Goal: Task Accomplishment & Management: Use online tool/utility

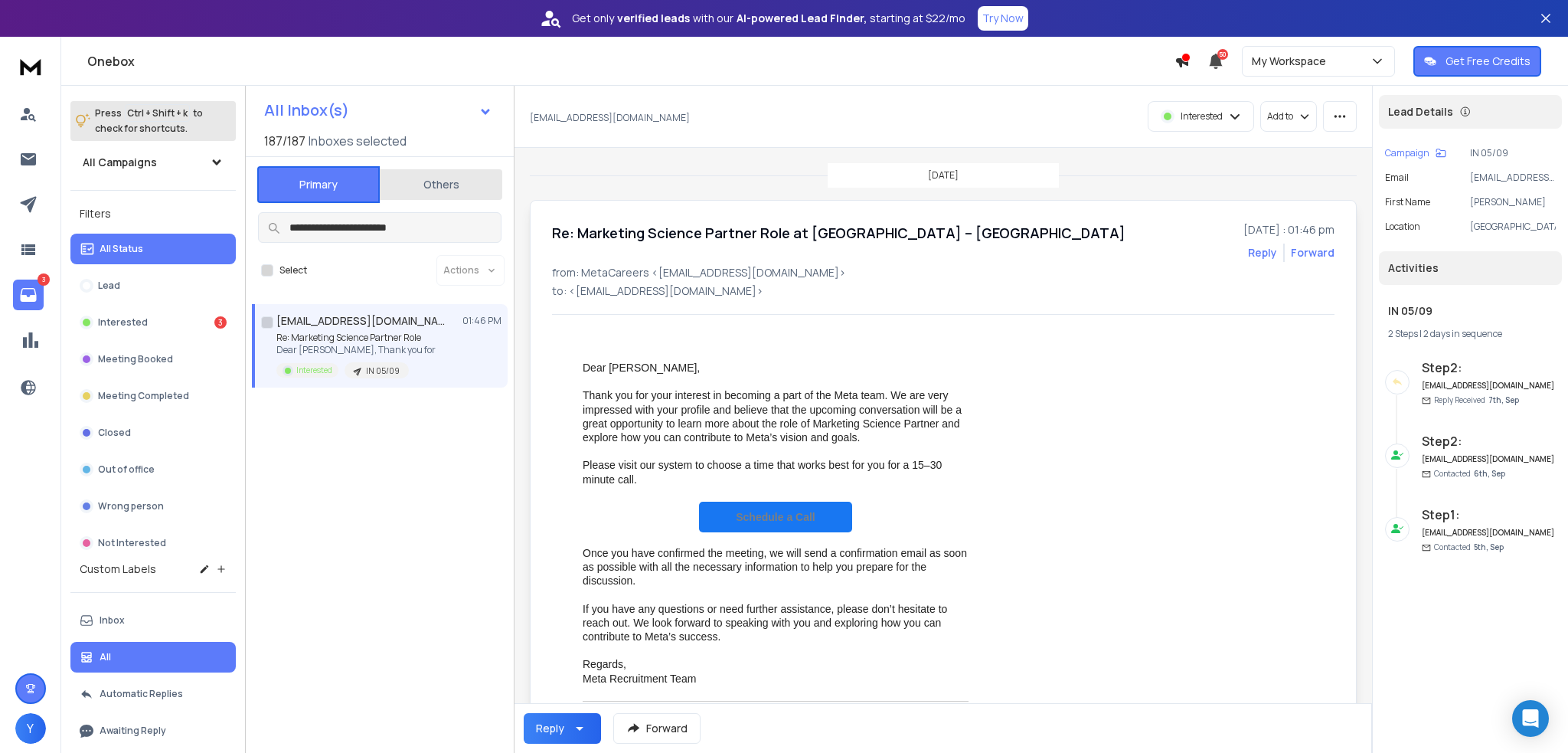
click at [307, 216] on input "**********" at bounding box center [379, 228] width 244 height 30
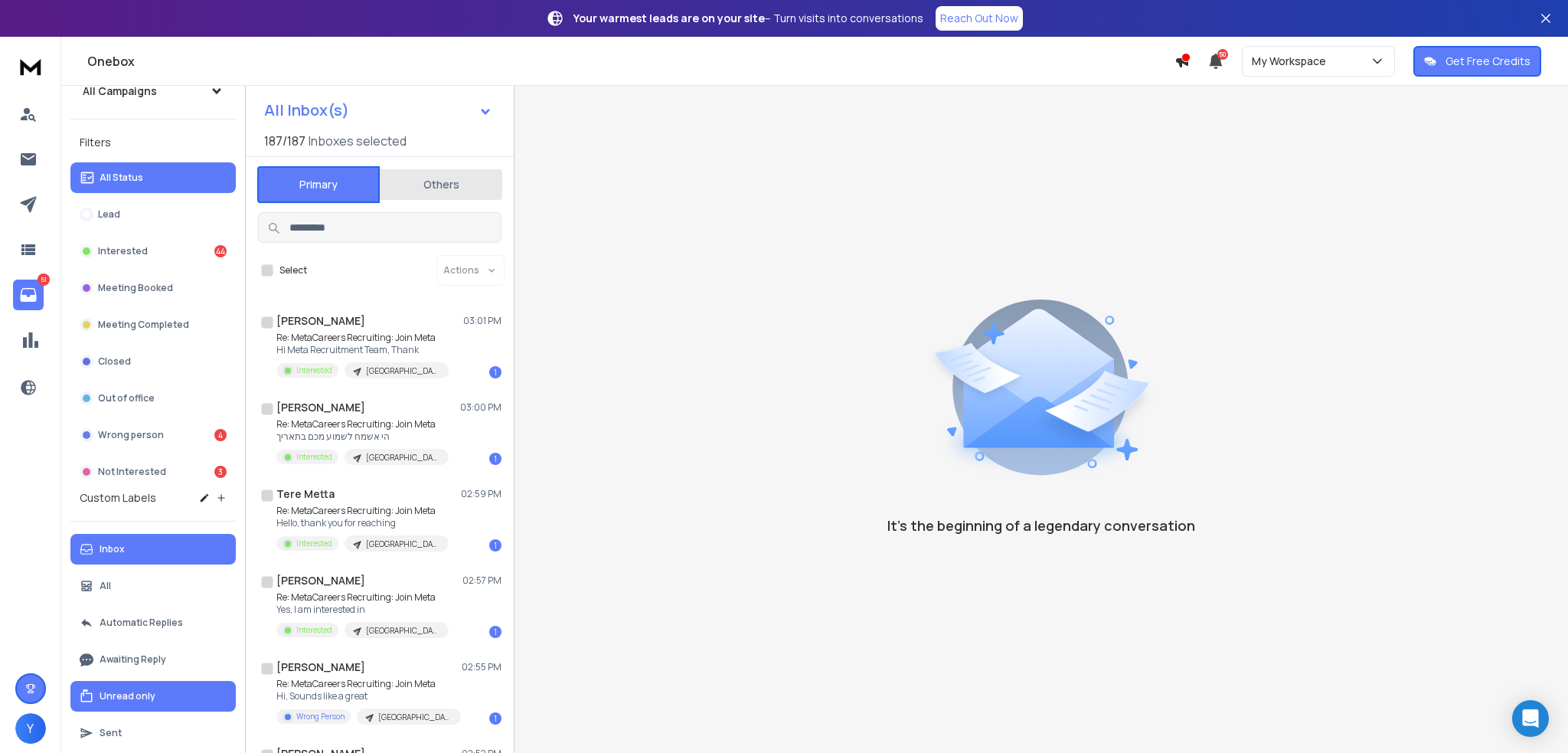
scroll to position [127, 0]
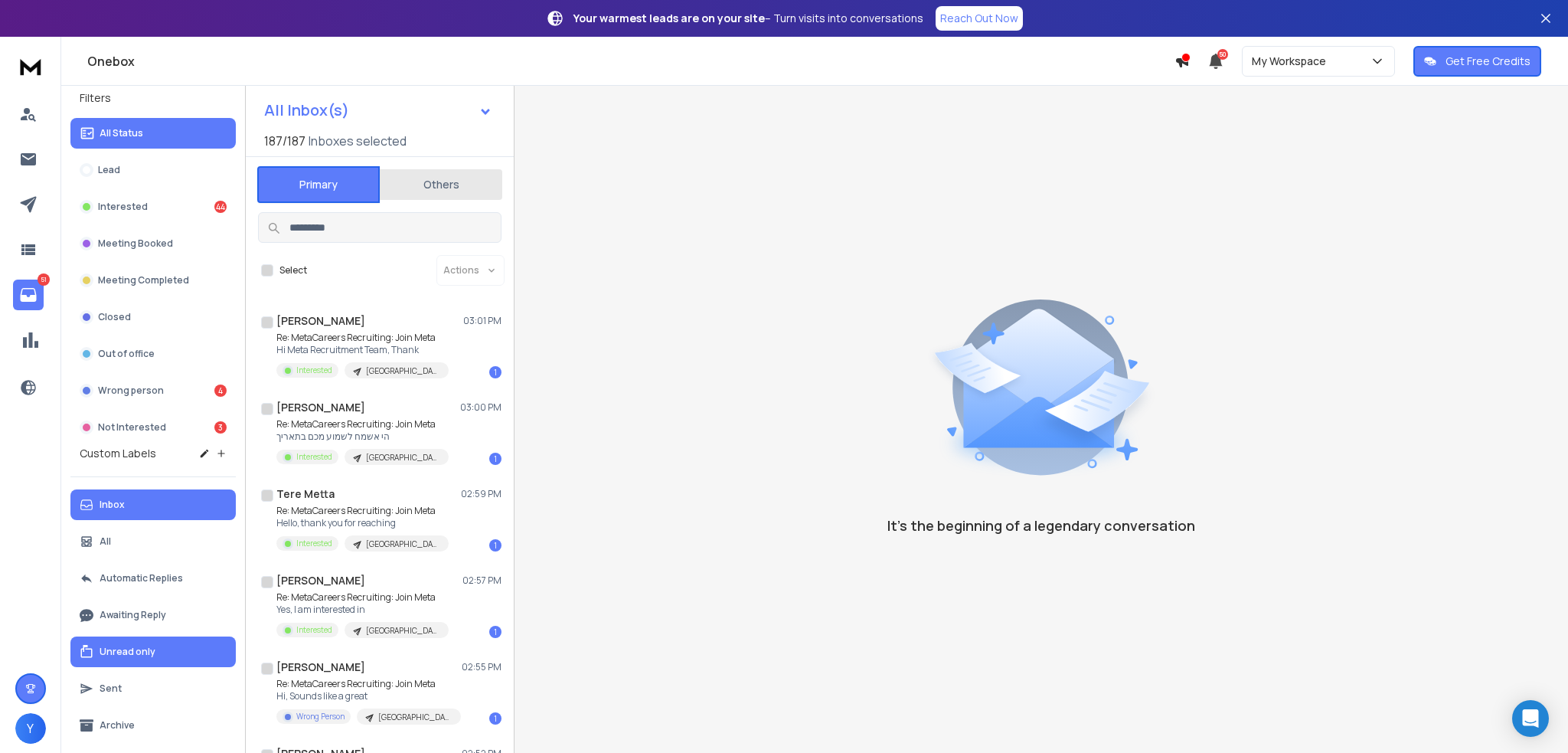
click at [129, 645] on p "Unread only" at bounding box center [128, 651] width 56 height 12
click at [143, 421] on p "Not Interested" at bounding box center [132, 426] width 68 height 12
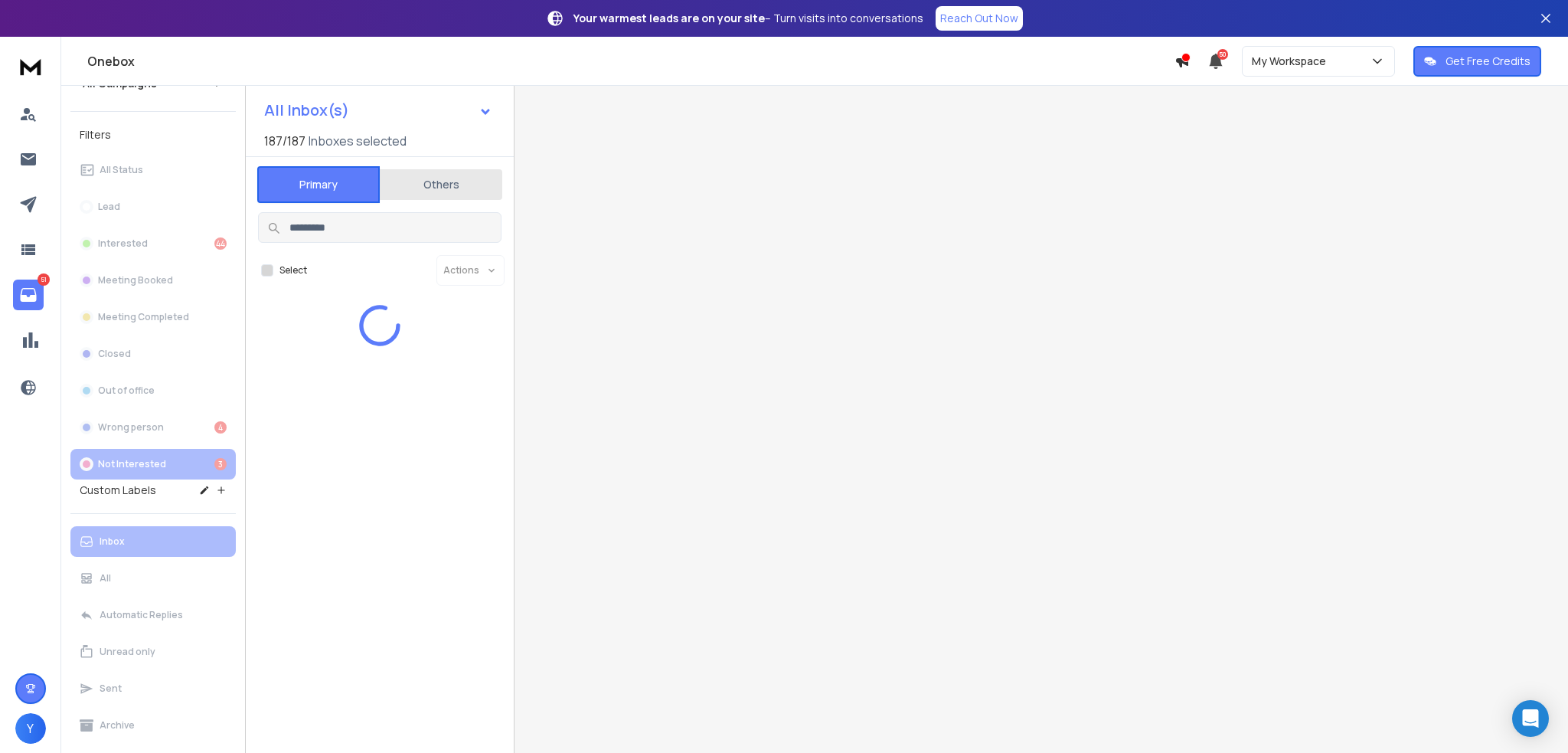
scroll to position [90, 0]
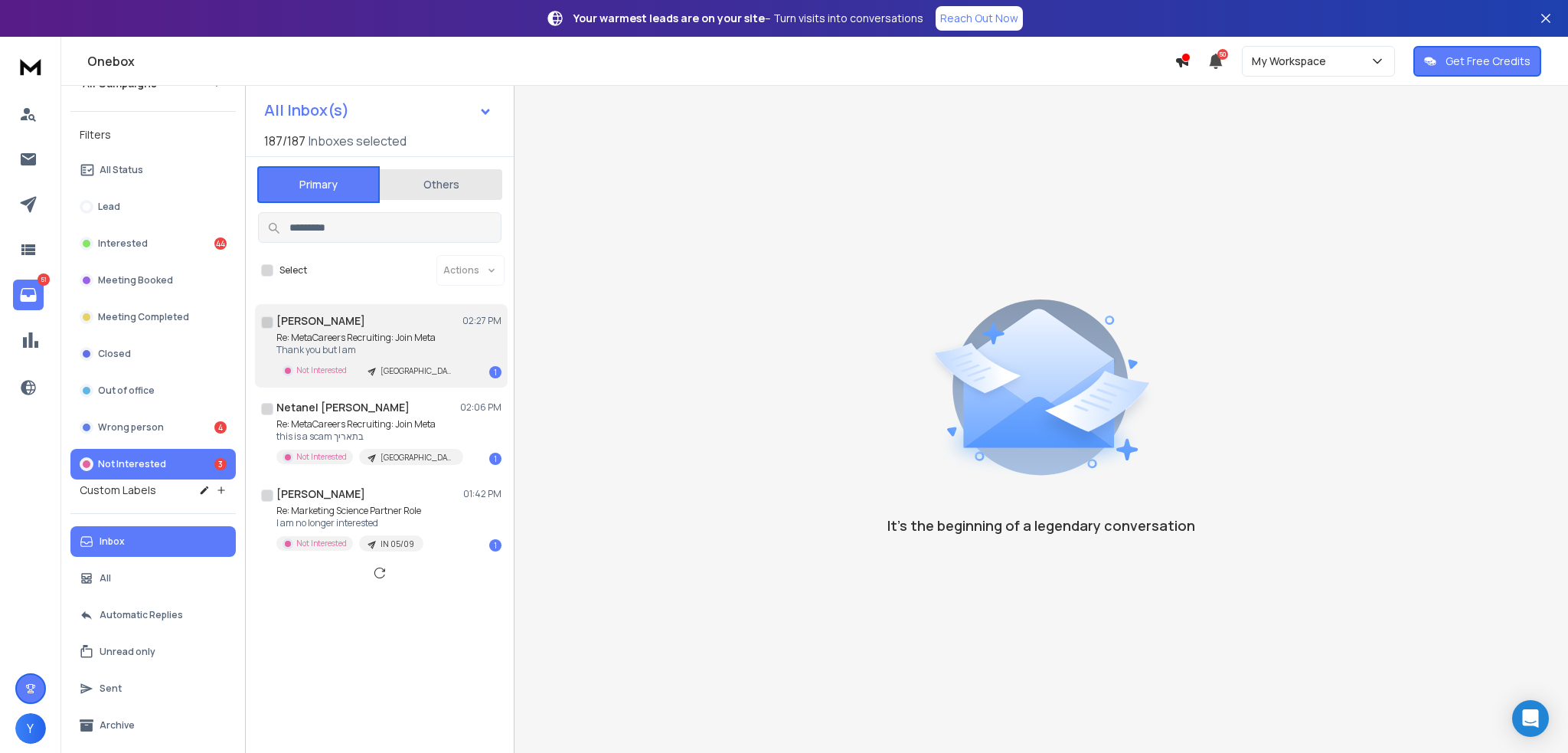
click at [403, 363] on div "[GEOGRAPHIC_DATA] + [GEOGRAPHIC_DATA] [DATE]" at bounding box center [411, 371] width 104 height 16
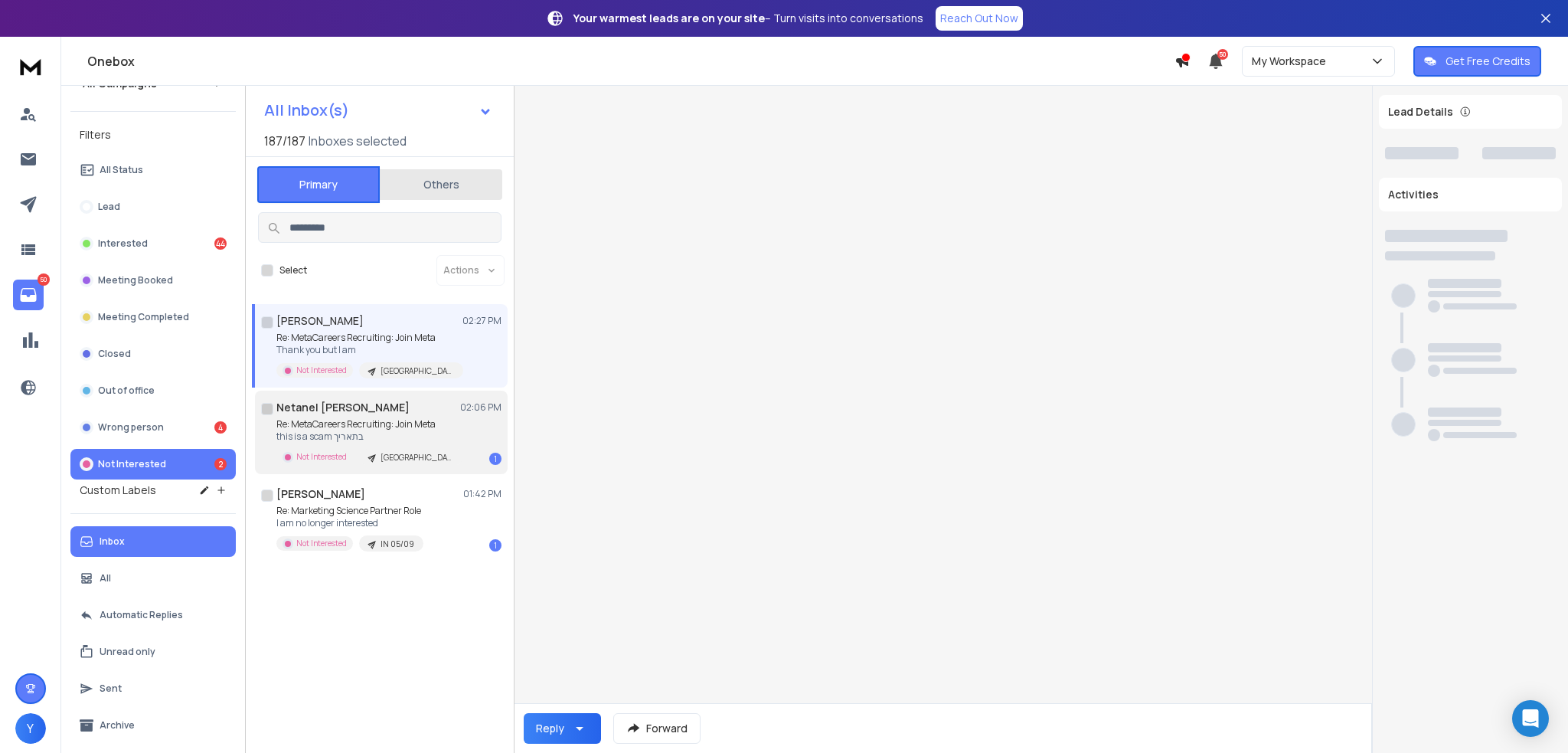
click at [442, 439] on p "this is a scam ‫בתאריך" at bounding box center [368, 436] width 184 height 12
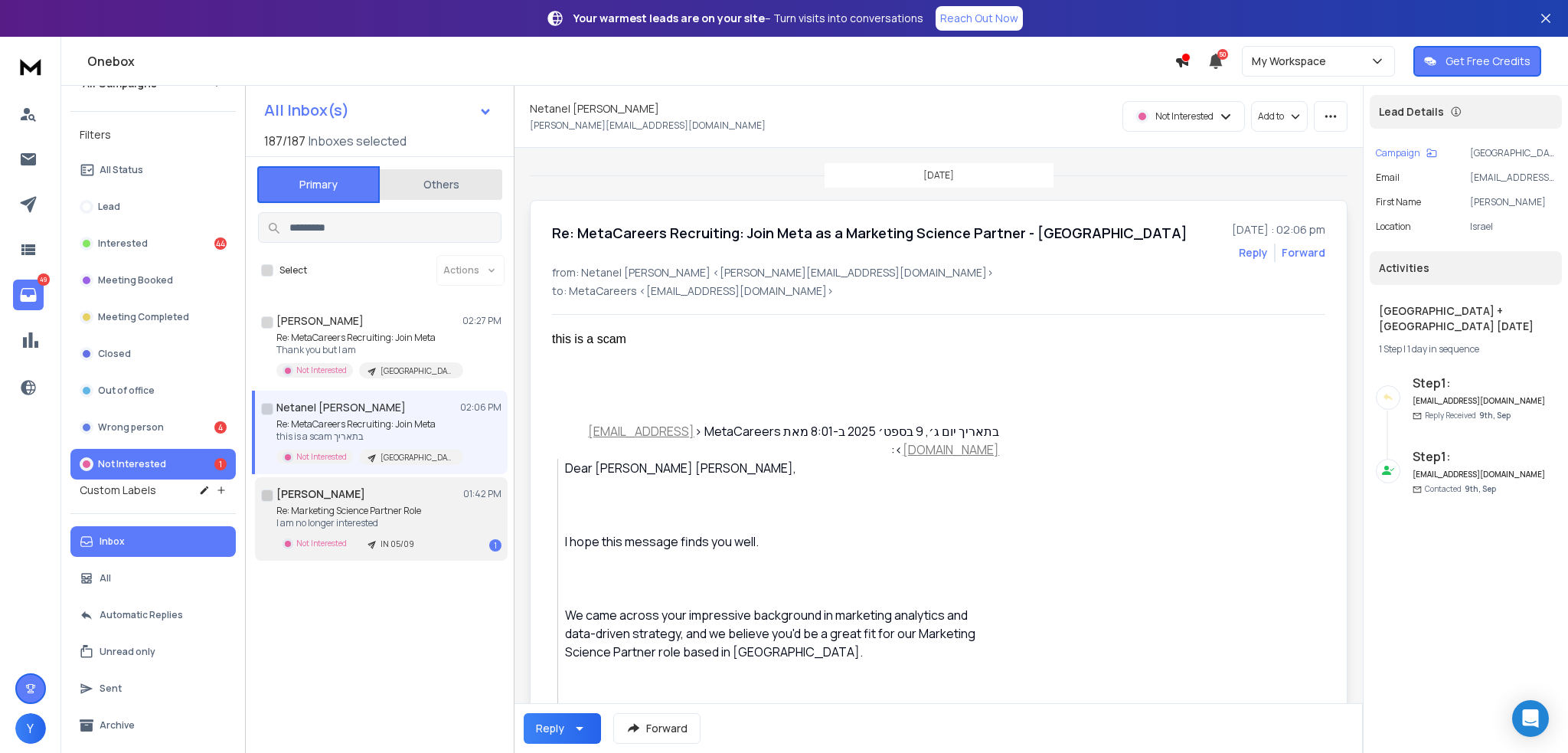
click at [367, 524] on p "I am no longer interested" at bounding box center [350, 522] width 147 height 12
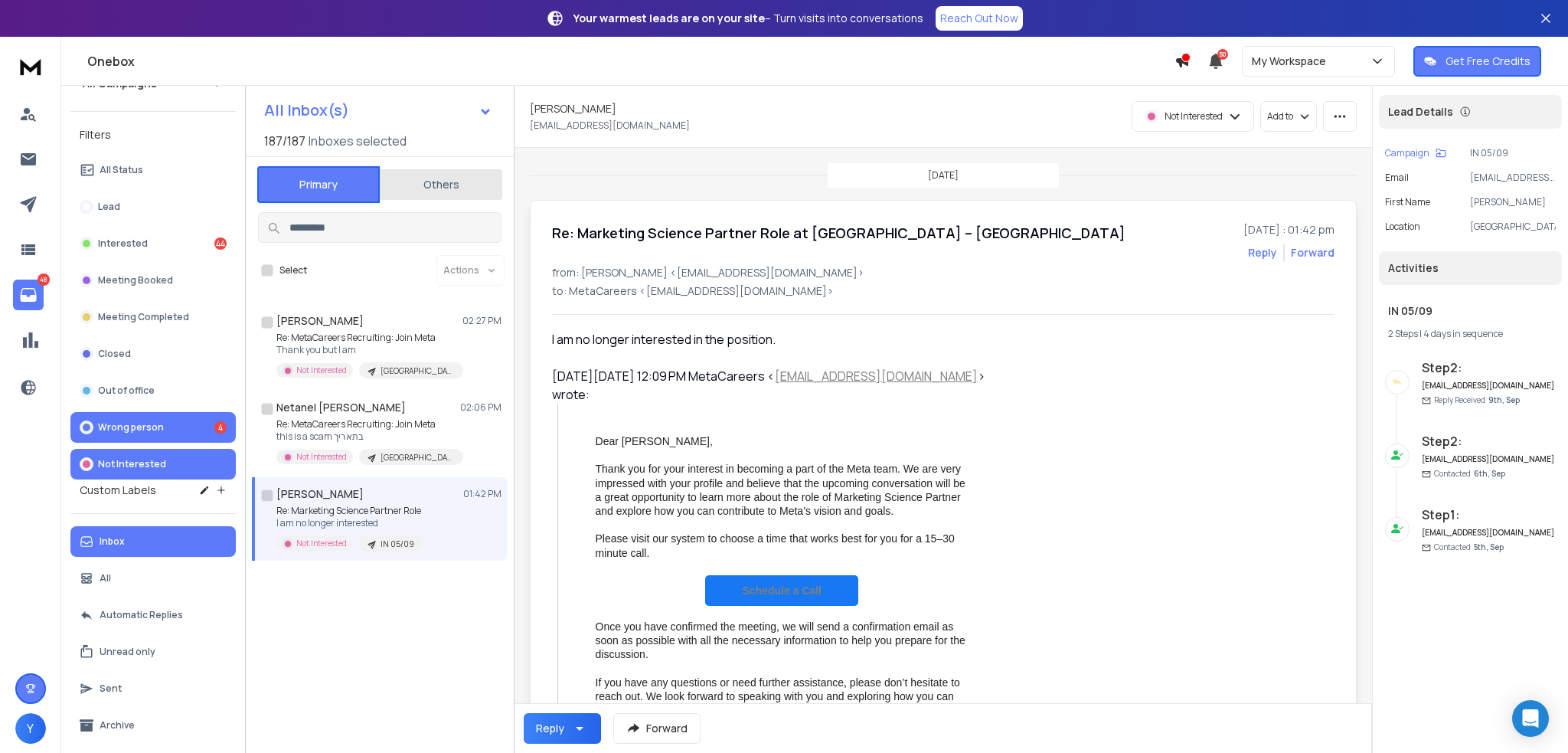
click at [162, 419] on button "Wrong person 4" at bounding box center [152, 427] width 165 height 30
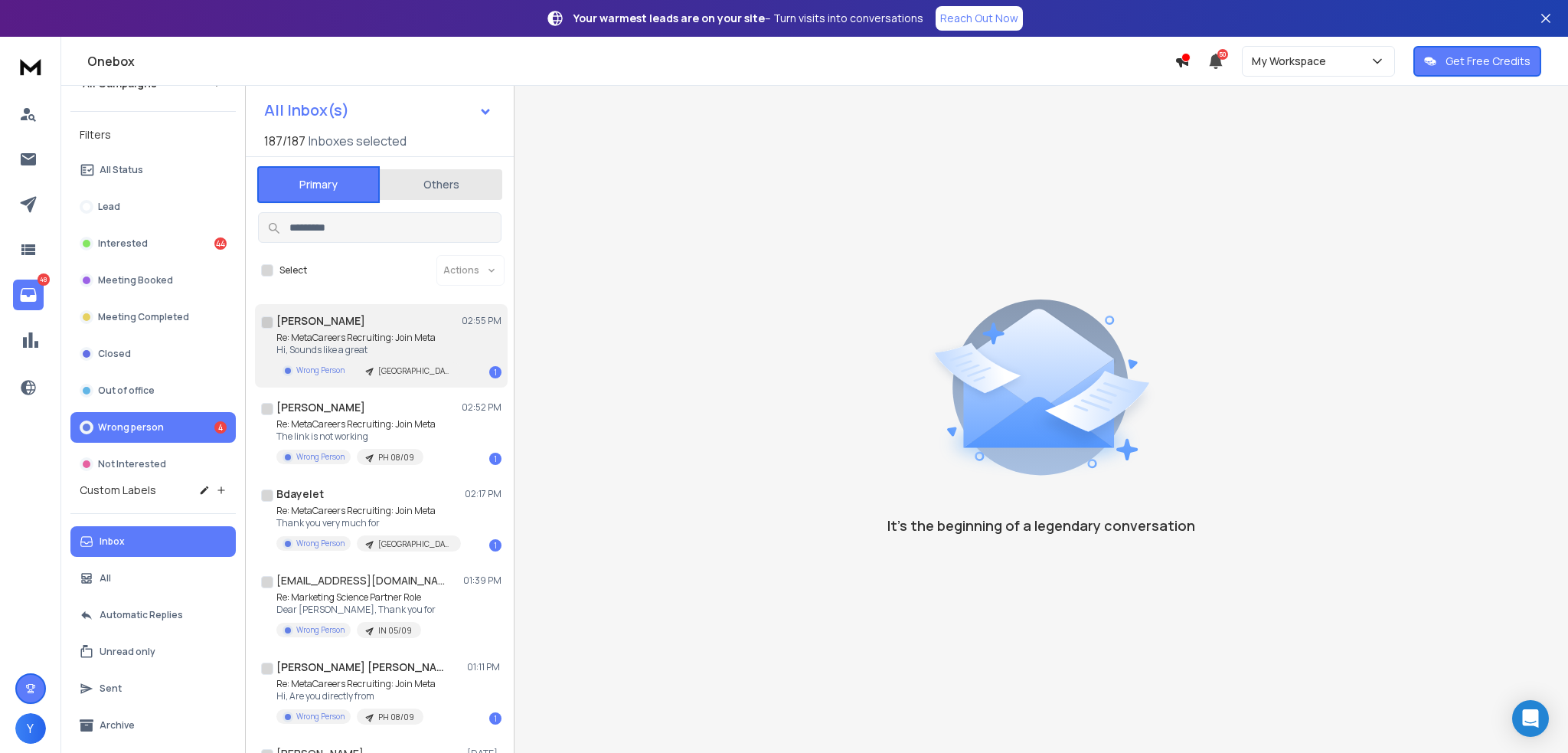
click at [389, 343] on p "Re: MetaCareers Recruiting: Join Meta" at bounding box center [368, 337] width 184 height 12
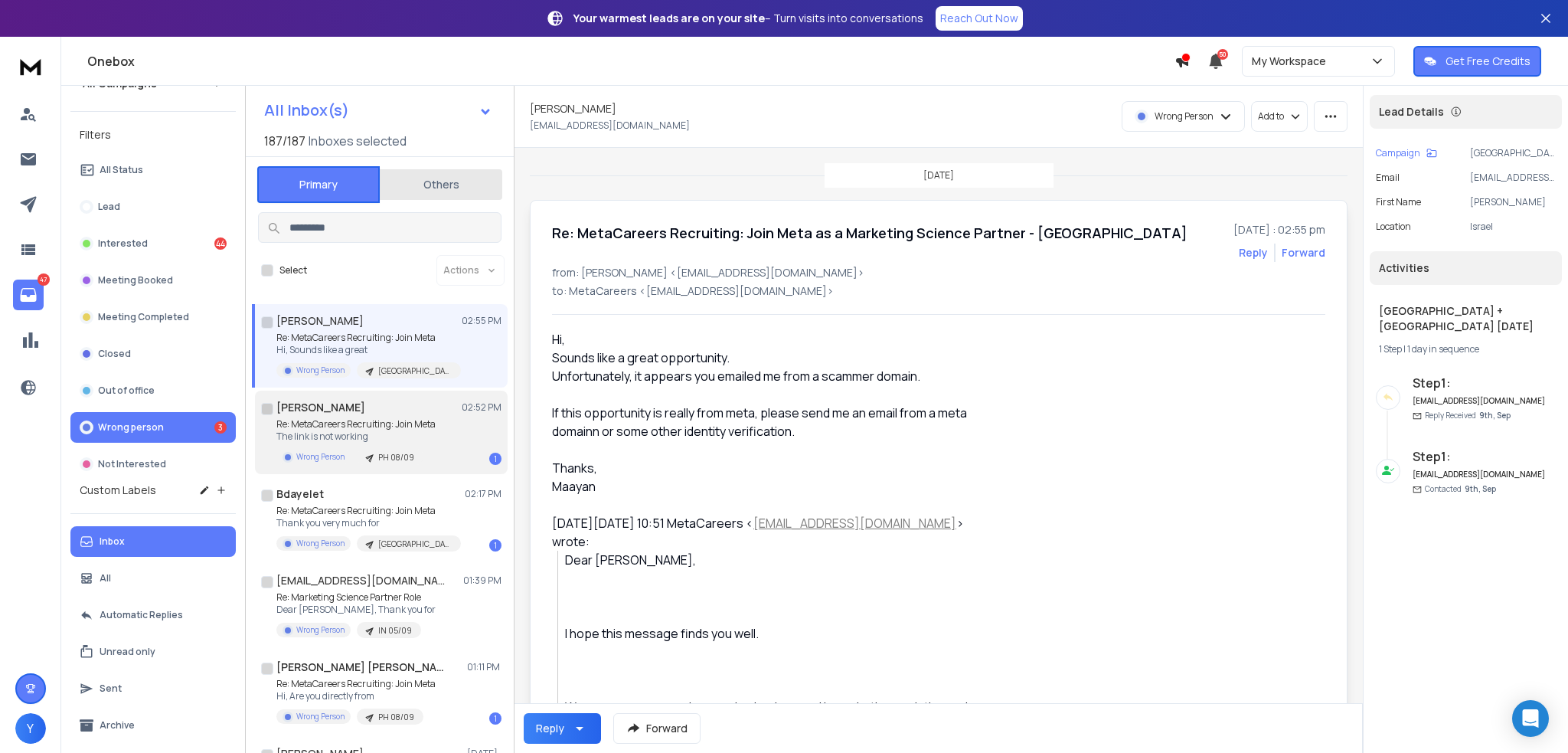
click at [440, 429] on div "Re: MetaCareers Recruiting: Join Meta The link is not working Wrong Person PH 0…" at bounding box center [389, 442] width 225 height 47
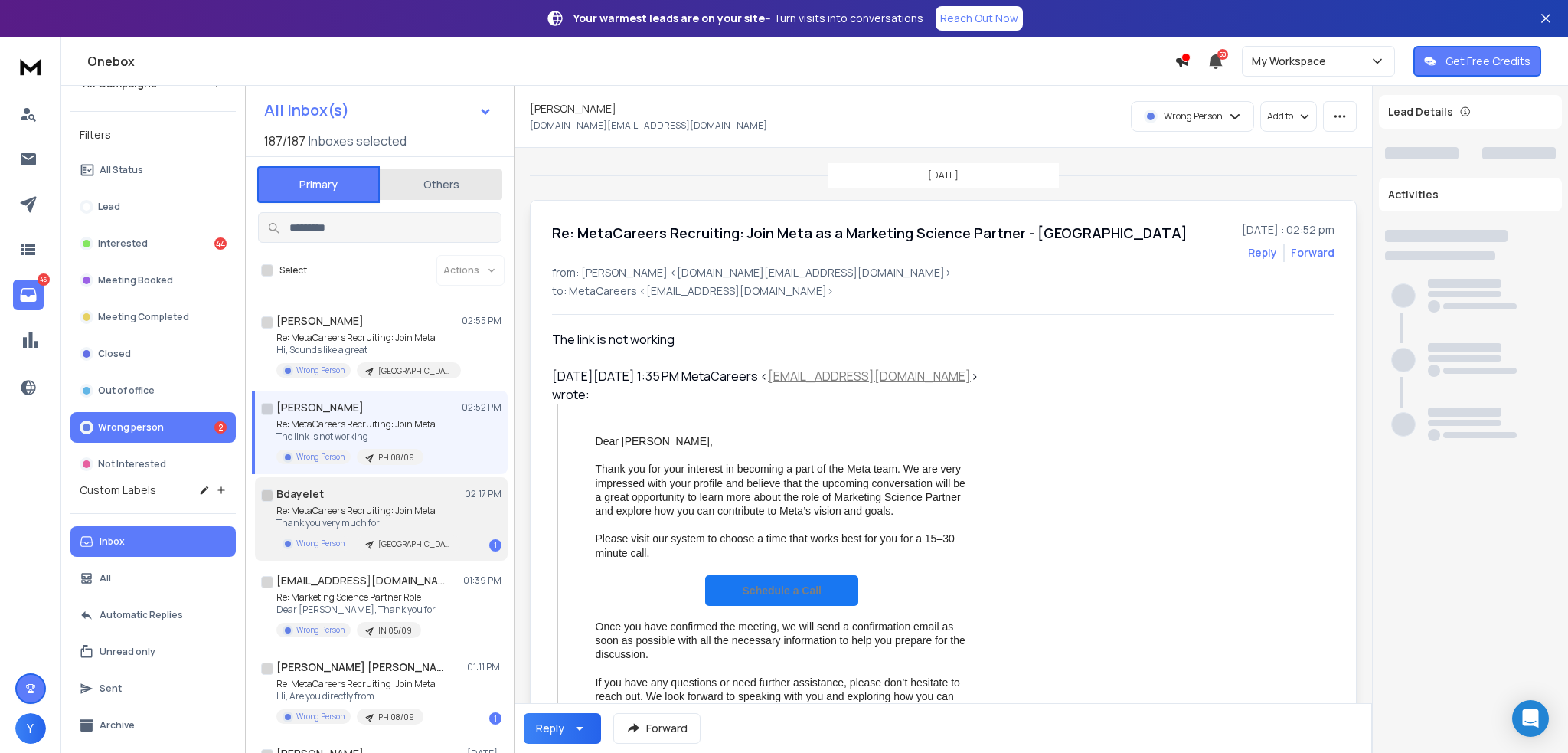
click at [444, 498] on div "Bdayelet 02:17 PM" at bounding box center [389, 493] width 225 height 15
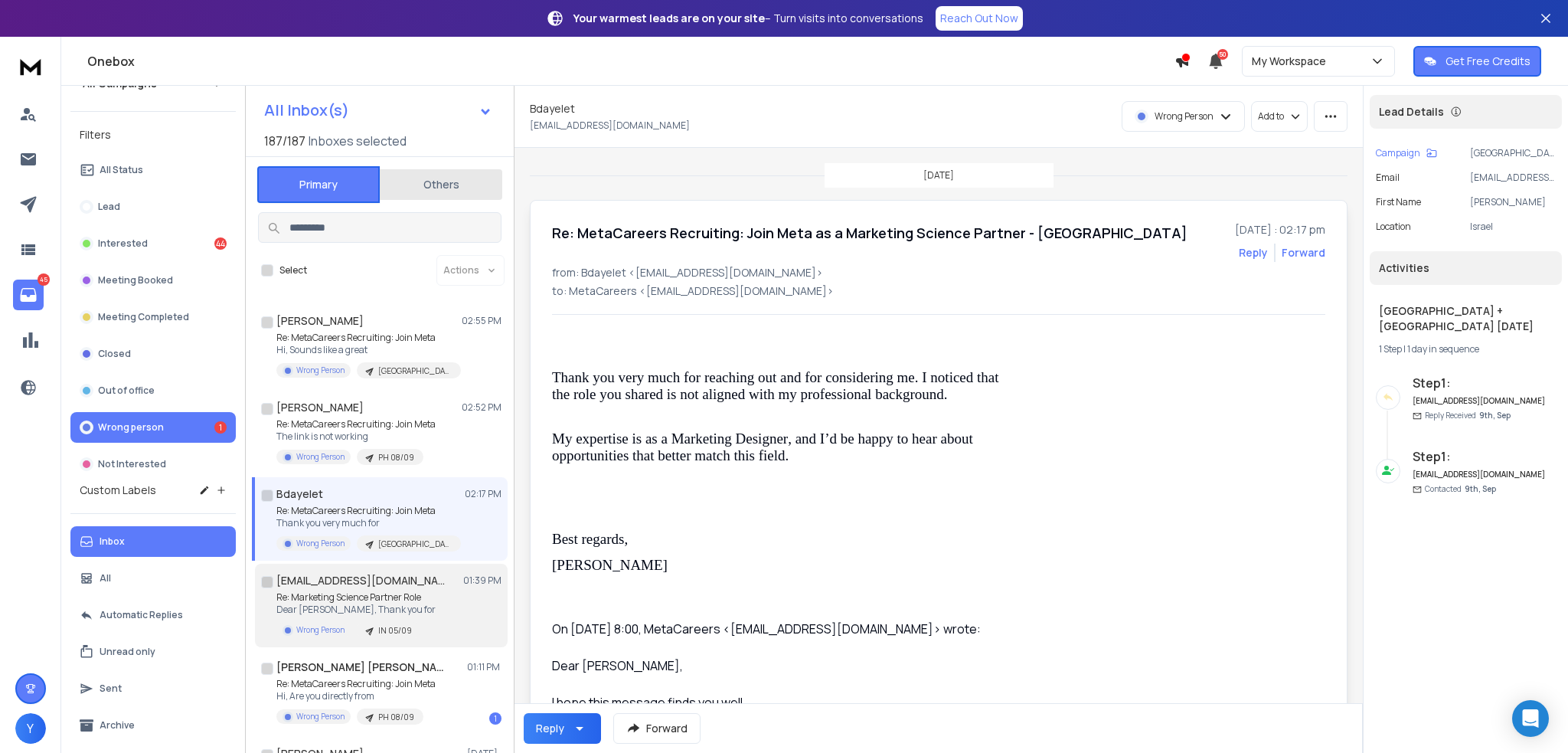
click at [426, 585] on div "[EMAIL_ADDRESS][DOMAIN_NAME] 01:39 PM" at bounding box center [389, 580] width 225 height 15
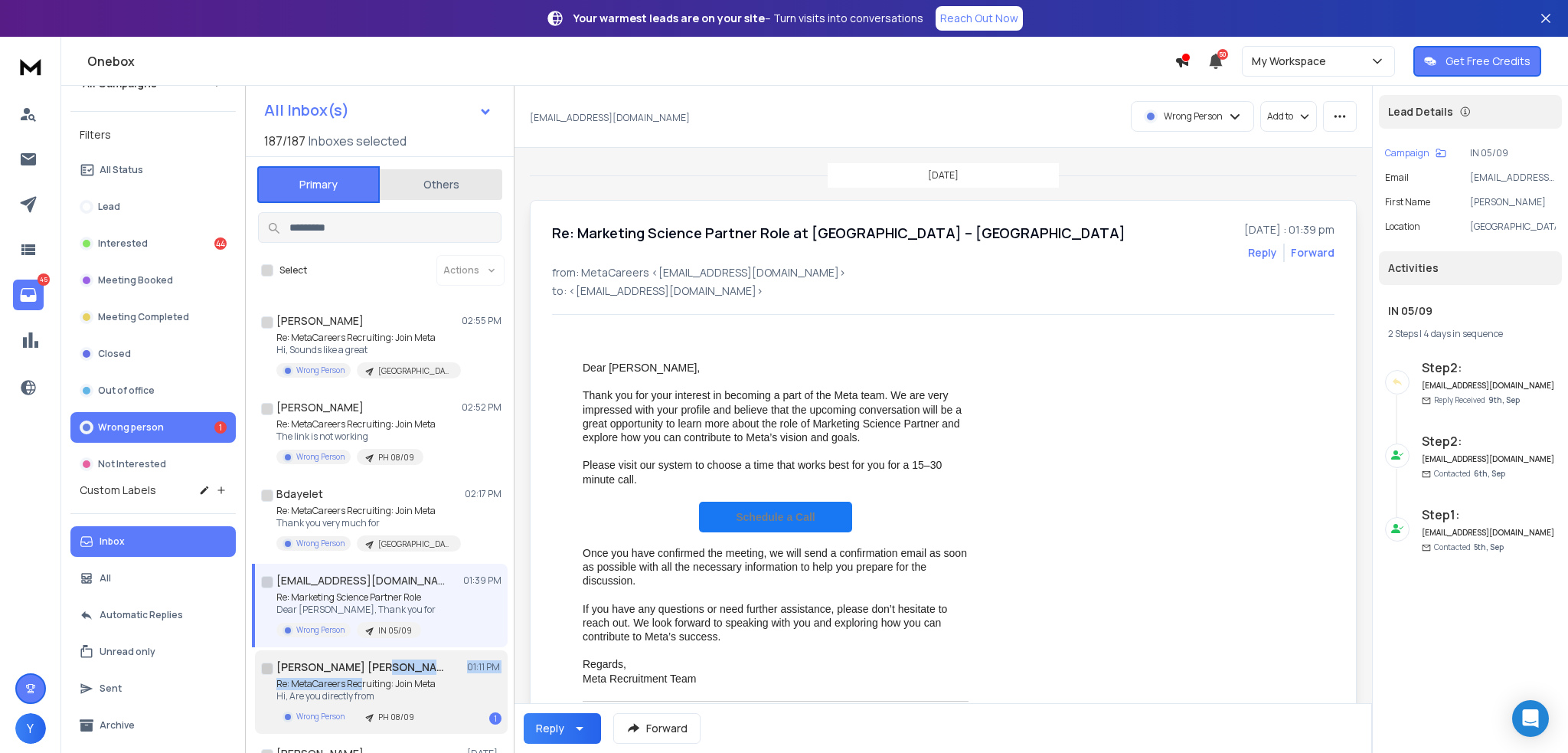
click at [364, 676] on div "[PERSON_NAME] [PERSON_NAME] 01:11 PM Re: MetaCareers Recruiting: Join Meta Hi, …" at bounding box center [389, 692] width 225 height 65
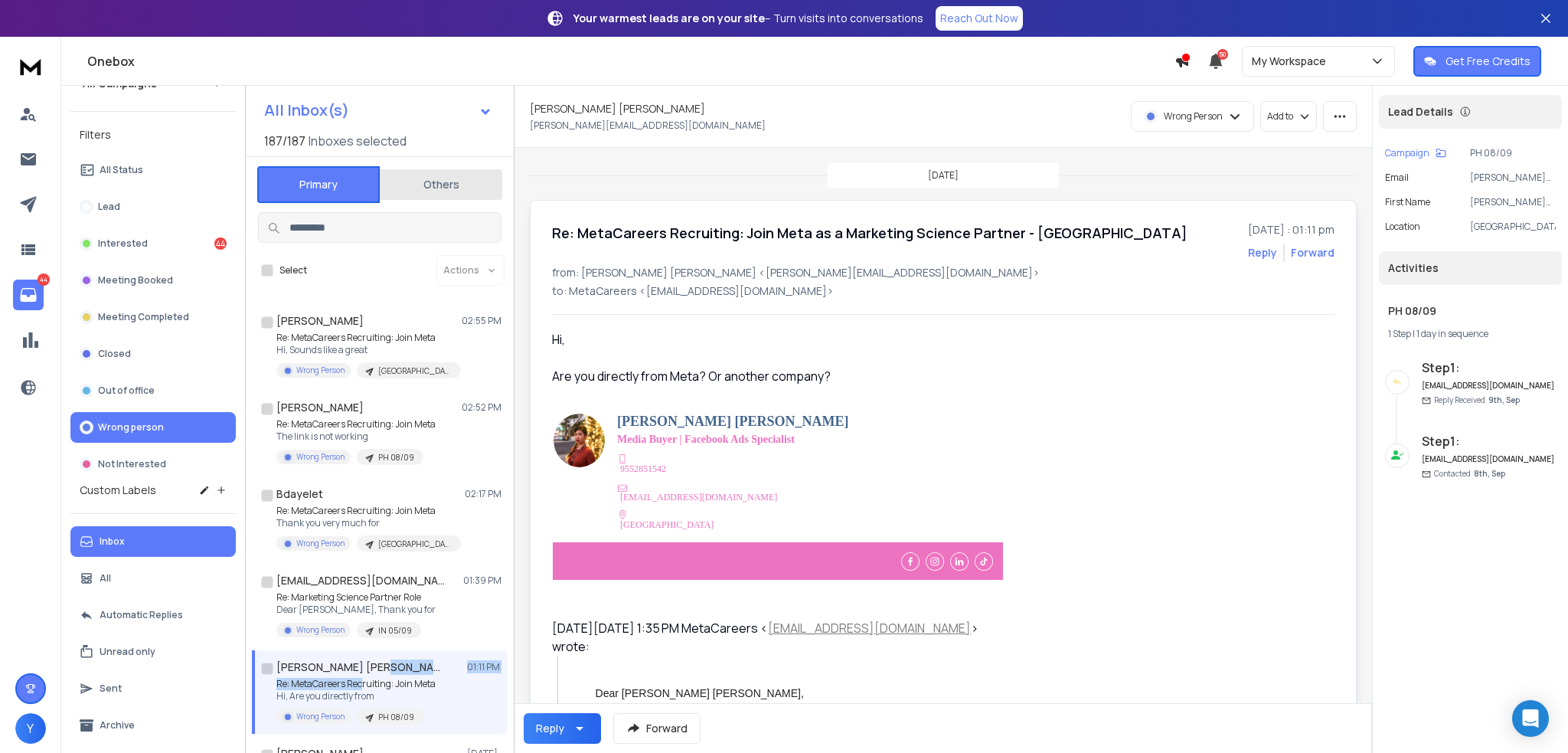
click at [580, 427] on img at bounding box center [579, 440] width 51 height 54
click at [128, 237] on p "Interested" at bounding box center [123, 243] width 49 height 12
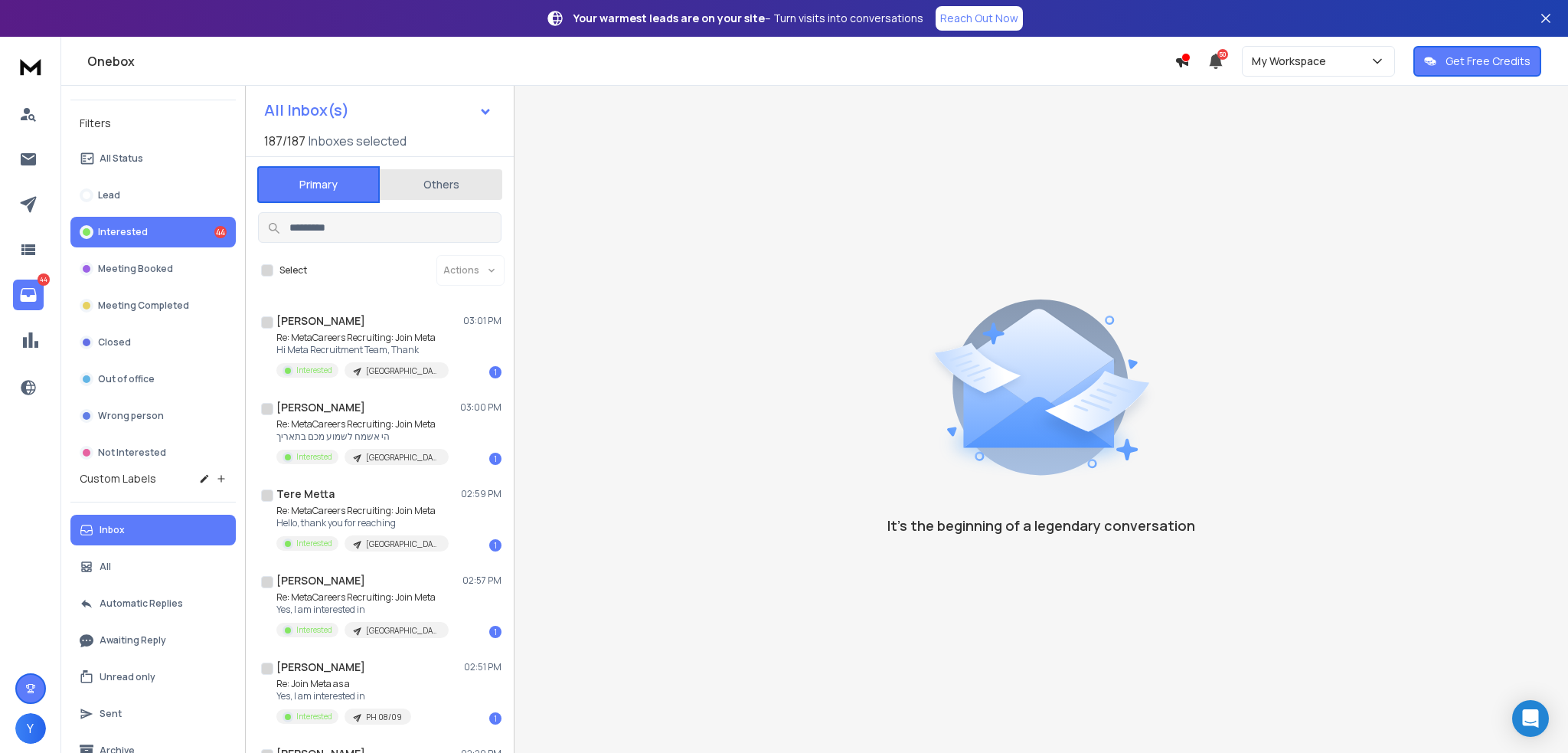
click at [147, 674] on p "Unread only" at bounding box center [128, 676] width 56 height 12
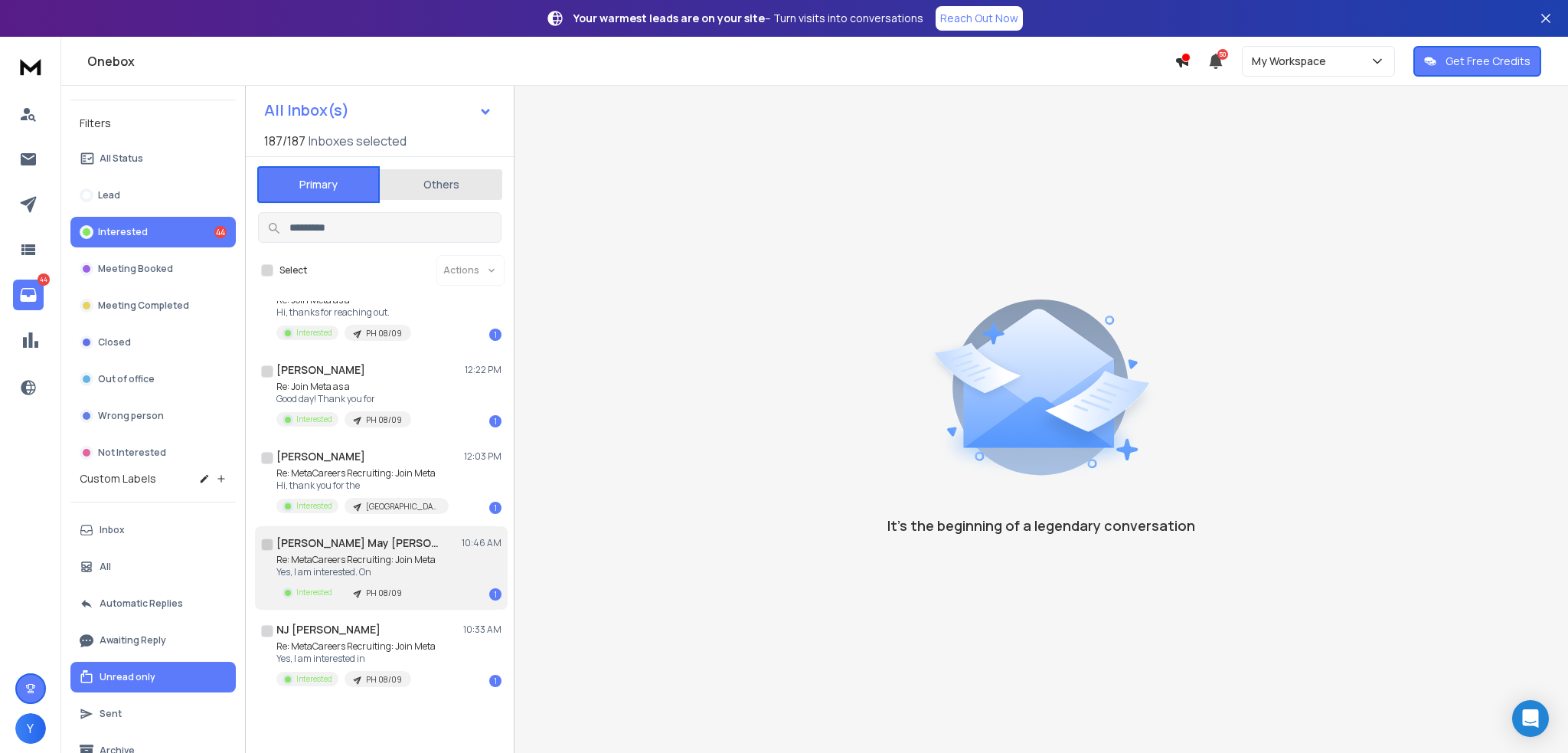
scroll to position [3412, 0]
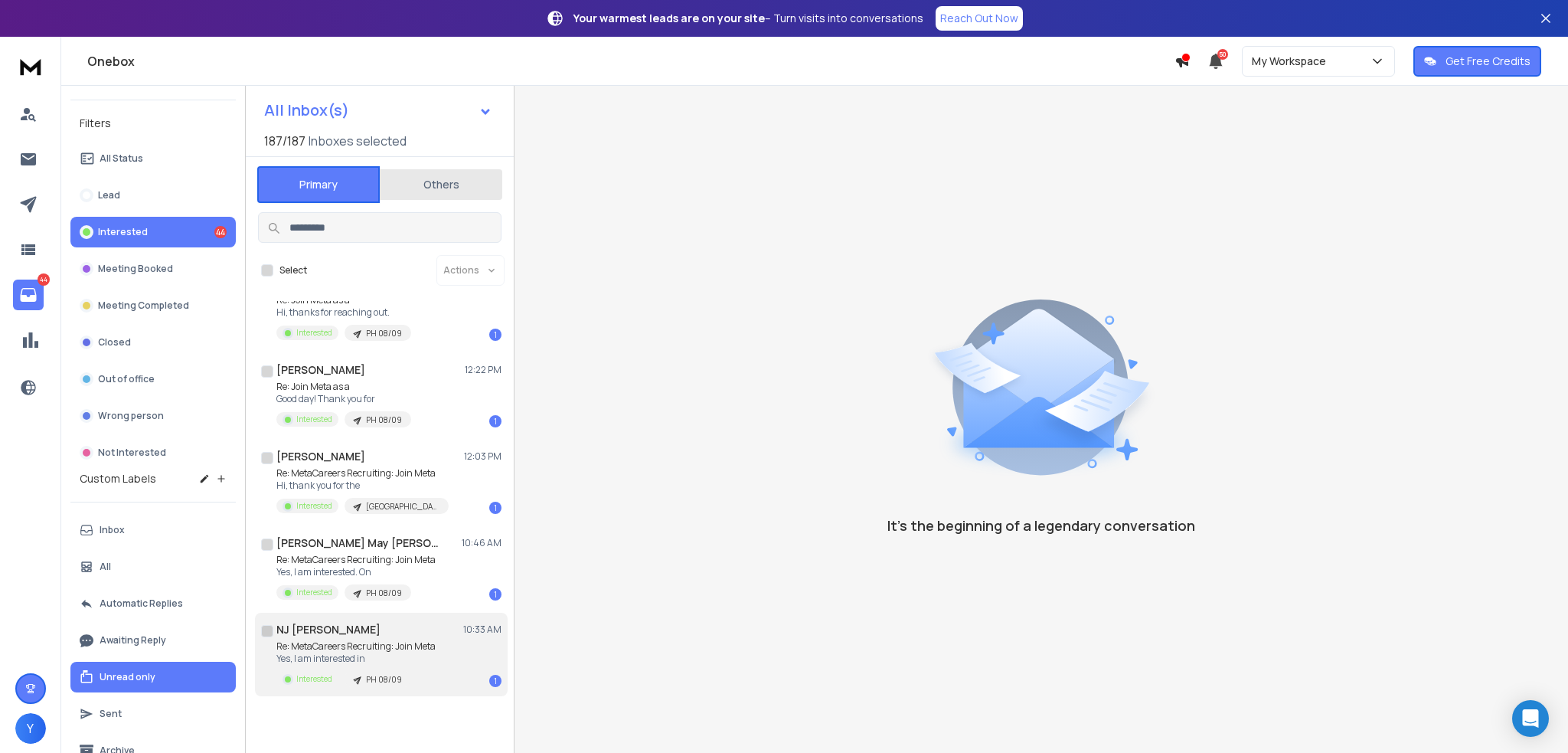
click at [352, 626] on div "NJ [PERSON_NAME] 10:33 AM" at bounding box center [389, 629] width 225 height 15
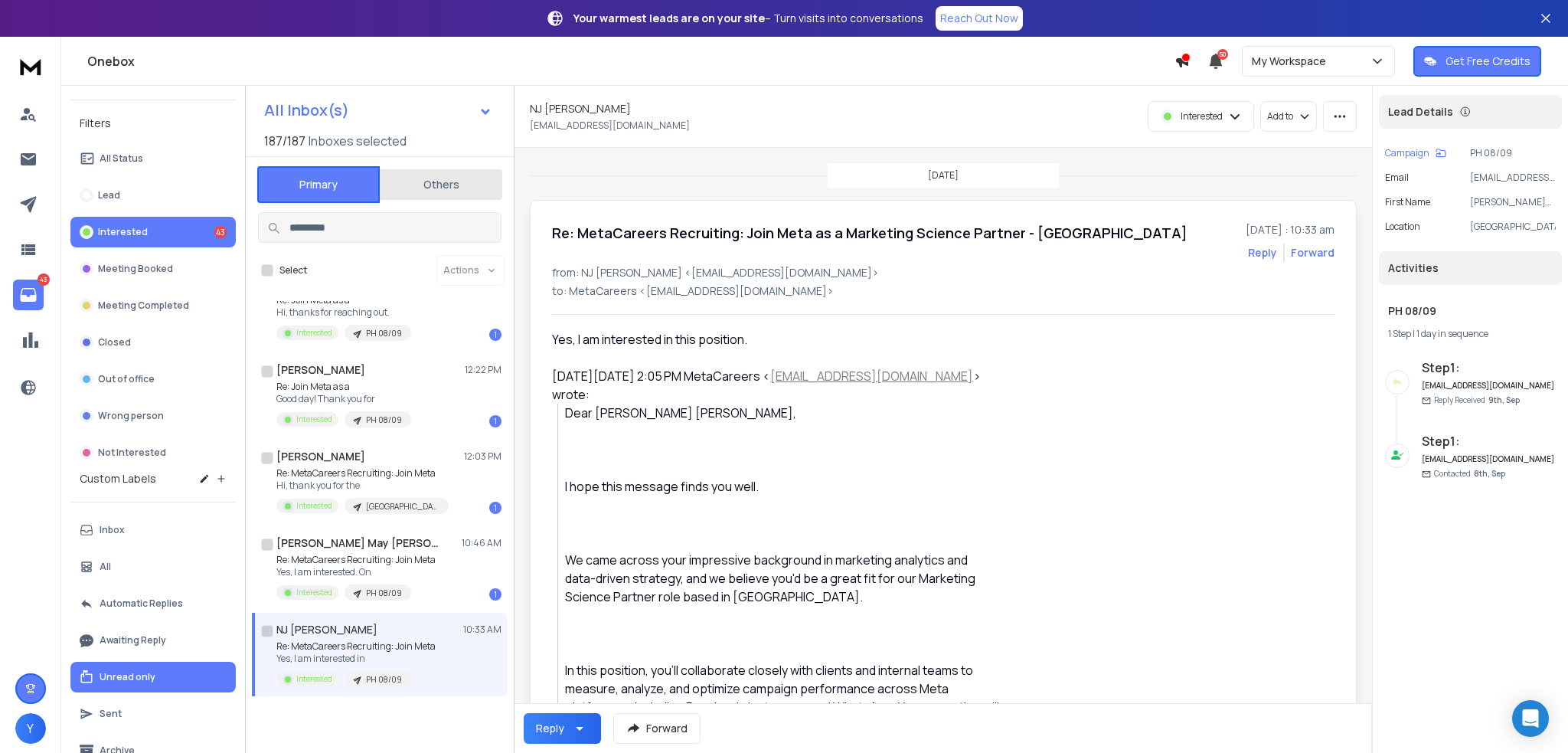
click at [580, 128] on p "[EMAIL_ADDRESS][DOMAIN_NAME]" at bounding box center [610, 125] width 160 height 12
click at [640, 297] on p "to: MetaCareers <[EMAIL_ADDRESS][DOMAIN_NAME]>" at bounding box center [943, 291] width 782 height 15
drag, startPoint x: 662, startPoint y: 293, endPoint x: 807, endPoint y: 287, distance: 145.1
click at [807, 287] on p "to: MetaCareers <[EMAIL_ADDRESS][DOMAIN_NAME]>" at bounding box center [943, 291] width 782 height 15
click at [824, 290] on p "to: MetaCareers <[EMAIL_ADDRESS][DOMAIN_NAME]>" at bounding box center [943, 291] width 782 height 15
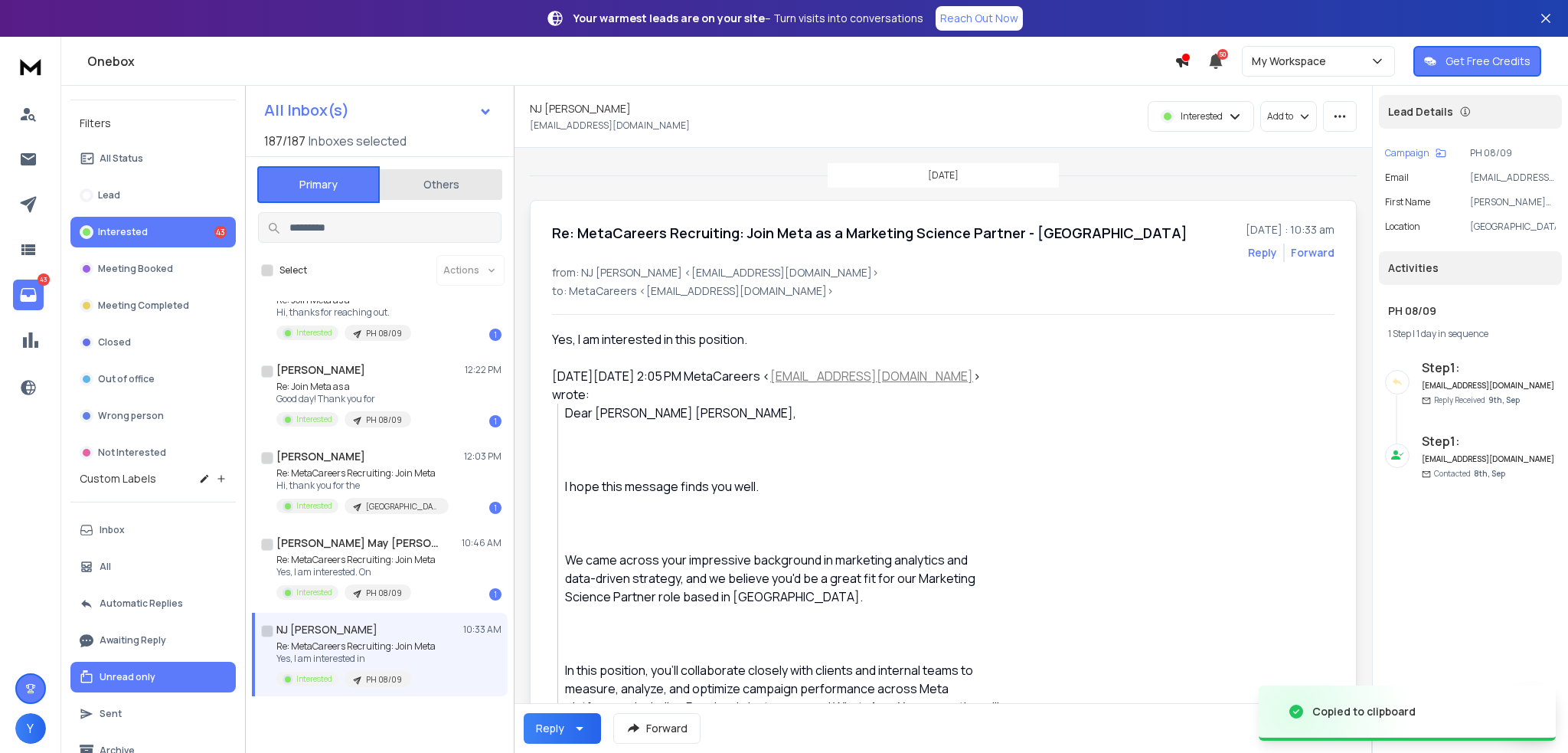
drag, startPoint x: 824, startPoint y: 290, endPoint x: 646, endPoint y: 290, distance: 178.0
click at [646, 290] on p "to: MetaCareers <[EMAIL_ADDRESS][DOMAIN_NAME]>" at bounding box center [943, 291] width 782 height 15
copy p "[EMAIL_ADDRESS][DOMAIN_NAME]"
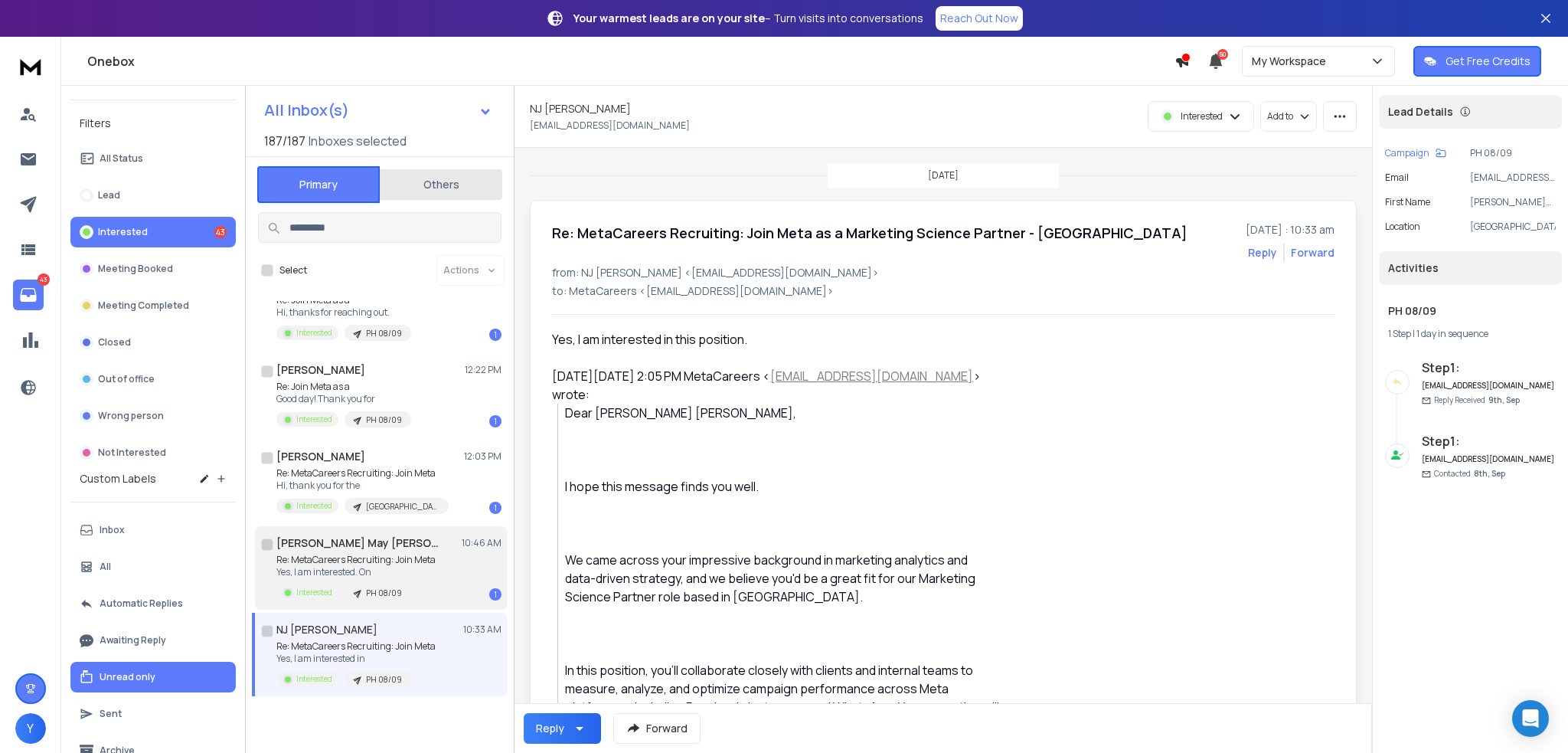
click at [428, 533] on div "[PERSON_NAME] May [PERSON_NAME] 10:46 AM Re: MetaCareers Recruiting: Join Meta …" at bounding box center [381, 568] width 252 height 84
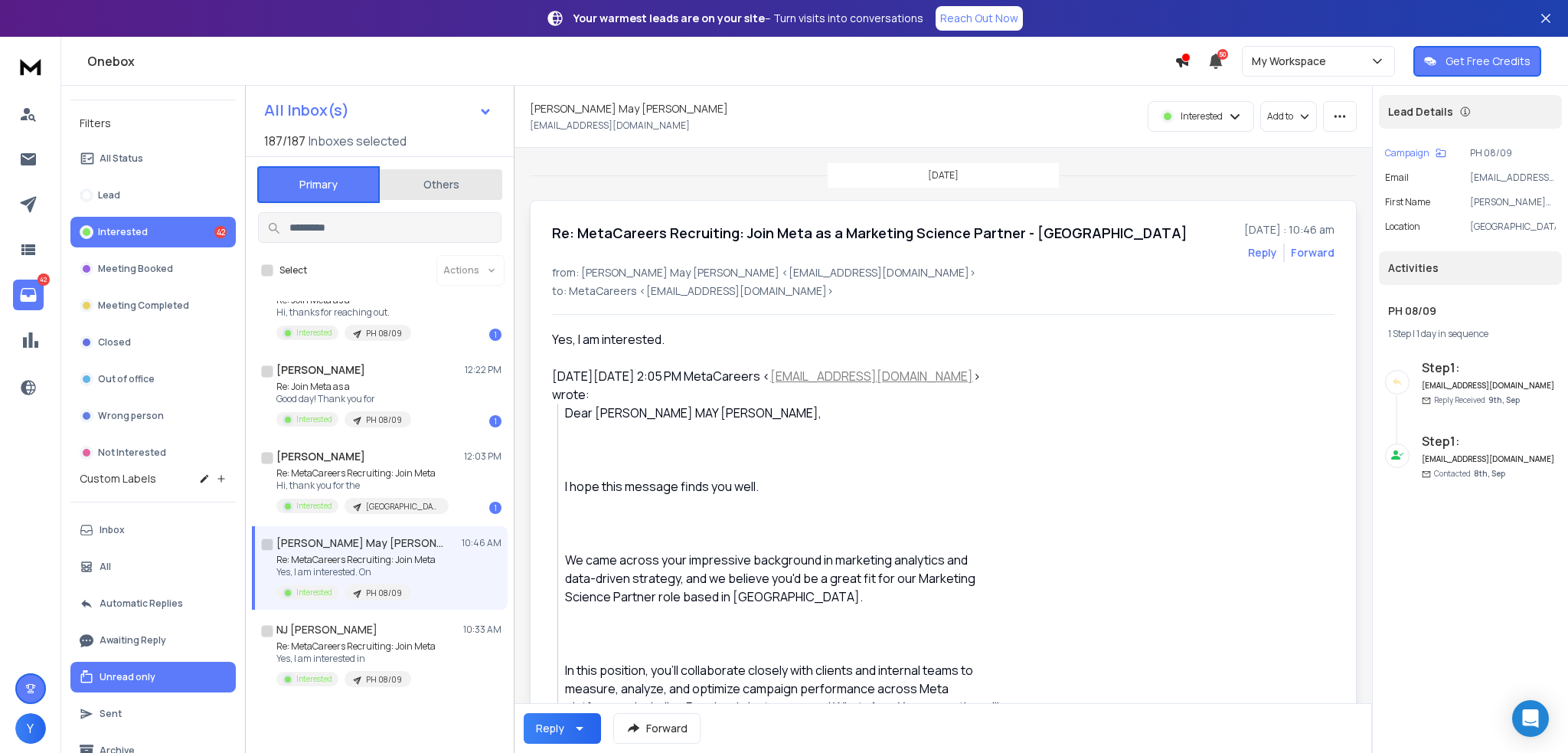
click at [612, 126] on p "[EMAIL_ADDRESS][DOMAIN_NAME]" at bounding box center [610, 125] width 160 height 12
click at [658, 289] on p "to: MetaCareers <[EMAIL_ADDRESS][DOMAIN_NAME]>" at bounding box center [943, 291] width 782 height 15
drag, startPoint x: 658, startPoint y: 289, endPoint x: 834, endPoint y: 291, distance: 176.0
click at [834, 291] on p "to: MetaCareers <[EMAIL_ADDRESS][DOMAIN_NAME]>" at bounding box center [943, 291] width 782 height 15
copy p "[EMAIL_ADDRESS][DOMAIN_NAME]"
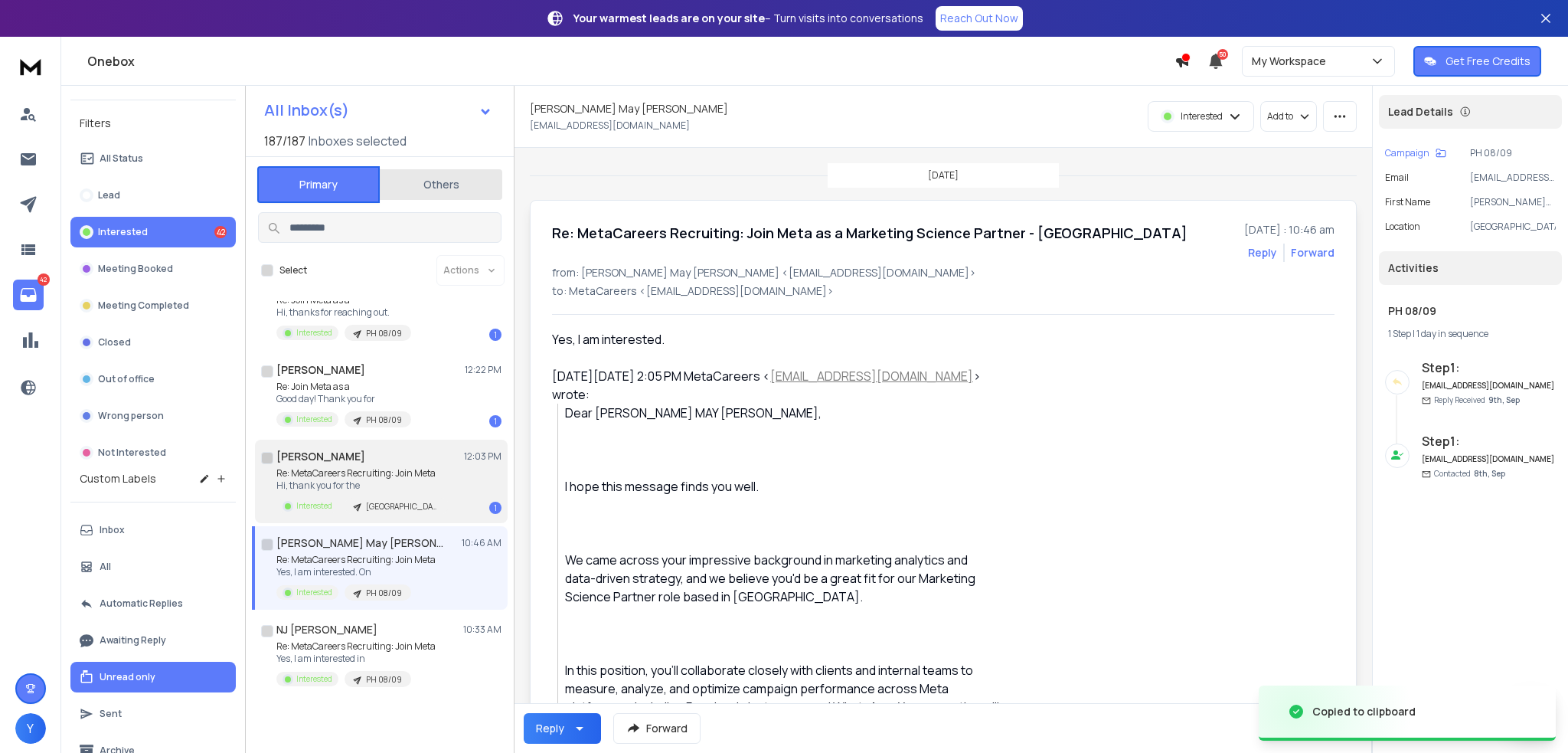
click at [378, 475] on p "Re: MetaCareers Recruiting: Join Meta" at bounding box center [362, 473] width 172 height 12
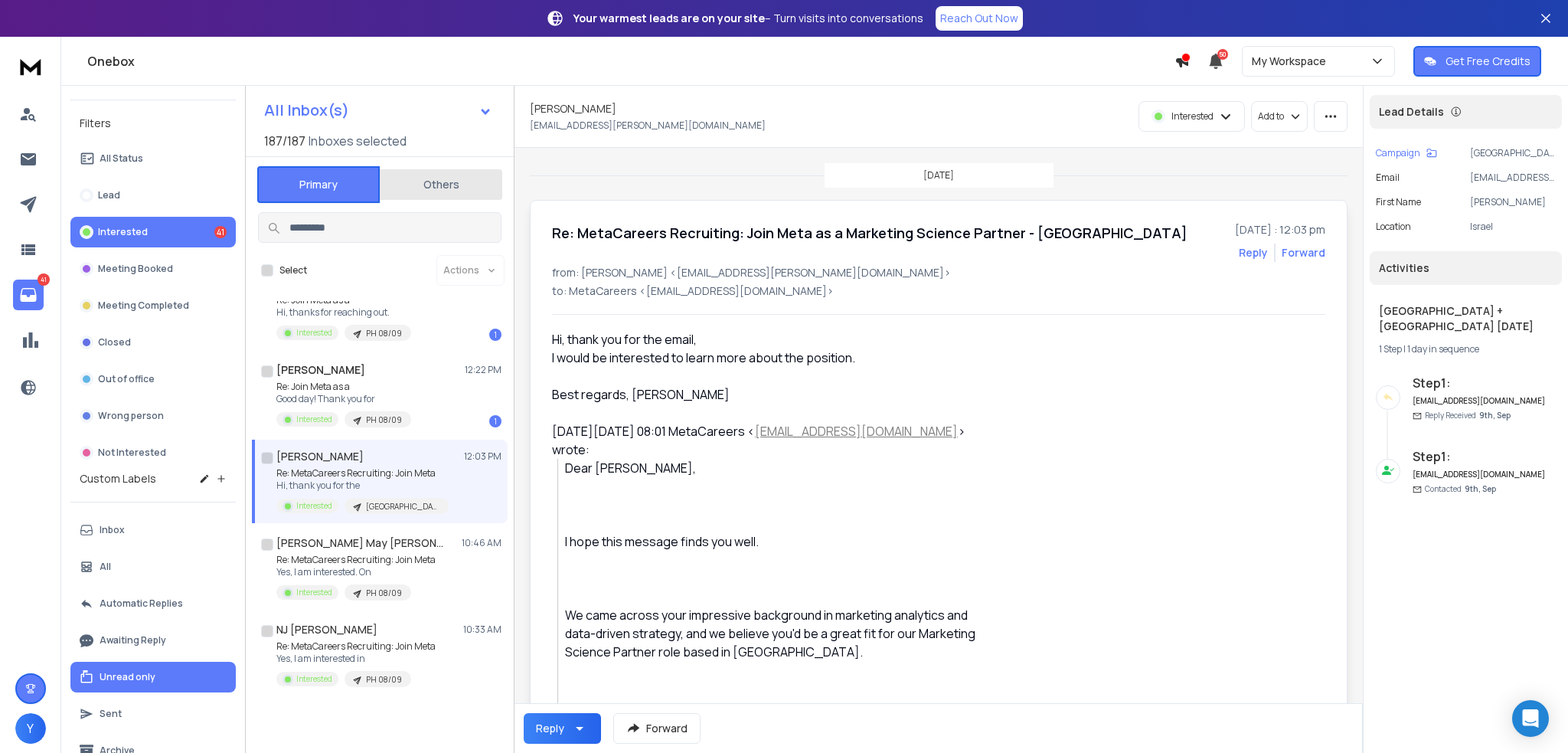
click at [620, 125] on p "[EMAIL_ADDRESS][PERSON_NAME][DOMAIN_NAME]" at bounding box center [647, 125] width 236 height 12
click at [646, 290] on p "to: MetaCareers <[EMAIL_ADDRESS][DOMAIN_NAME]>" at bounding box center [938, 291] width 774 height 15
drag, startPoint x: 646, startPoint y: 290, endPoint x: 818, endPoint y: 291, distance: 172.0
click at [818, 291] on p "to: MetaCareers <[EMAIL_ADDRESS][DOMAIN_NAME]>" at bounding box center [938, 291] width 774 height 15
copy p "[EMAIL_ADDRESS][DOMAIN_NAME]"
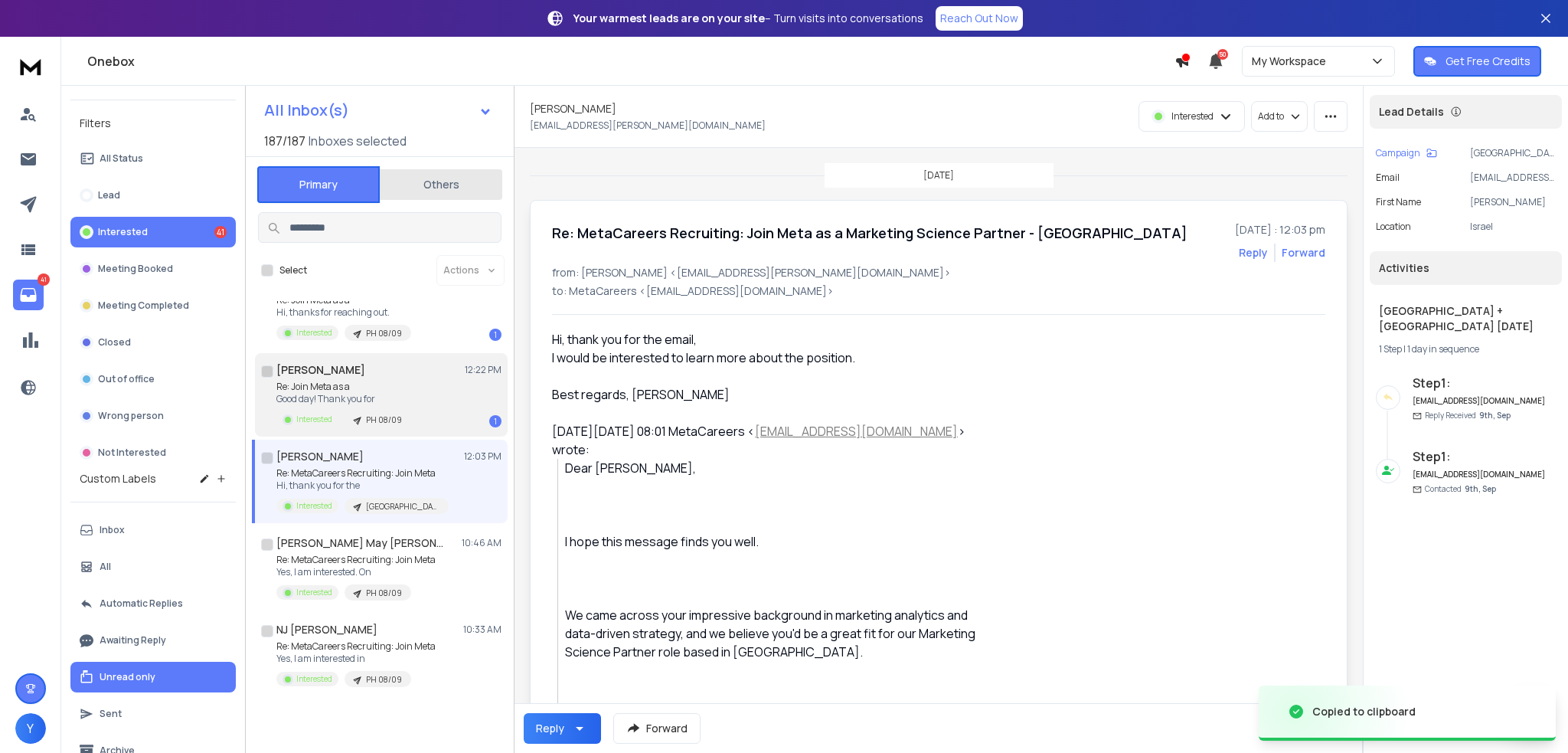
click at [414, 382] on div "Re: Join Meta as a Good day! Thank you for Interested PH 08/09 1" at bounding box center [389, 404] width 225 height 47
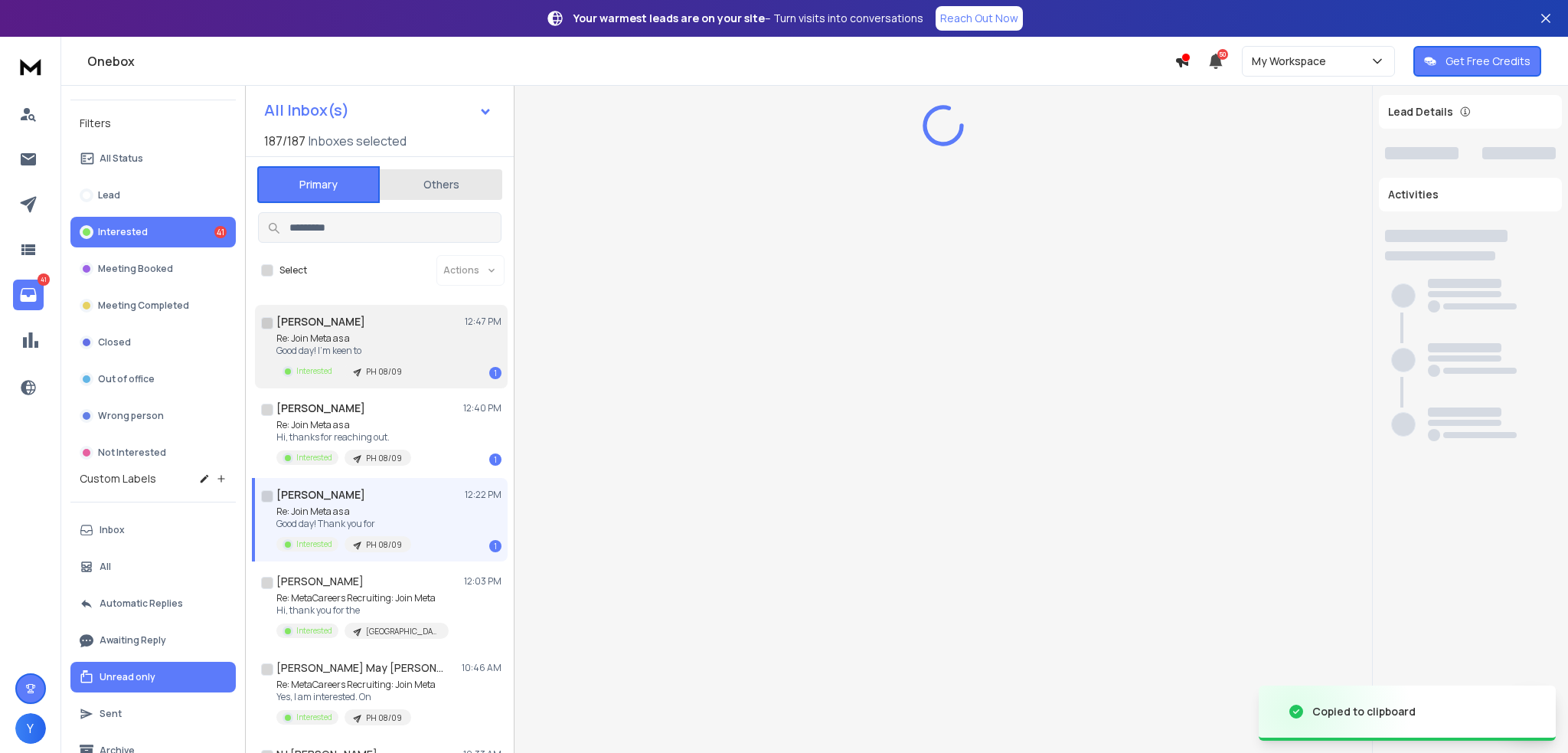
scroll to position [3260, 0]
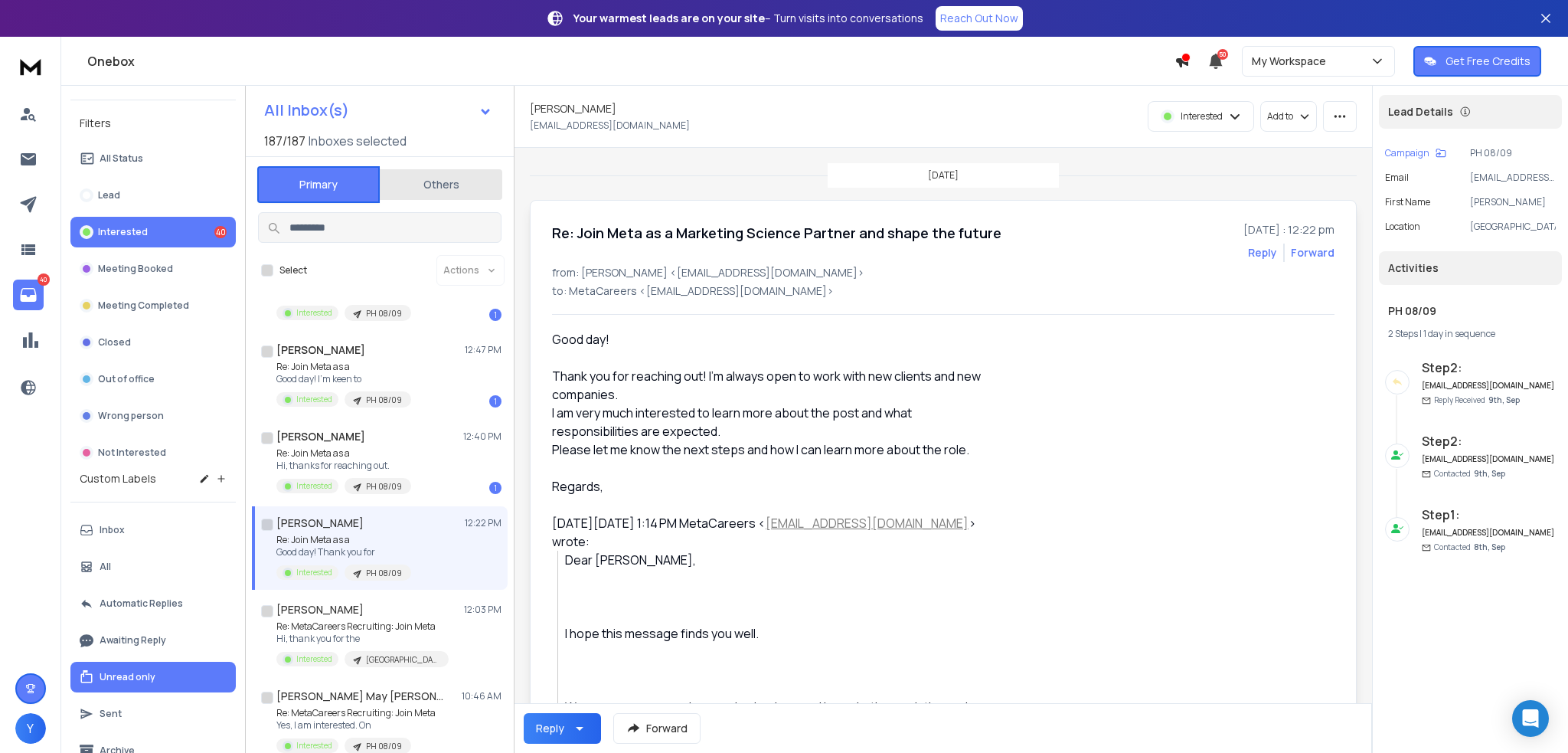
click at [615, 125] on p "[EMAIL_ADDRESS][DOMAIN_NAME]" at bounding box center [610, 125] width 160 height 12
click at [651, 293] on p "to: MetaCareers <[EMAIL_ADDRESS][DOMAIN_NAME]>" at bounding box center [943, 291] width 782 height 15
drag, startPoint x: 651, startPoint y: 293, endPoint x: 827, endPoint y: 286, distance: 176.1
click at [827, 286] on p "to: MetaCareers <[EMAIL_ADDRESS][DOMAIN_NAME]>" at bounding box center [943, 291] width 782 height 15
copy p "[EMAIL_ADDRESS][DOMAIN_NAME]"
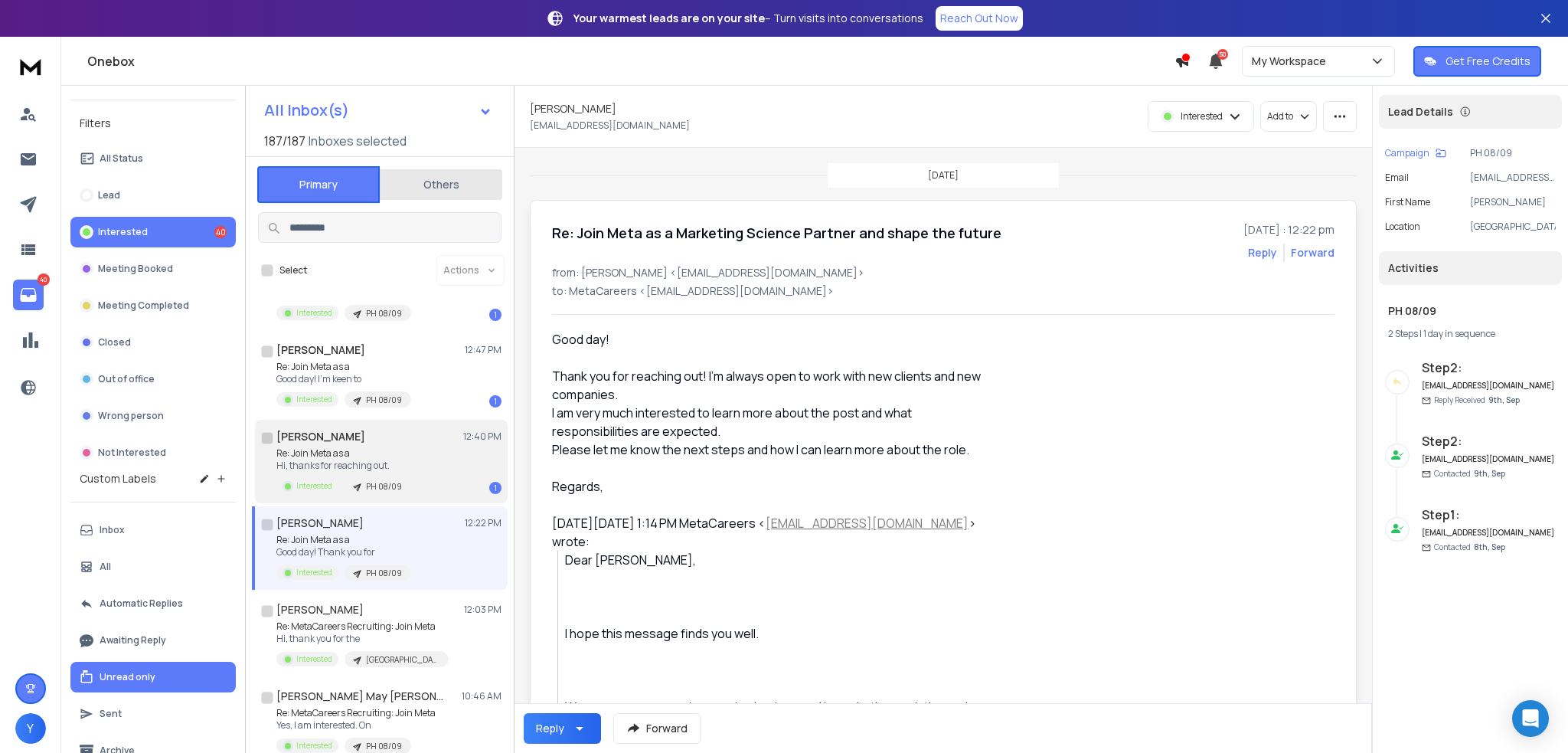
click at [430, 433] on div "[PERSON_NAME] 12:40 PM" at bounding box center [389, 436] width 225 height 15
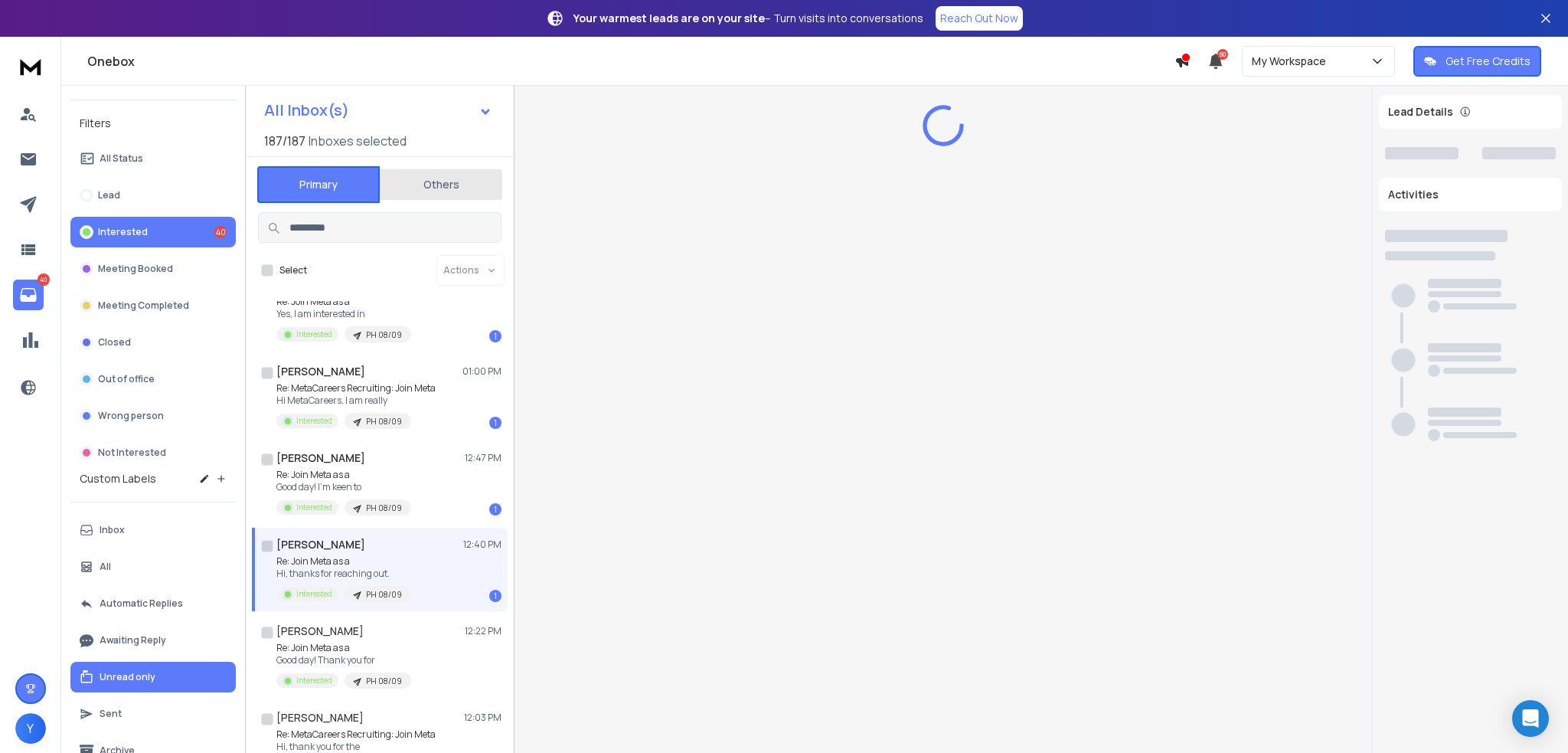
scroll to position [3106, 0]
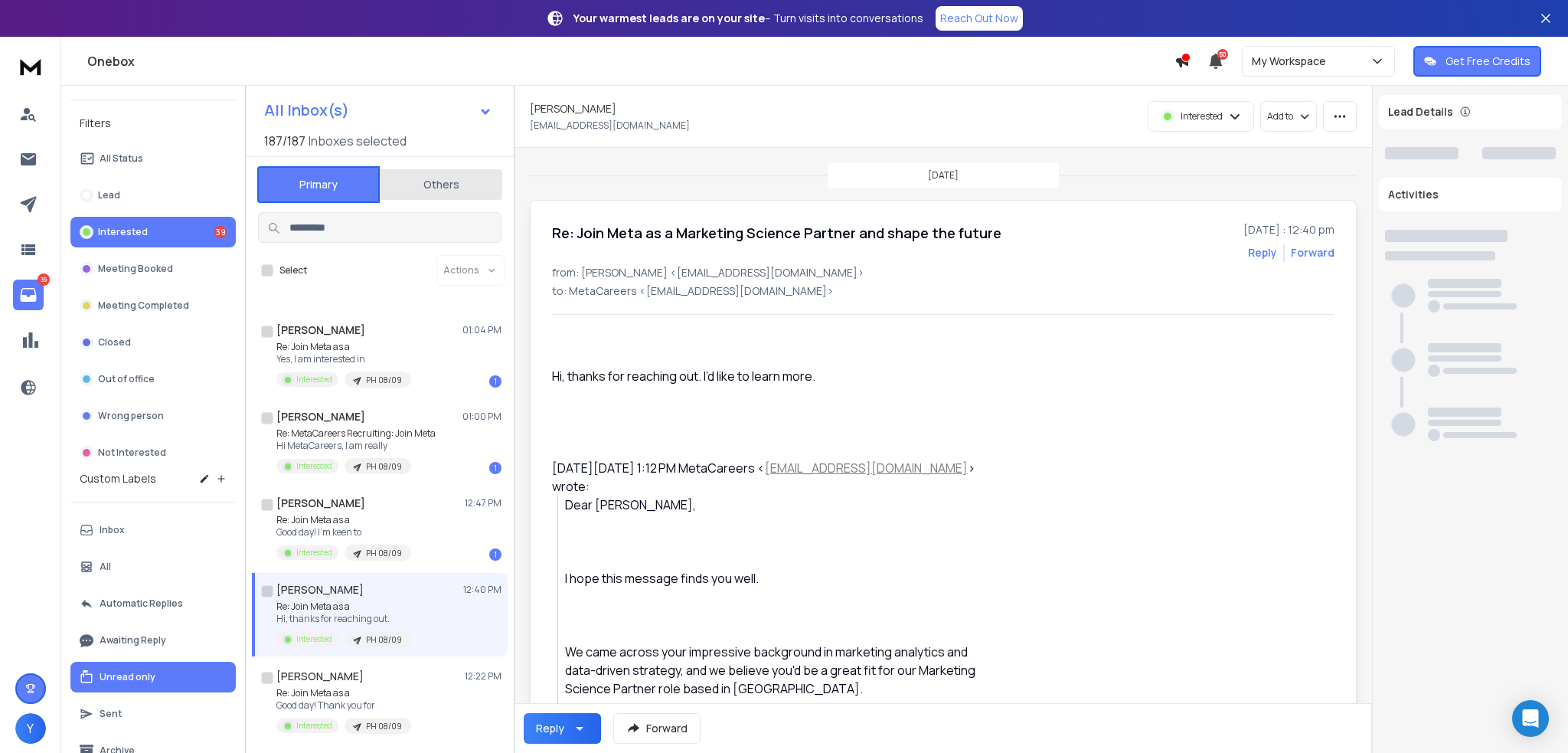
click at [645, 131] on p "[EMAIL_ADDRESS][DOMAIN_NAME]" at bounding box center [610, 125] width 160 height 12
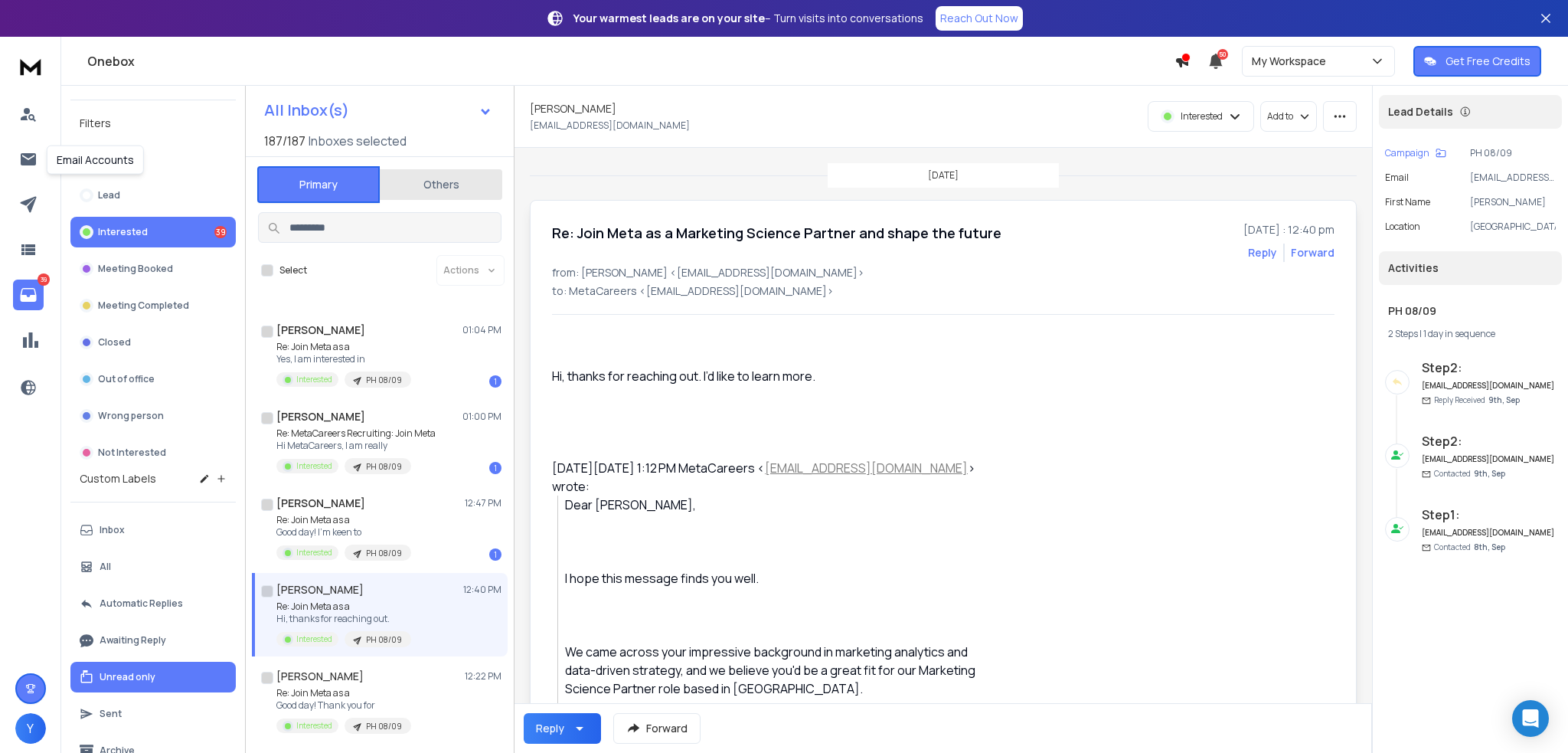
click at [649, 291] on p "to: MetaCareers <[EMAIL_ADDRESS][DOMAIN_NAME]>" at bounding box center [943, 291] width 782 height 15
drag, startPoint x: 649, startPoint y: 291, endPoint x: 805, endPoint y: 291, distance: 156.0
click at [805, 291] on p "to: MetaCareers <[EMAIL_ADDRESS][DOMAIN_NAME]>" at bounding box center [943, 291] width 782 height 15
copy p "[EMAIL_ADDRESS][DOMAIN_NAME]"
click at [382, 501] on div "[PERSON_NAME] 12:47 PM" at bounding box center [389, 502] width 225 height 15
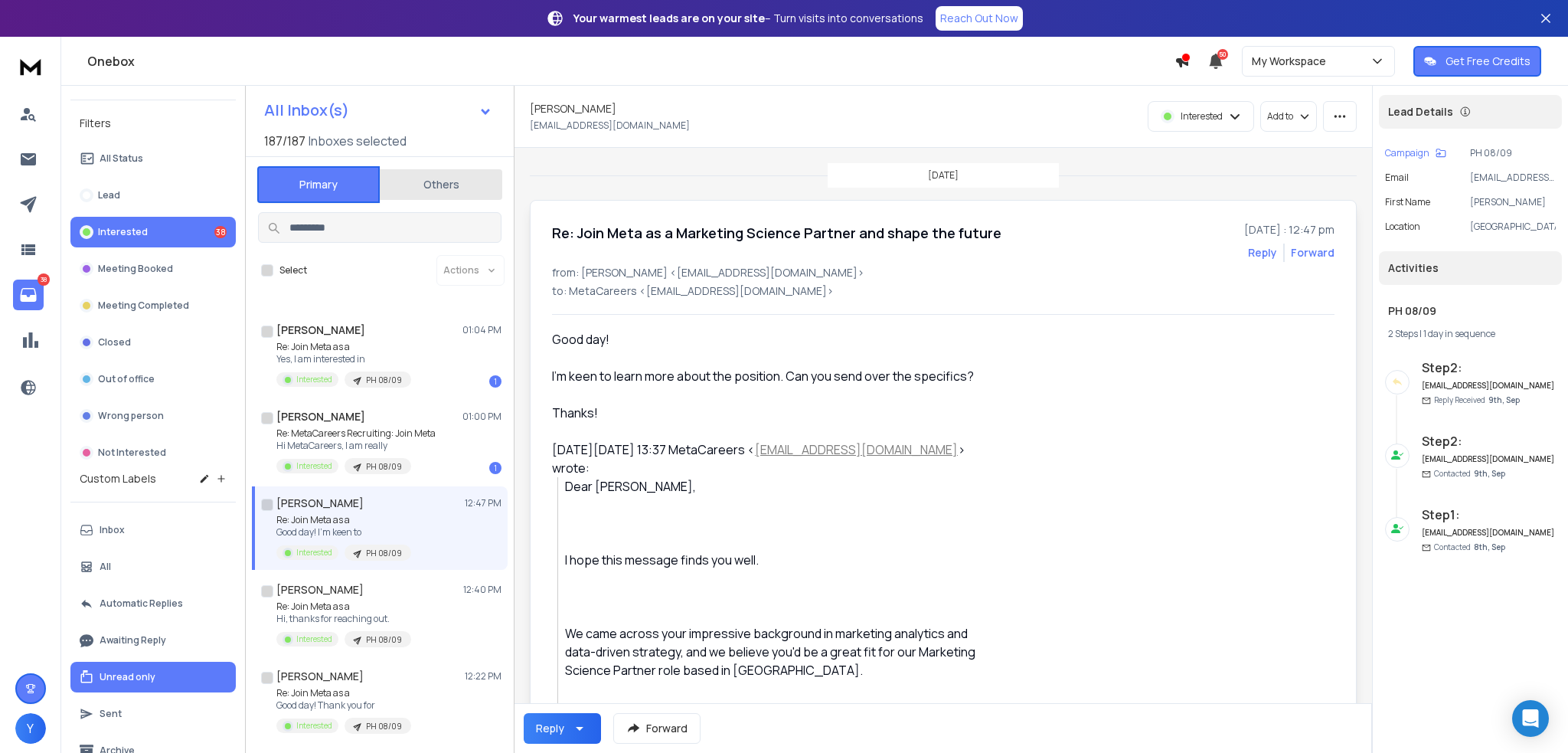
click at [620, 121] on p "[EMAIL_ADDRESS][DOMAIN_NAME]" at bounding box center [610, 125] width 160 height 12
click at [650, 293] on p "to: MetaCareers <[EMAIL_ADDRESS][DOMAIN_NAME]>" at bounding box center [943, 291] width 782 height 15
drag, startPoint x: 650, startPoint y: 293, endPoint x: 810, endPoint y: 293, distance: 160.0
click at [810, 293] on p "to: MetaCareers <[EMAIL_ADDRESS][DOMAIN_NAME]>" at bounding box center [943, 291] width 782 height 15
copy p "[EMAIL_ADDRESS][DOMAIN_NAME]"
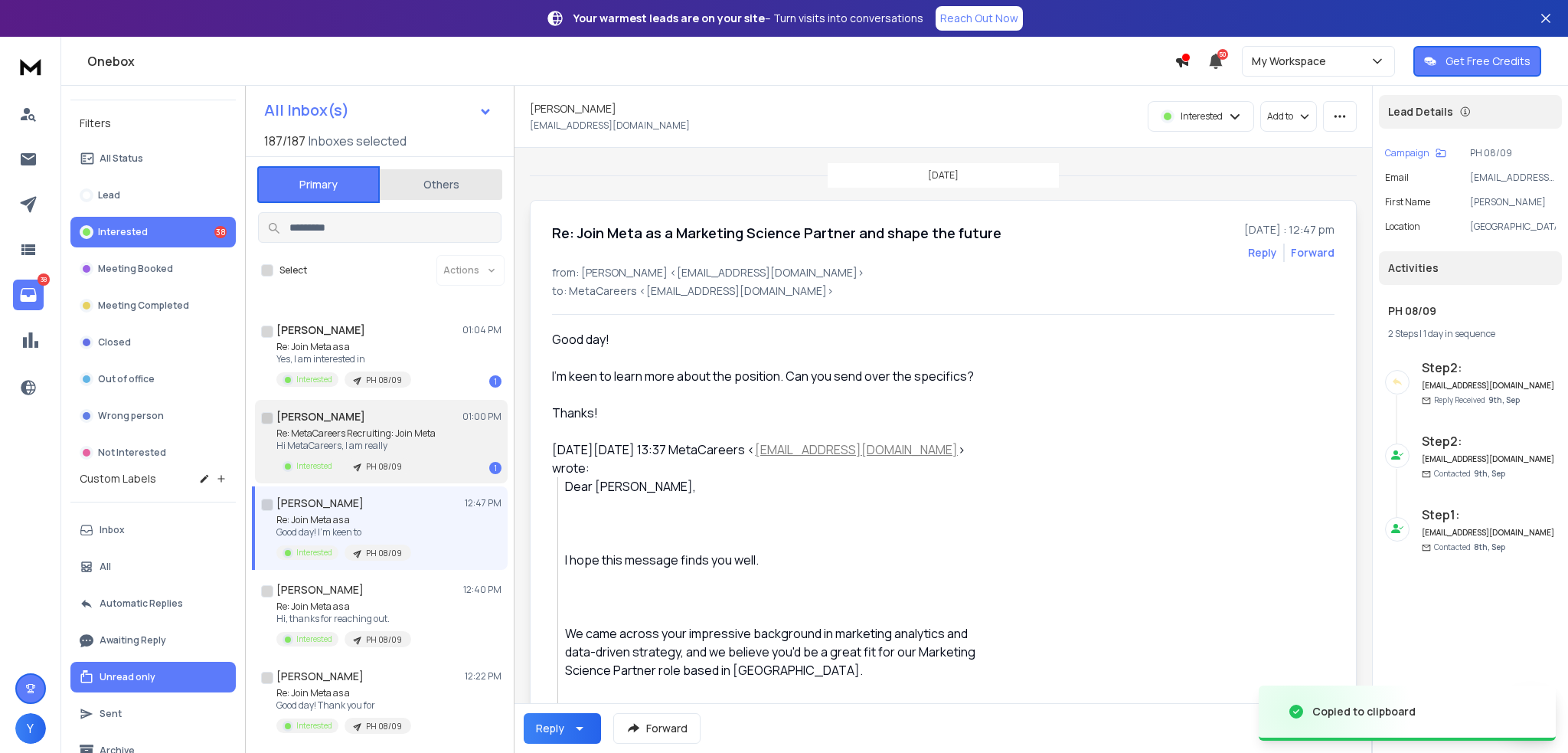
click at [370, 446] on p "Hi MetaCareers, I am really" at bounding box center [355, 445] width 159 height 12
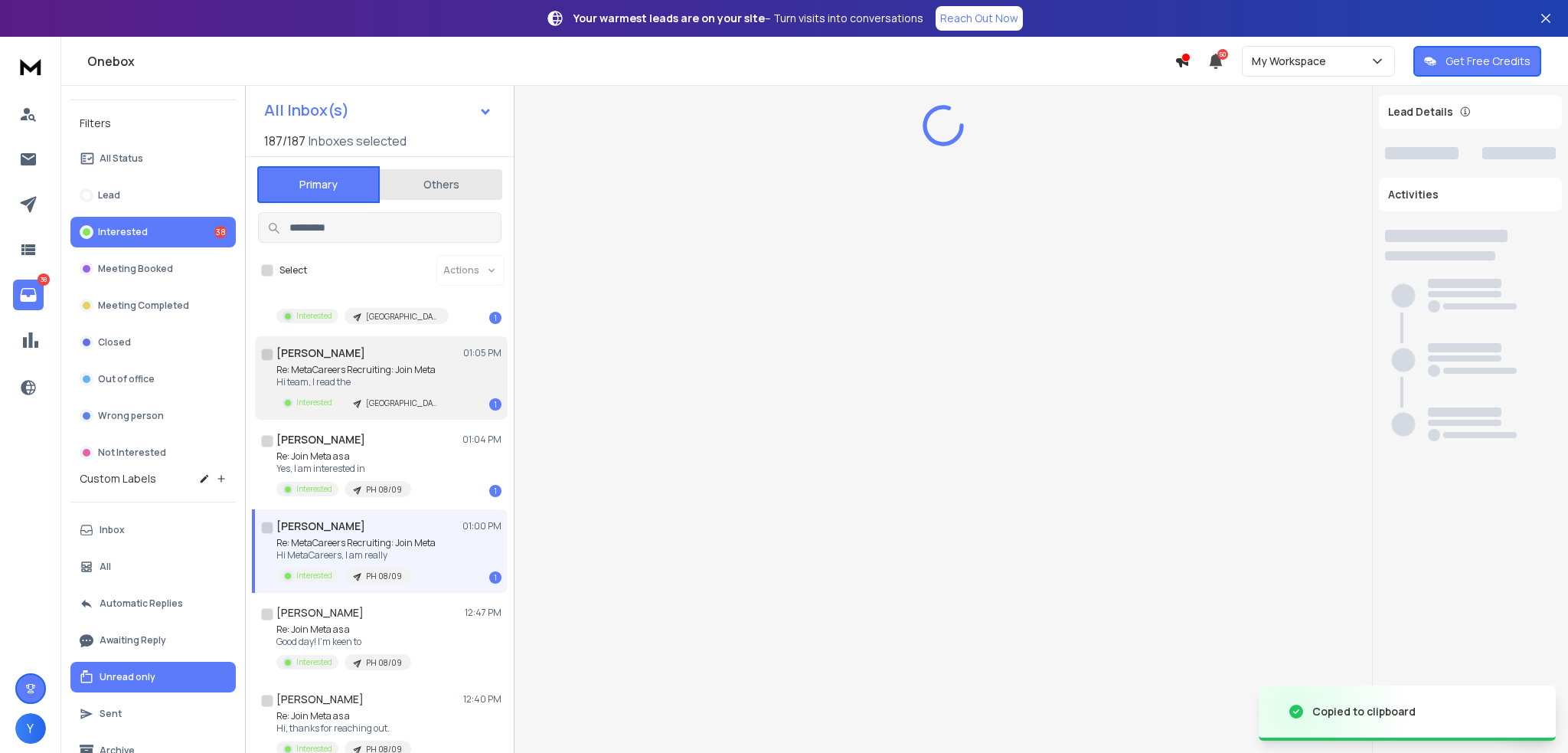
scroll to position [2953, 0]
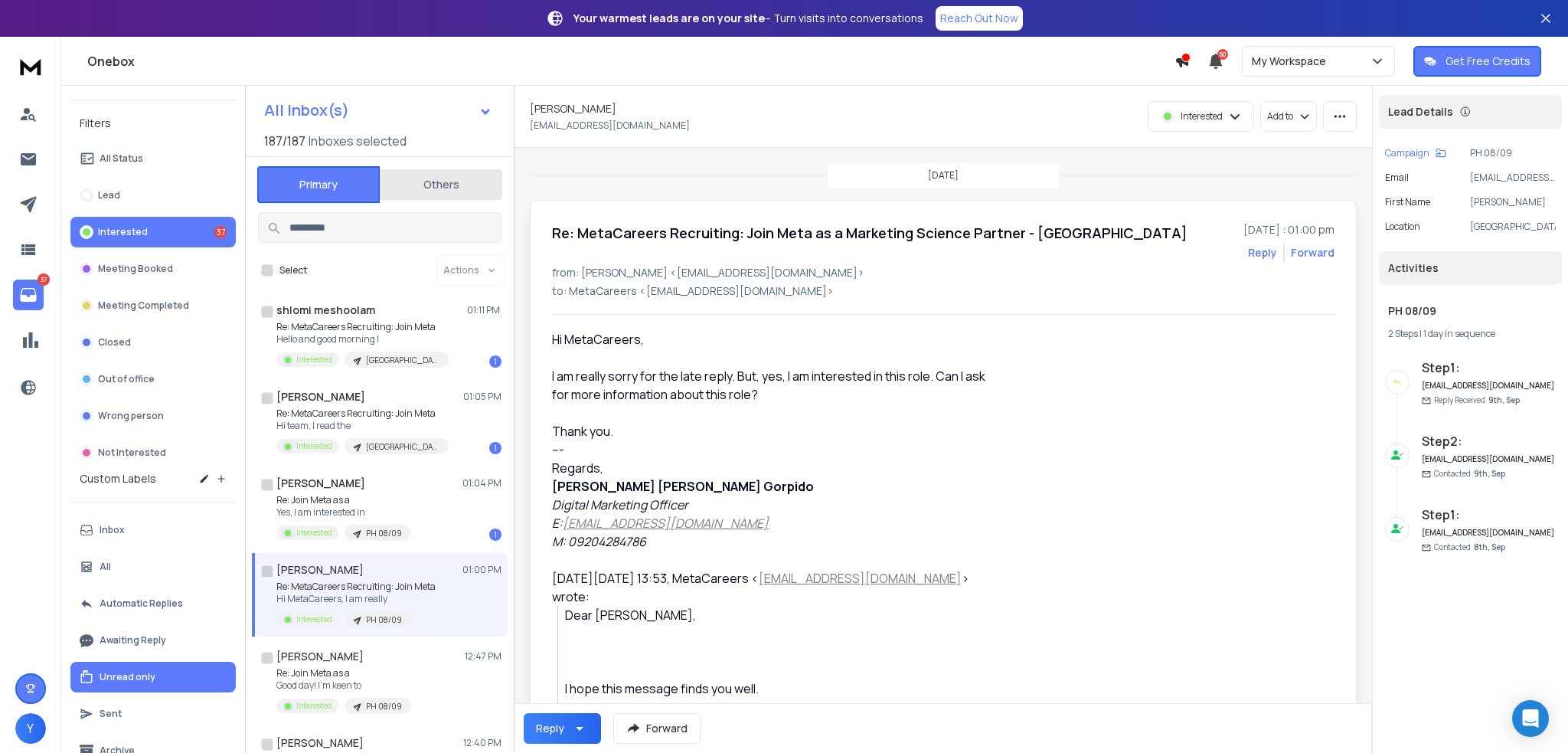
click at [627, 121] on p "[EMAIL_ADDRESS][DOMAIN_NAME]" at bounding box center [610, 125] width 160 height 12
click at [661, 292] on p "to: MetaCareers <[EMAIL_ADDRESS][DOMAIN_NAME]>" at bounding box center [943, 291] width 782 height 15
drag, startPoint x: 661, startPoint y: 292, endPoint x: 812, endPoint y: 288, distance: 151.1
click at [812, 288] on p "to: MetaCareers <[EMAIL_ADDRESS][DOMAIN_NAME]>" at bounding box center [943, 291] width 782 height 15
copy p "[EMAIL_ADDRESS][DOMAIN_NAME]"
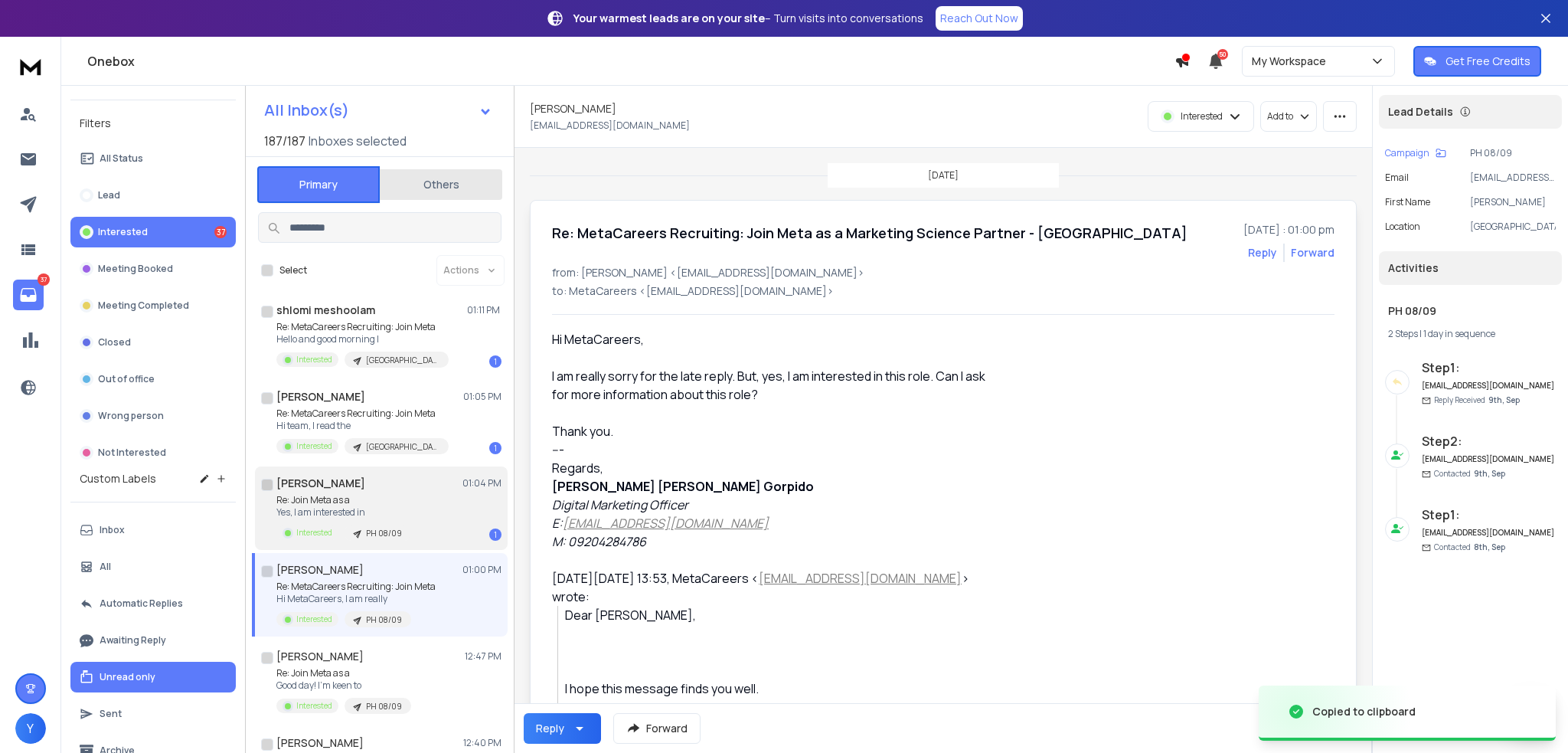
click at [402, 495] on p "Re: Join Meta as a" at bounding box center [343, 500] width 135 height 12
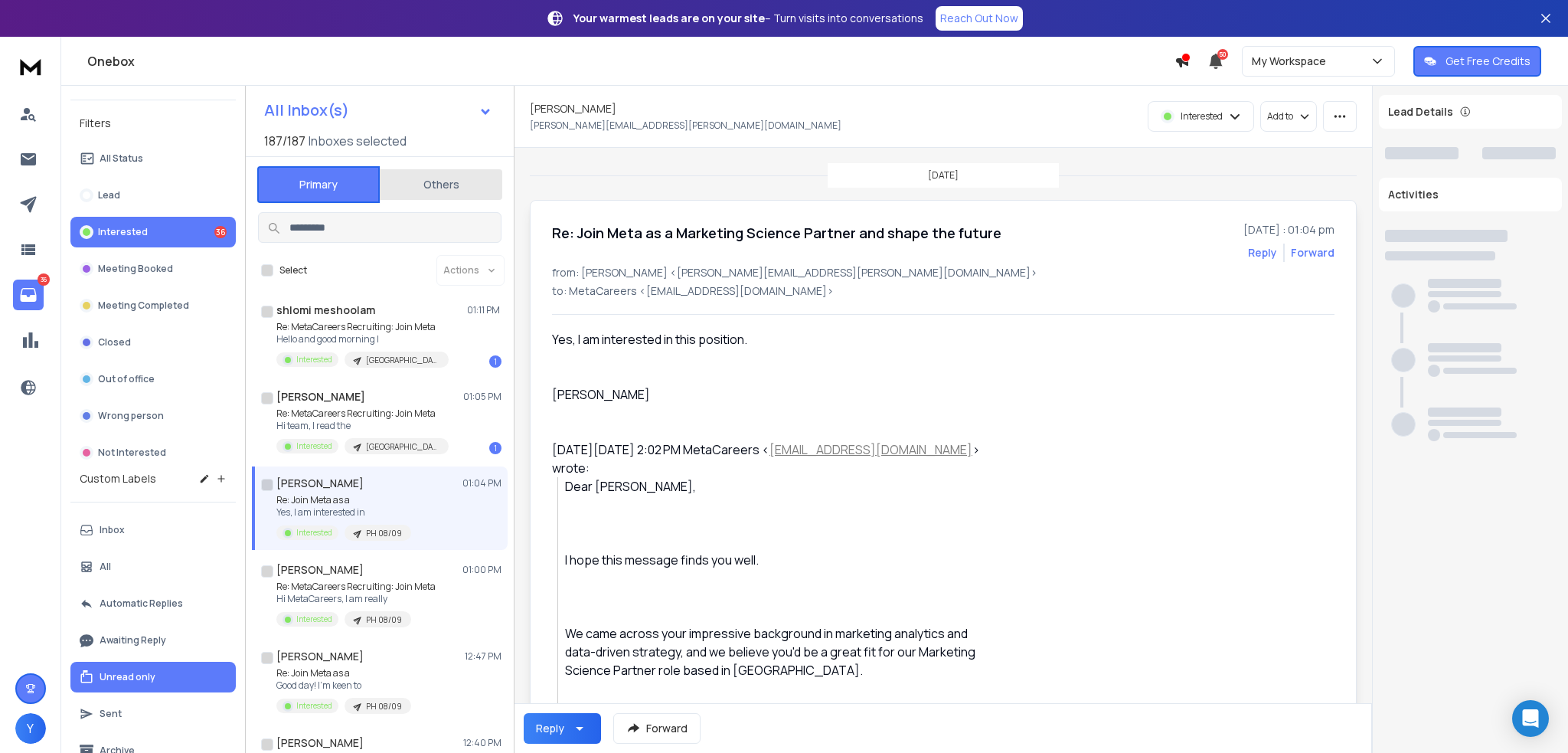
click at [604, 129] on p "[PERSON_NAME][EMAIL_ADDRESS][PERSON_NAME][DOMAIN_NAME]" at bounding box center [686, 125] width 311 height 12
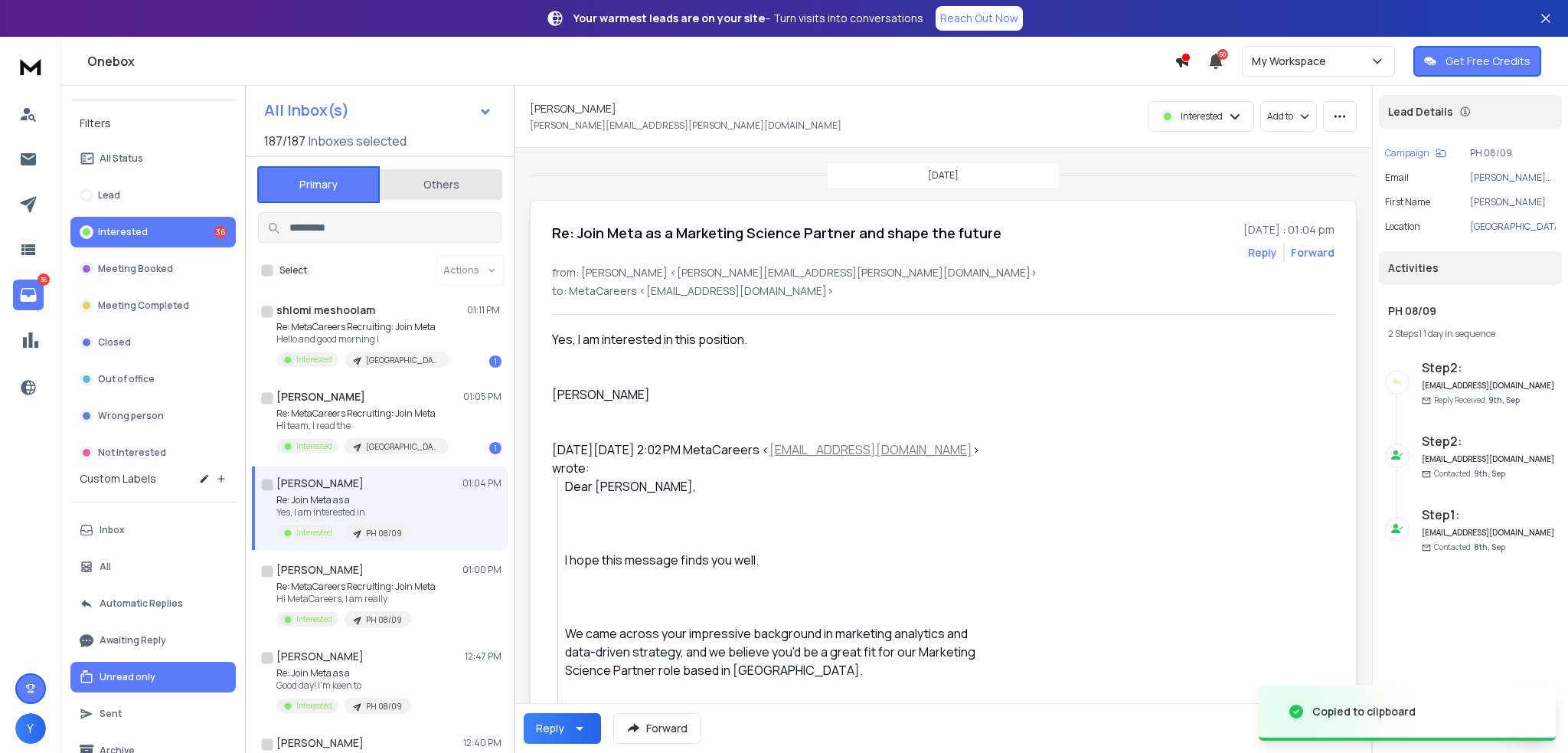
click at [654, 290] on p "to: MetaCareers <[EMAIL_ADDRESS][DOMAIN_NAME]>" at bounding box center [943, 291] width 782 height 15
drag, startPoint x: 654, startPoint y: 290, endPoint x: 808, endPoint y: 290, distance: 154.0
click at [808, 290] on p "to: MetaCareers <[EMAIL_ADDRESS][DOMAIN_NAME]>" at bounding box center [943, 291] width 782 height 15
copy p "[EMAIL_ADDRESS][DOMAIN_NAME]"
click at [364, 489] on h1 "[PERSON_NAME]" at bounding box center [319, 483] width 87 height 15
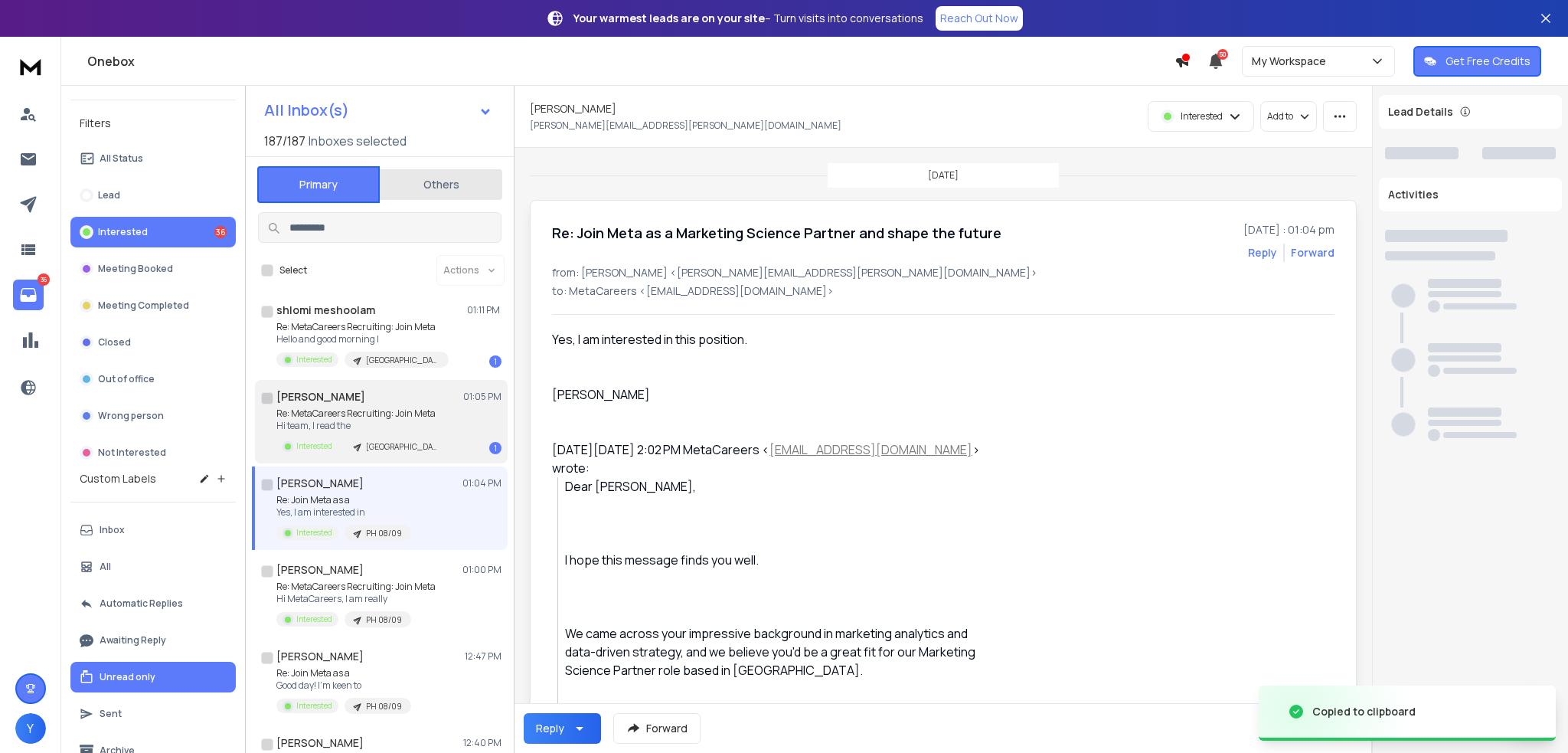
click at [432, 418] on p "Re: MetaCareers Recruiting: Join Meta" at bounding box center [362, 413] width 172 height 12
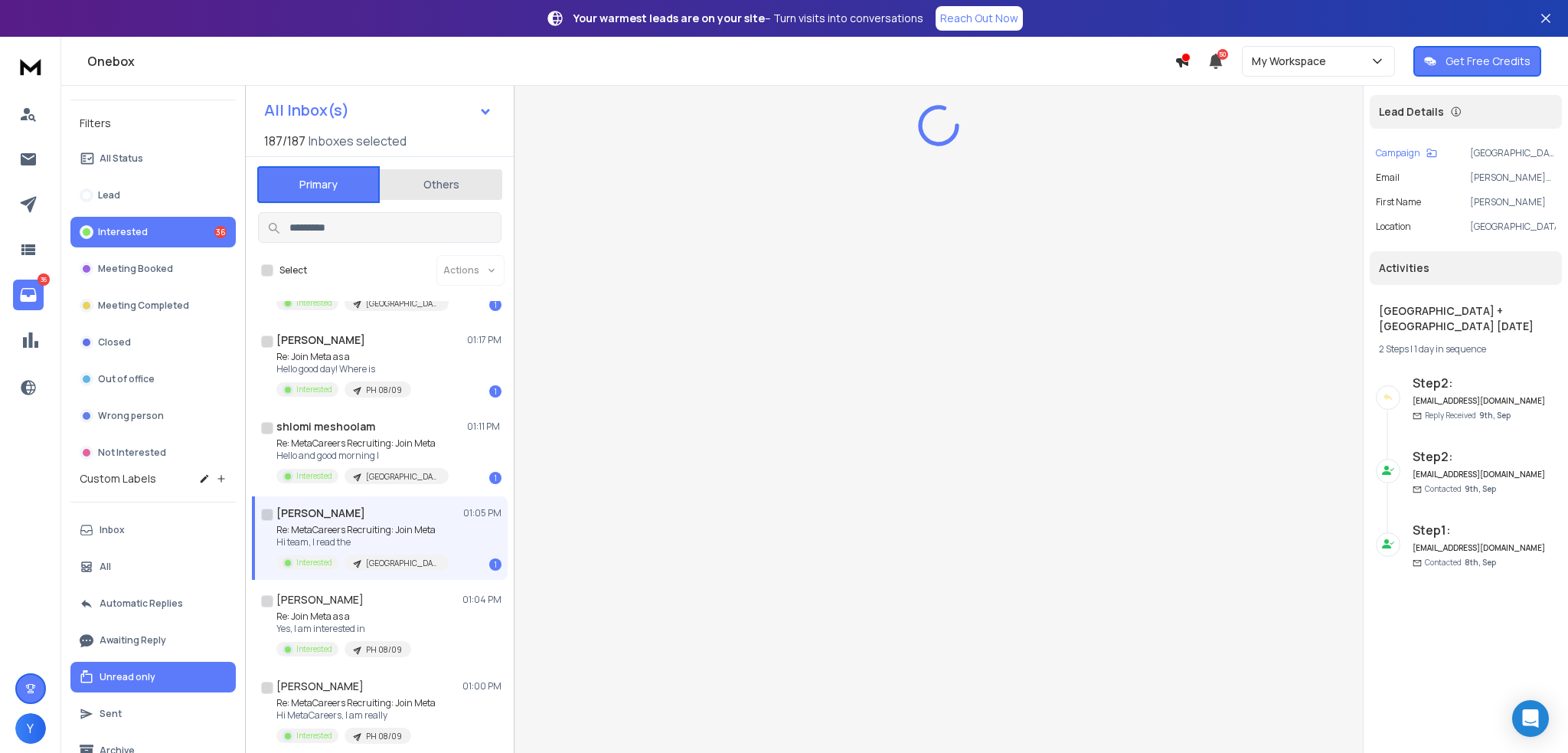
scroll to position [2800, 0]
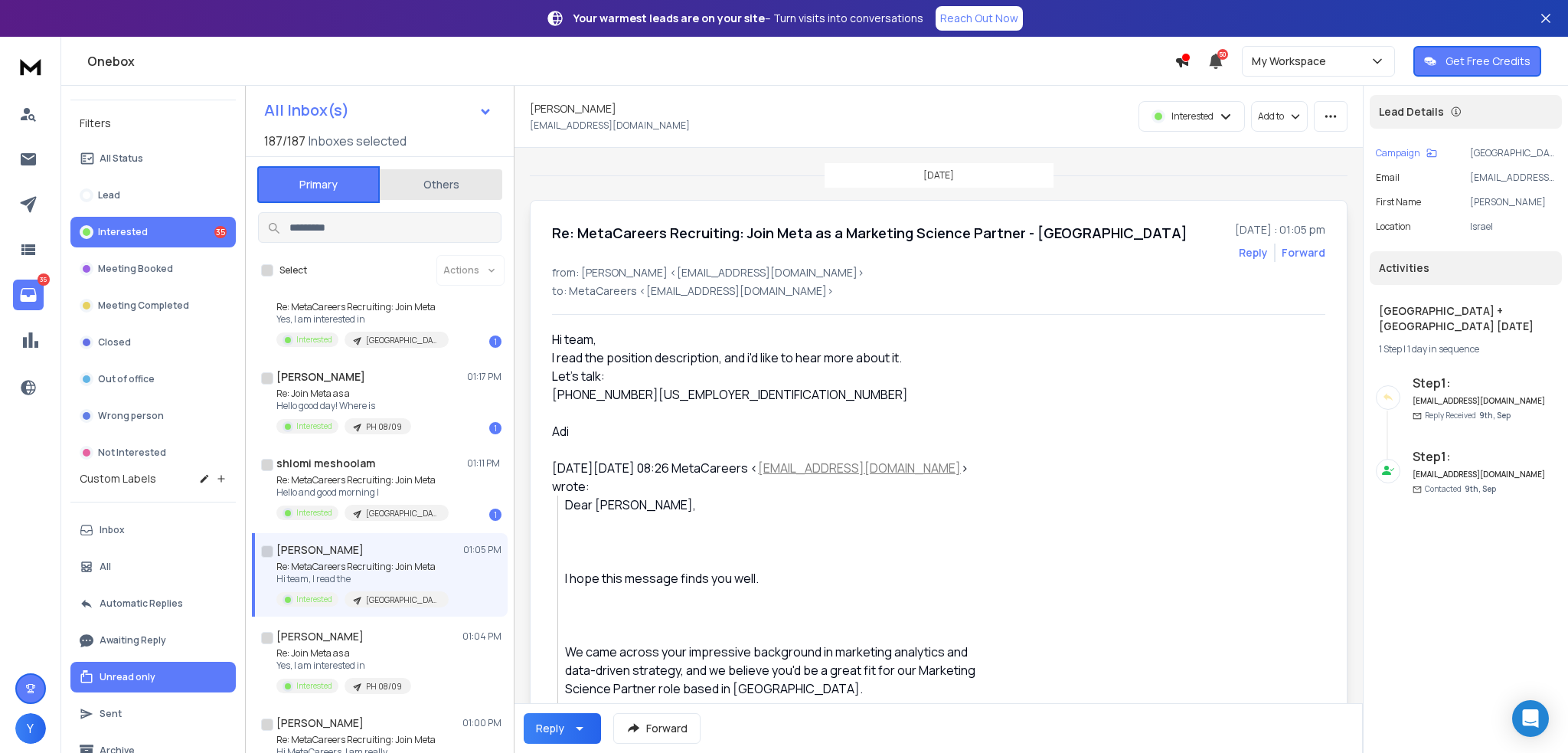
click at [637, 131] on p "[EMAIL_ADDRESS][DOMAIN_NAME]" at bounding box center [610, 125] width 160 height 12
click at [651, 298] on p "to: MetaCareers <[EMAIL_ADDRESS][DOMAIN_NAME]>" at bounding box center [938, 291] width 774 height 15
drag, startPoint x: 651, startPoint y: 298, endPoint x: 826, endPoint y: 299, distance: 175.0
copy p "[EMAIL_ADDRESS][DOMAIN_NAME]"
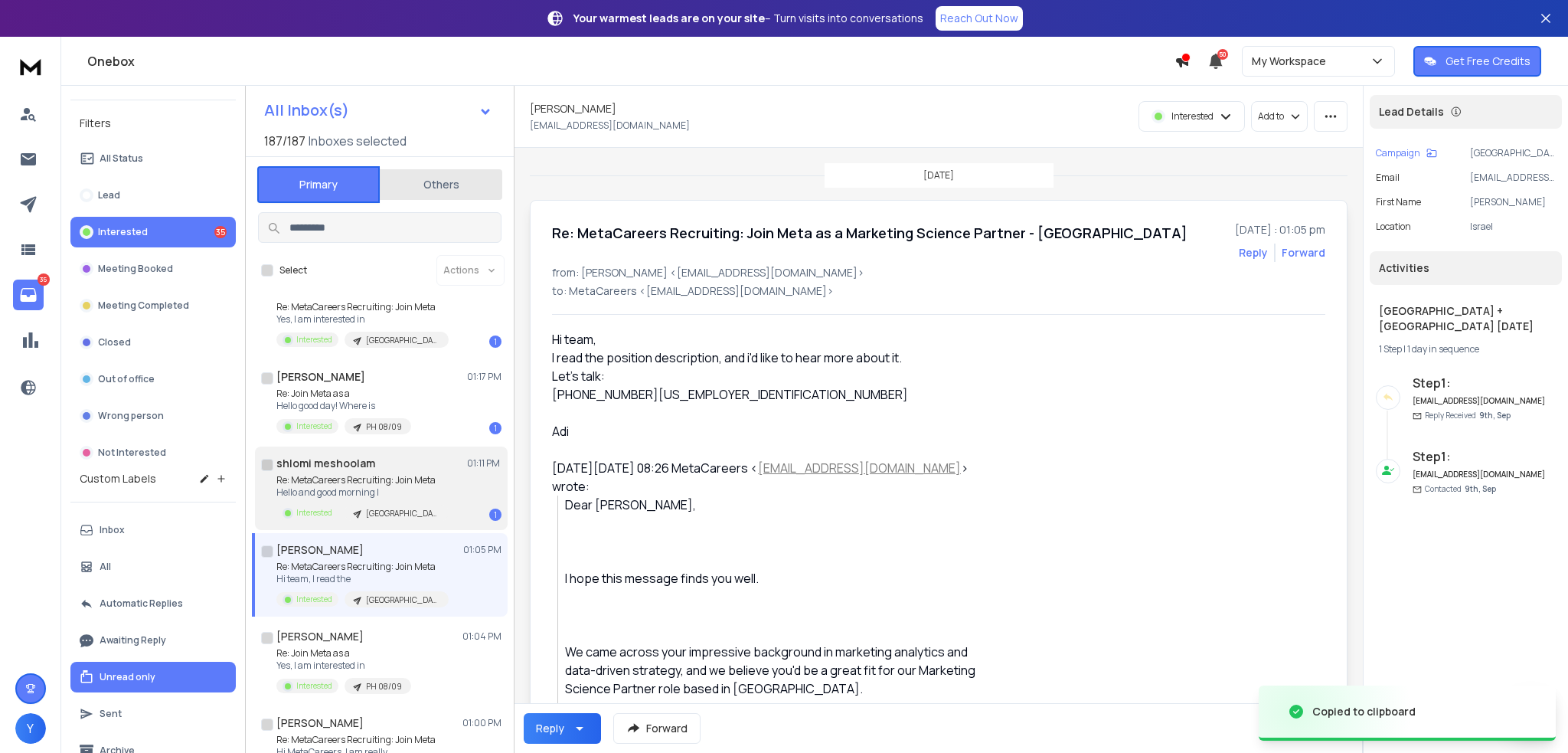
click at [359, 489] on p "Hello and good morning I" at bounding box center [362, 492] width 172 height 12
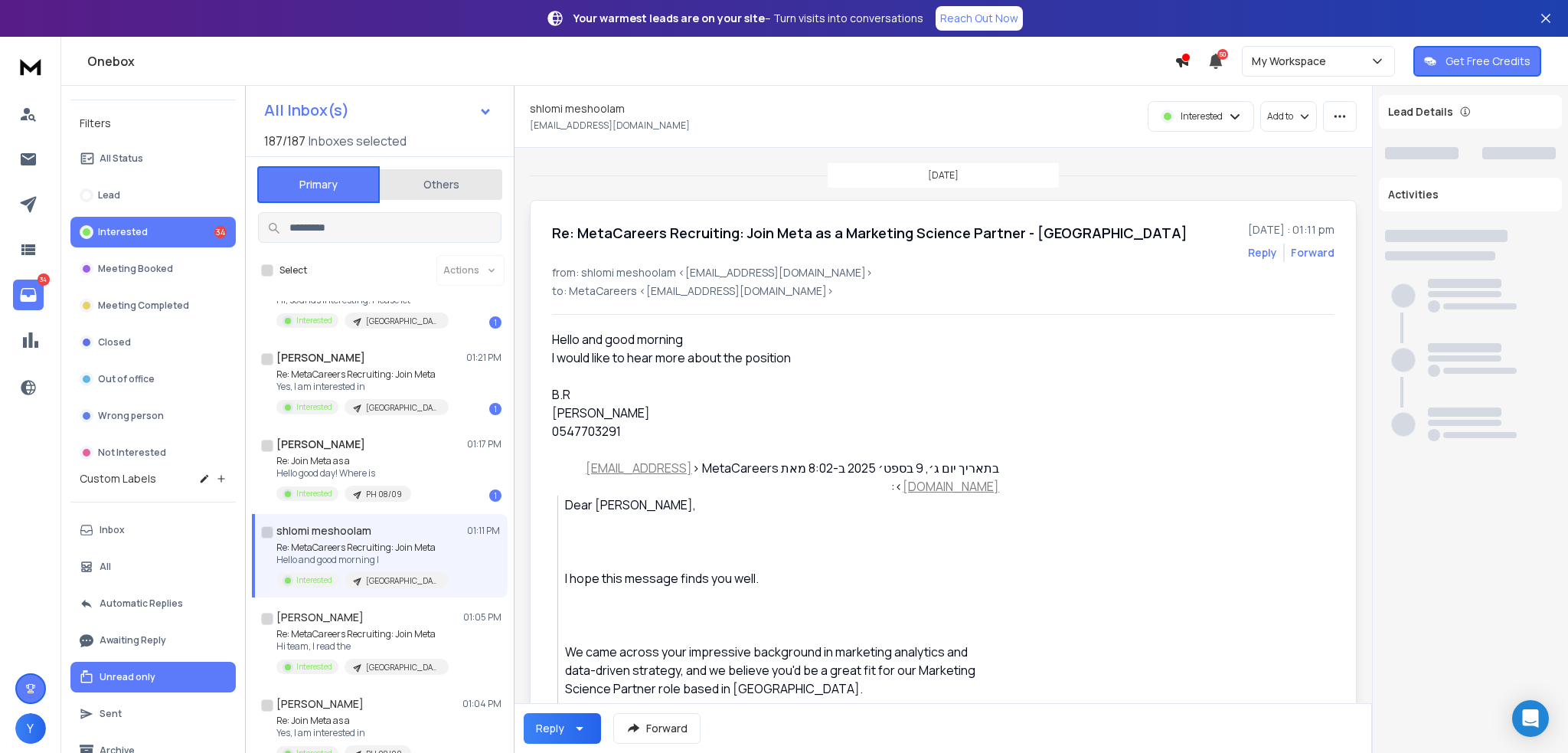
scroll to position [2723, 0]
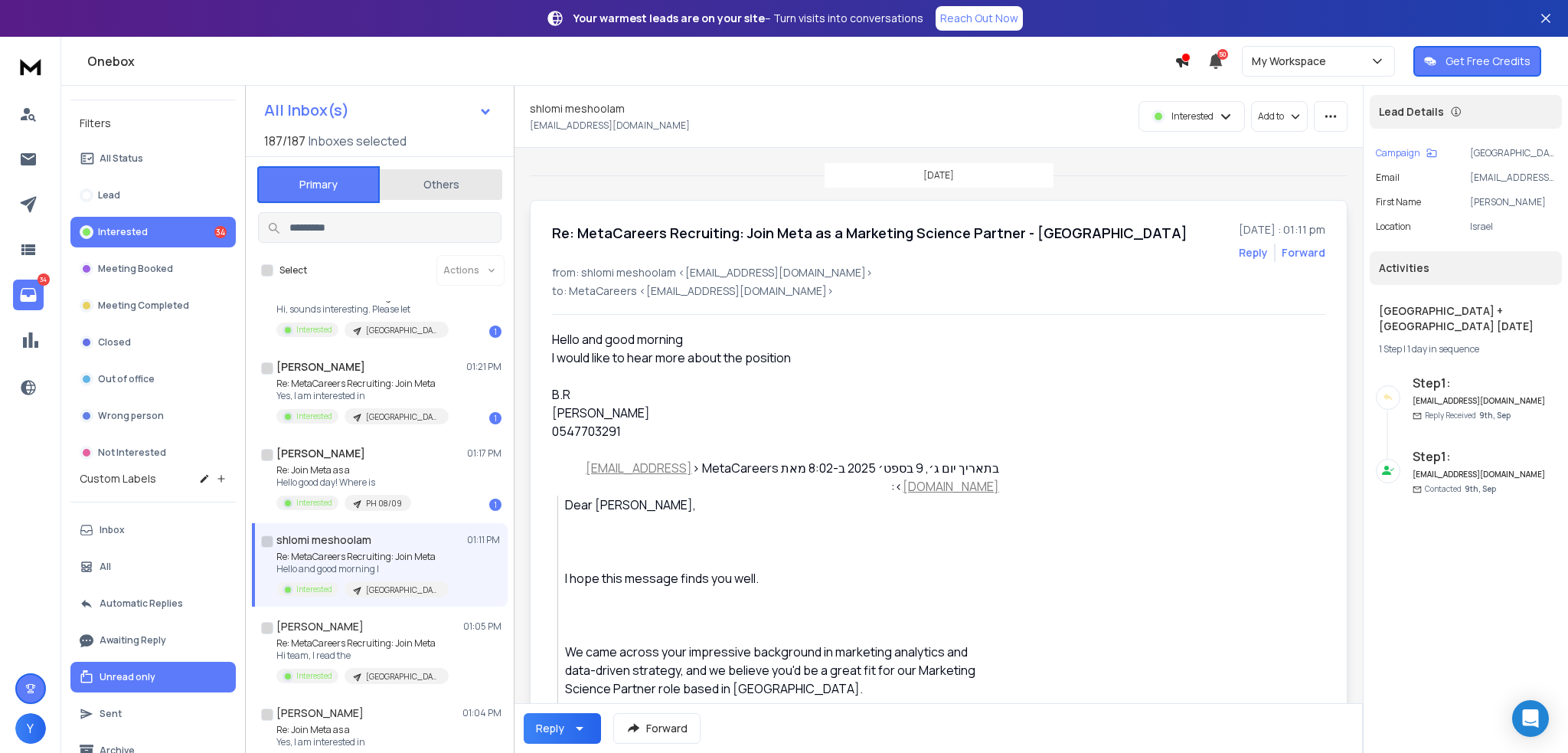
click at [619, 130] on p "[EMAIL_ADDRESS][DOMAIN_NAME]" at bounding box center [610, 125] width 160 height 12
click at [645, 288] on p "to: MetaCareers <[EMAIL_ADDRESS][DOMAIN_NAME]>" at bounding box center [938, 291] width 774 height 15
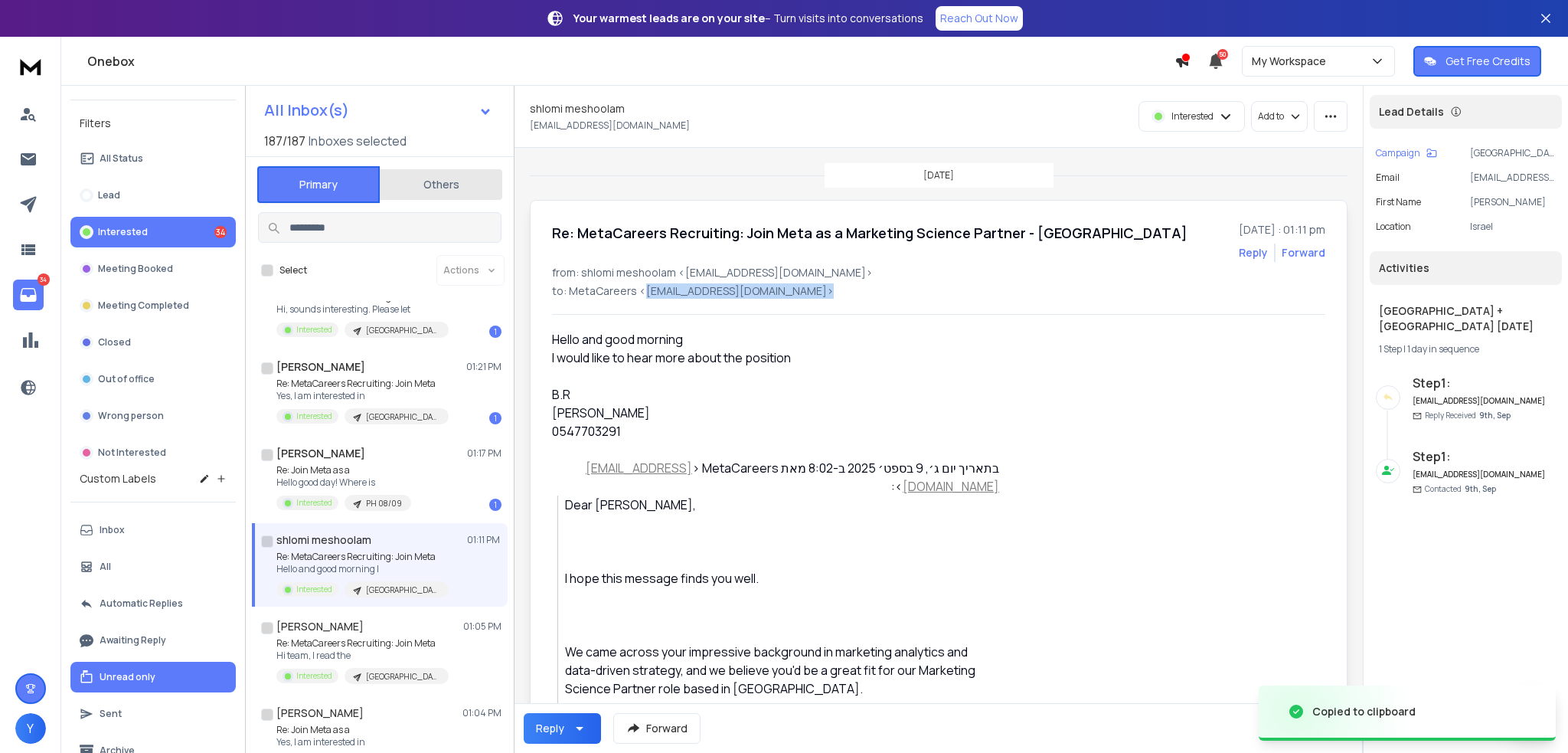
drag, startPoint x: 645, startPoint y: 288, endPoint x: 800, endPoint y: 291, distance: 155.0
click at [800, 291] on p "to: MetaCareers <[EMAIL_ADDRESS][DOMAIN_NAME]>" at bounding box center [938, 291] width 774 height 15
copy p "[EMAIL_ADDRESS][DOMAIN_NAME]"
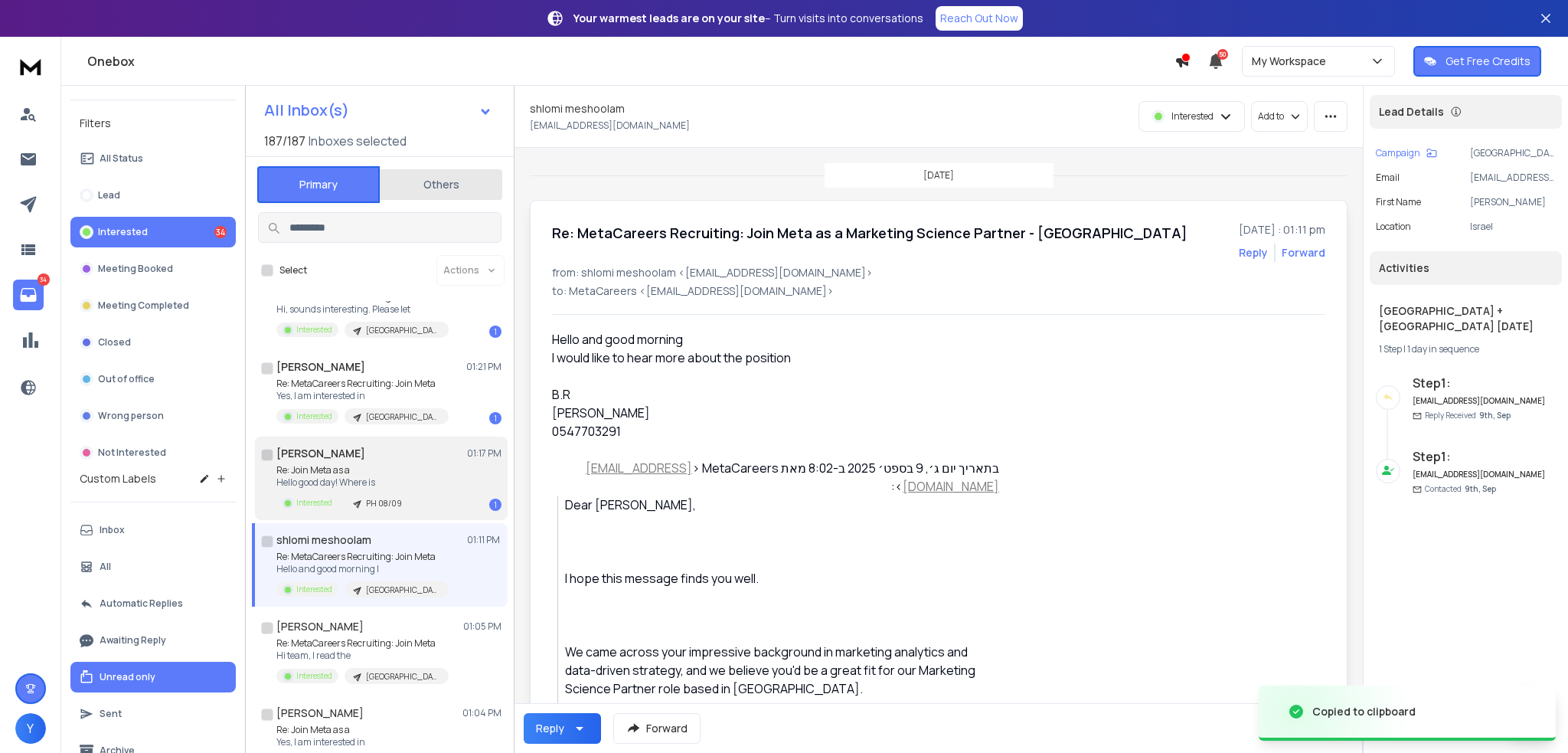
click at [436, 460] on div "[PERSON_NAME] 01:17 PM" at bounding box center [389, 453] width 225 height 15
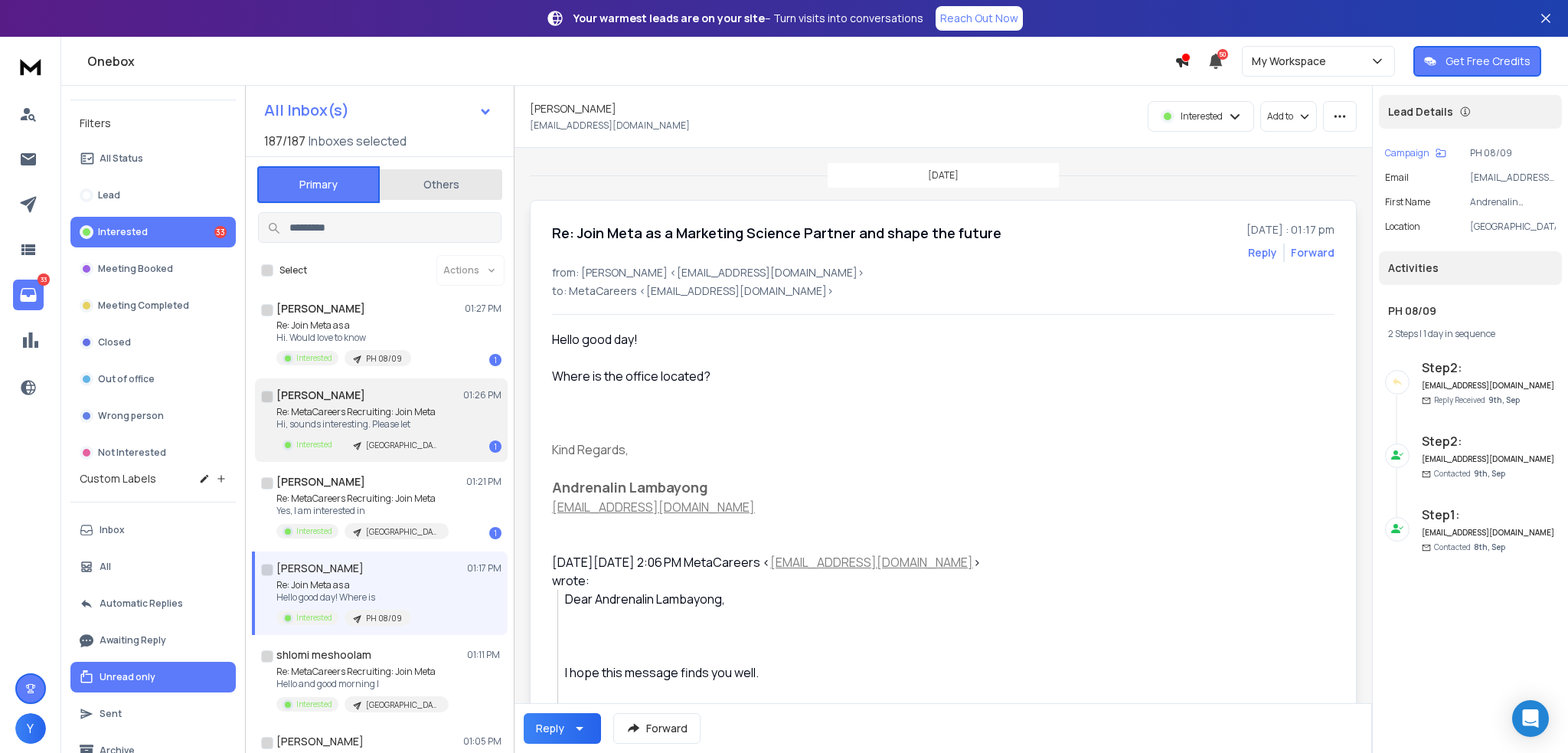
scroll to position [2570, 0]
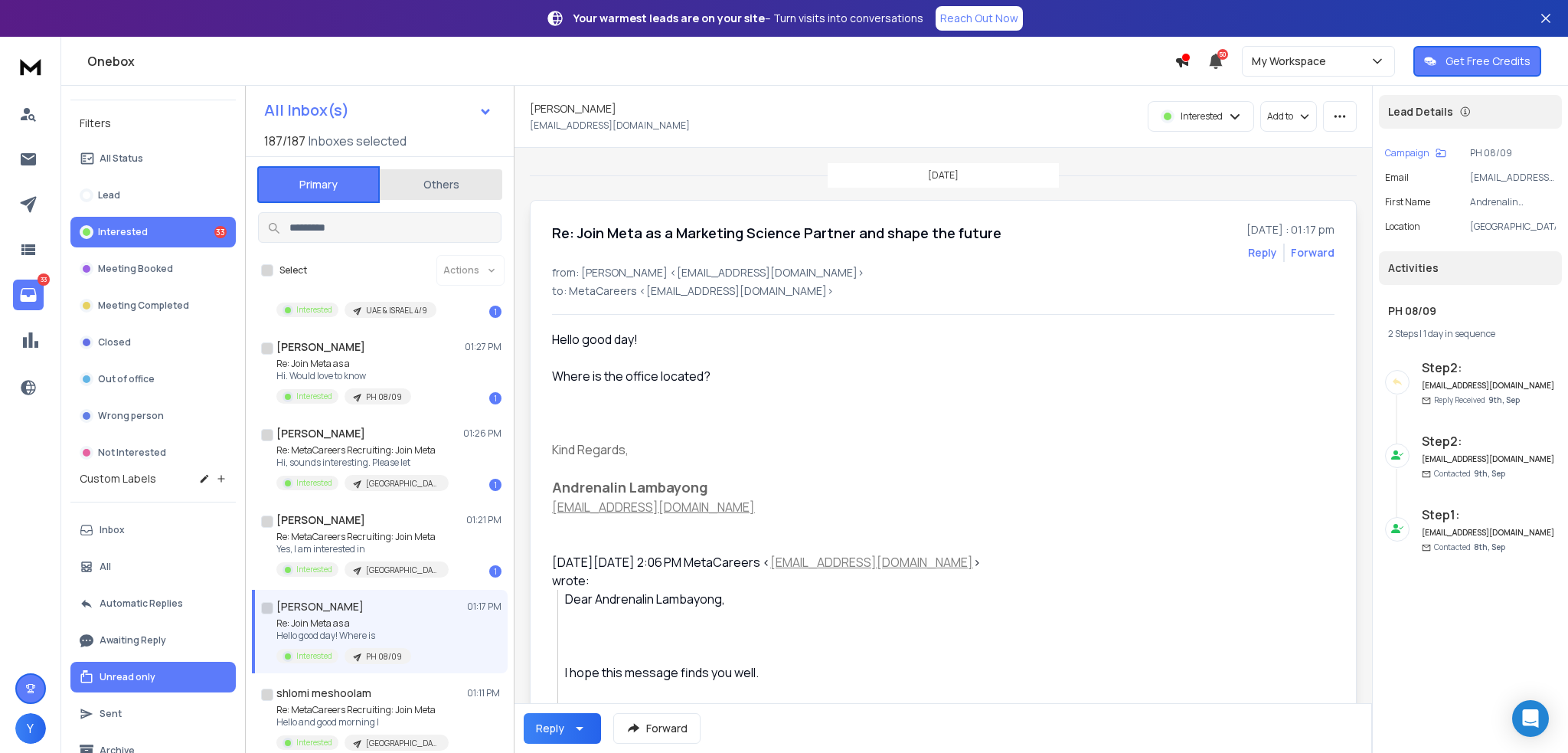
click at [655, 271] on p "from: [PERSON_NAME] <[EMAIL_ADDRESS][DOMAIN_NAME]>" at bounding box center [943, 272] width 782 height 15
drag, startPoint x: 655, startPoint y: 271, endPoint x: 750, endPoint y: 271, distance: 95.0
click at [750, 271] on p "from: [PERSON_NAME] <[EMAIL_ADDRESS][DOMAIN_NAME]>" at bounding box center [943, 272] width 782 height 15
click at [647, 291] on p "to: MetaCareers <[EMAIL_ADDRESS][DOMAIN_NAME]>" at bounding box center [943, 291] width 782 height 15
drag, startPoint x: 647, startPoint y: 291, endPoint x: 802, endPoint y: 290, distance: 155.0
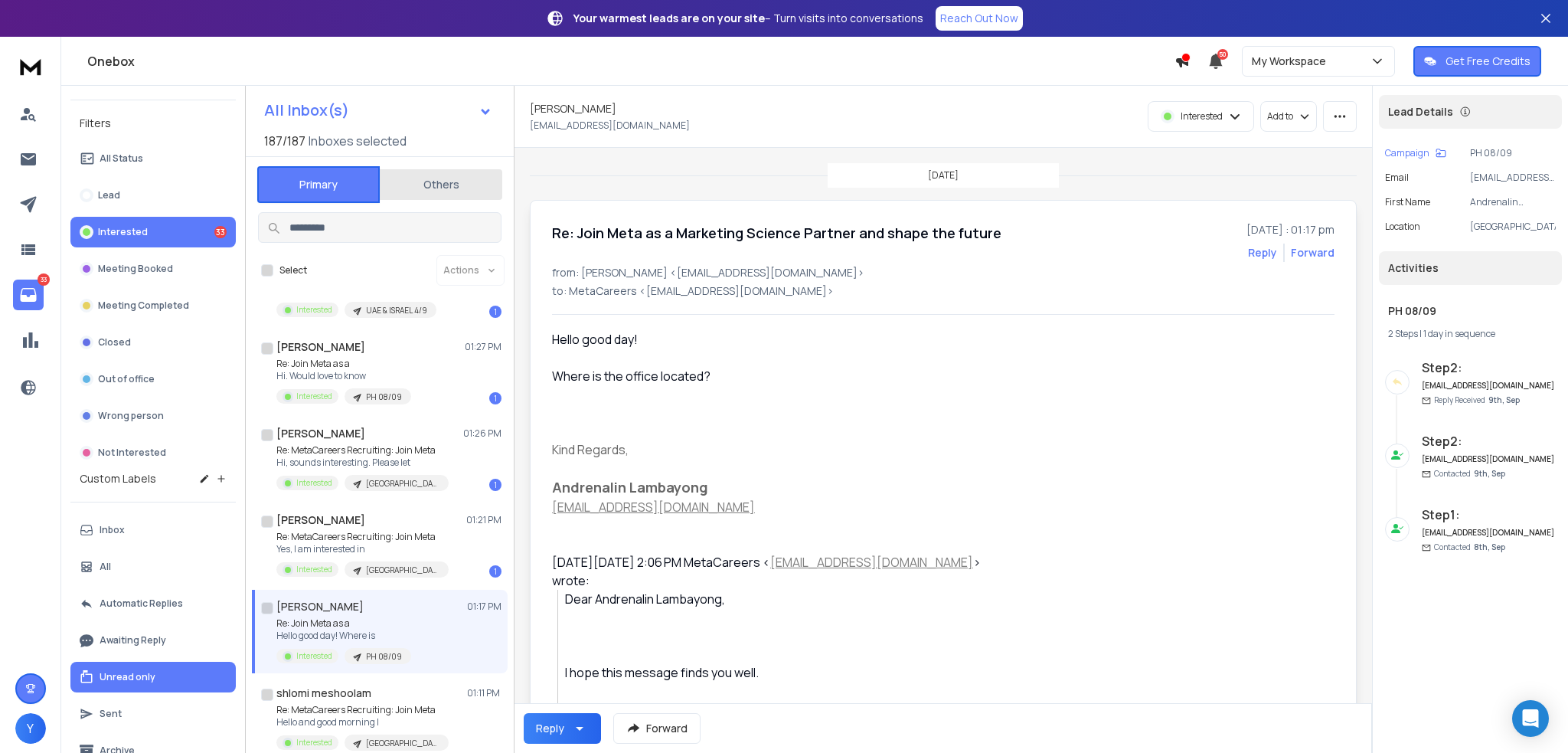
click at [802, 290] on p "to: MetaCareers <[EMAIL_ADDRESS][DOMAIN_NAME]>" at bounding box center [943, 291] width 782 height 15
click at [421, 524] on div "[PERSON_NAME] 01:21 PM" at bounding box center [389, 520] width 225 height 15
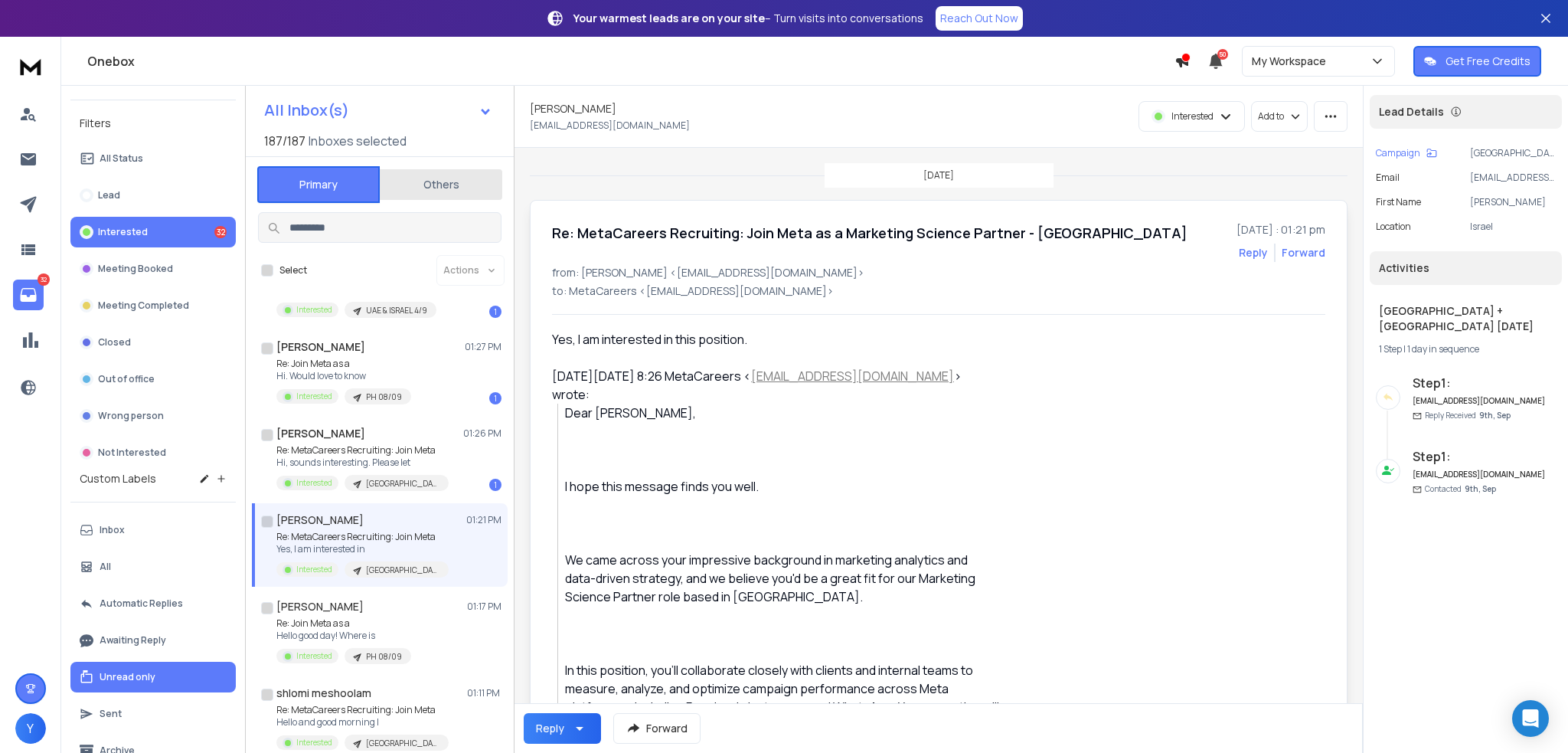
click at [587, 133] on div "[PERSON_NAME] [PERSON_NAME] [PERSON_NAME][EMAIL_ADDRESS][DOMAIN_NAME] Intereste…" at bounding box center [938, 117] width 849 height 62
click at [588, 125] on p "[EMAIL_ADDRESS][DOMAIN_NAME]" at bounding box center [610, 125] width 160 height 12
click at [659, 292] on p "to: MetaCareers <[EMAIL_ADDRESS][DOMAIN_NAME]>" at bounding box center [938, 291] width 774 height 15
drag, startPoint x: 659, startPoint y: 292, endPoint x: 812, endPoint y: 296, distance: 153.1
click at [812, 296] on p "to: MetaCareers <[EMAIL_ADDRESS][DOMAIN_NAME]>" at bounding box center [938, 291] width 774 height 15
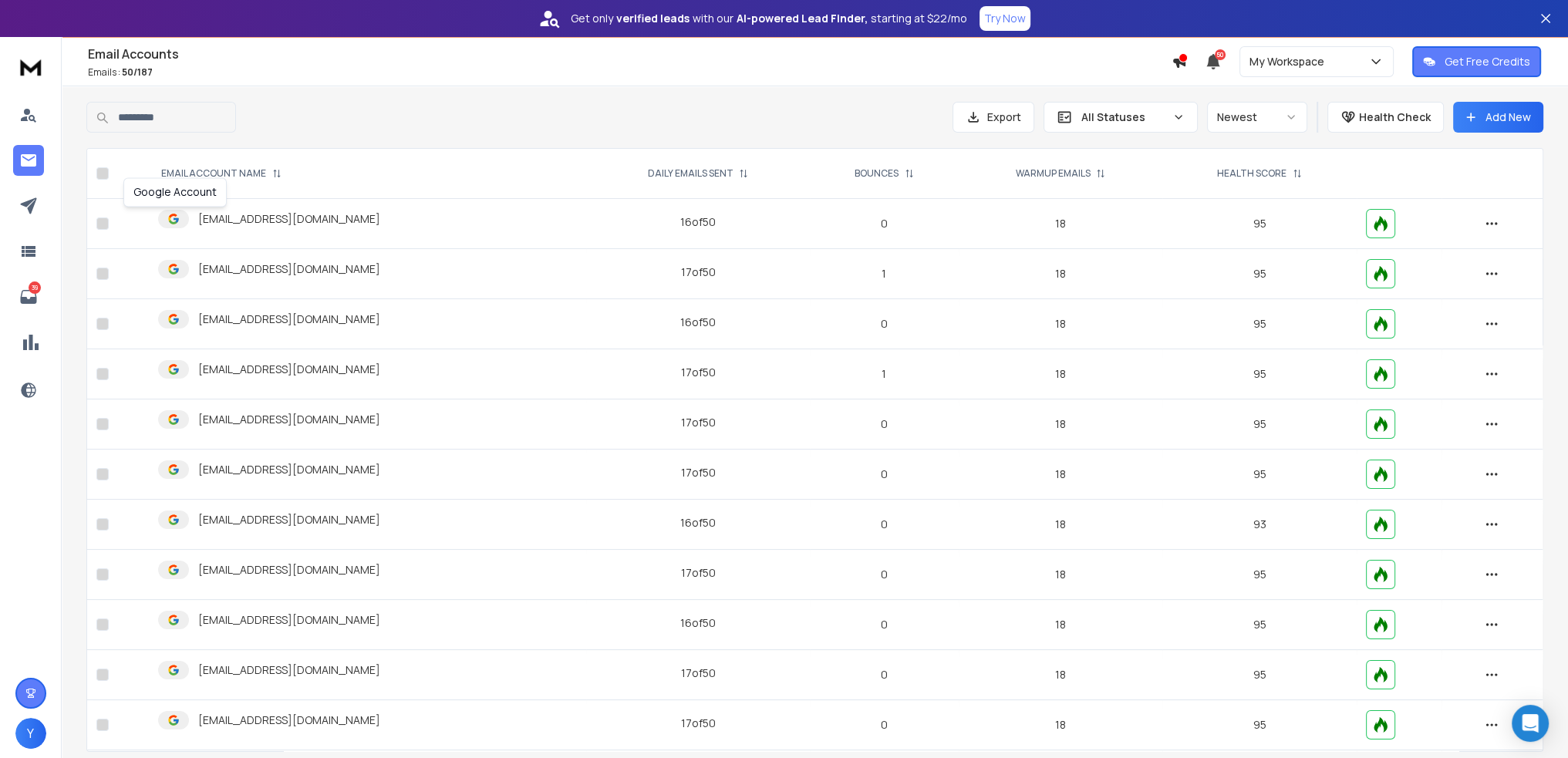
click at [48, 188] on div "39 Y" at bounding box center [31, 400] width 62 height 727
click at [33, 198] on icon at bounding box center [28, 206] width 18 height 18
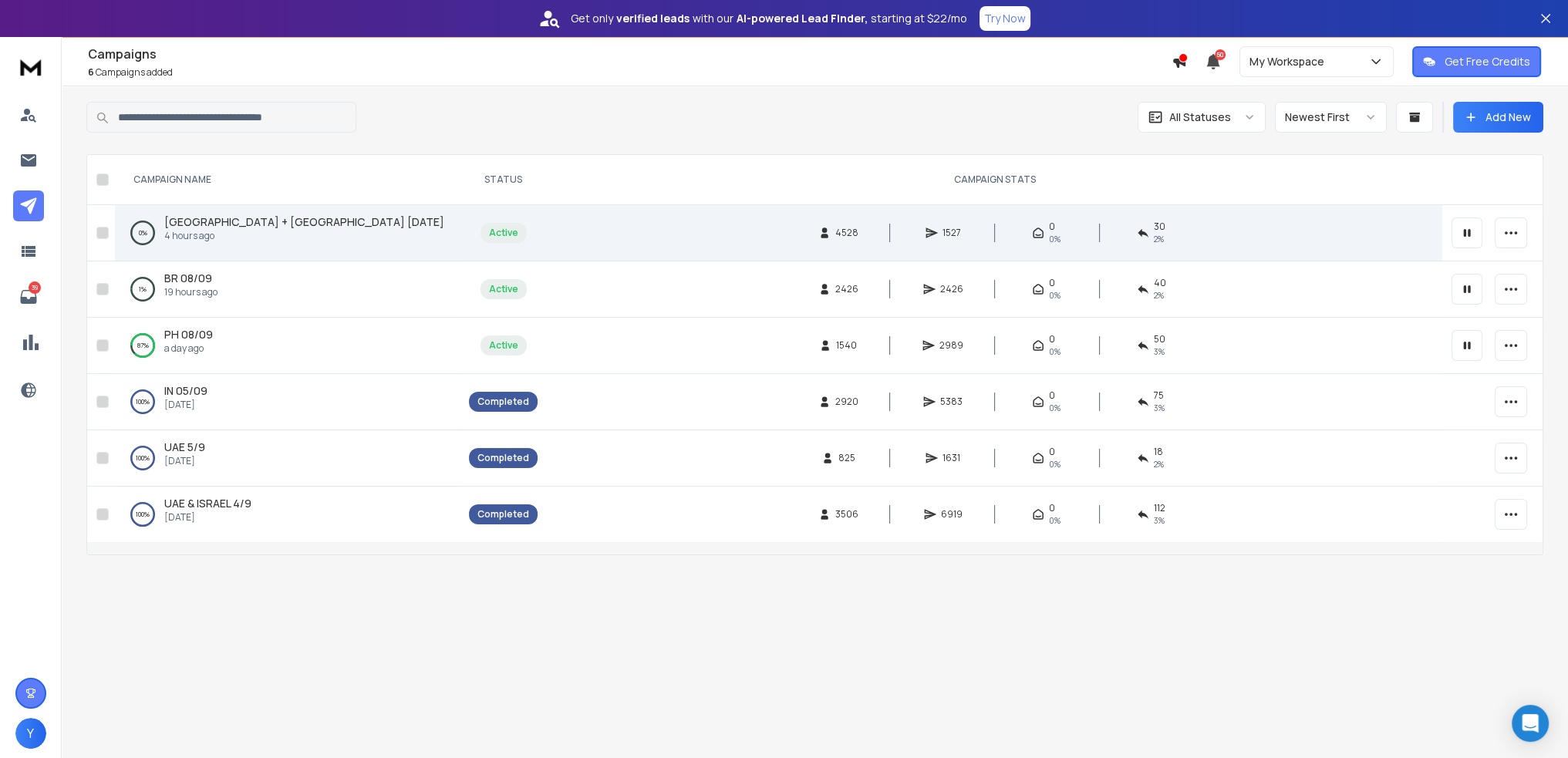
click at [556, 228] on div "4528 1527 0 0% 30 2 %" at bounding box center [994, 232] width 876 height 25
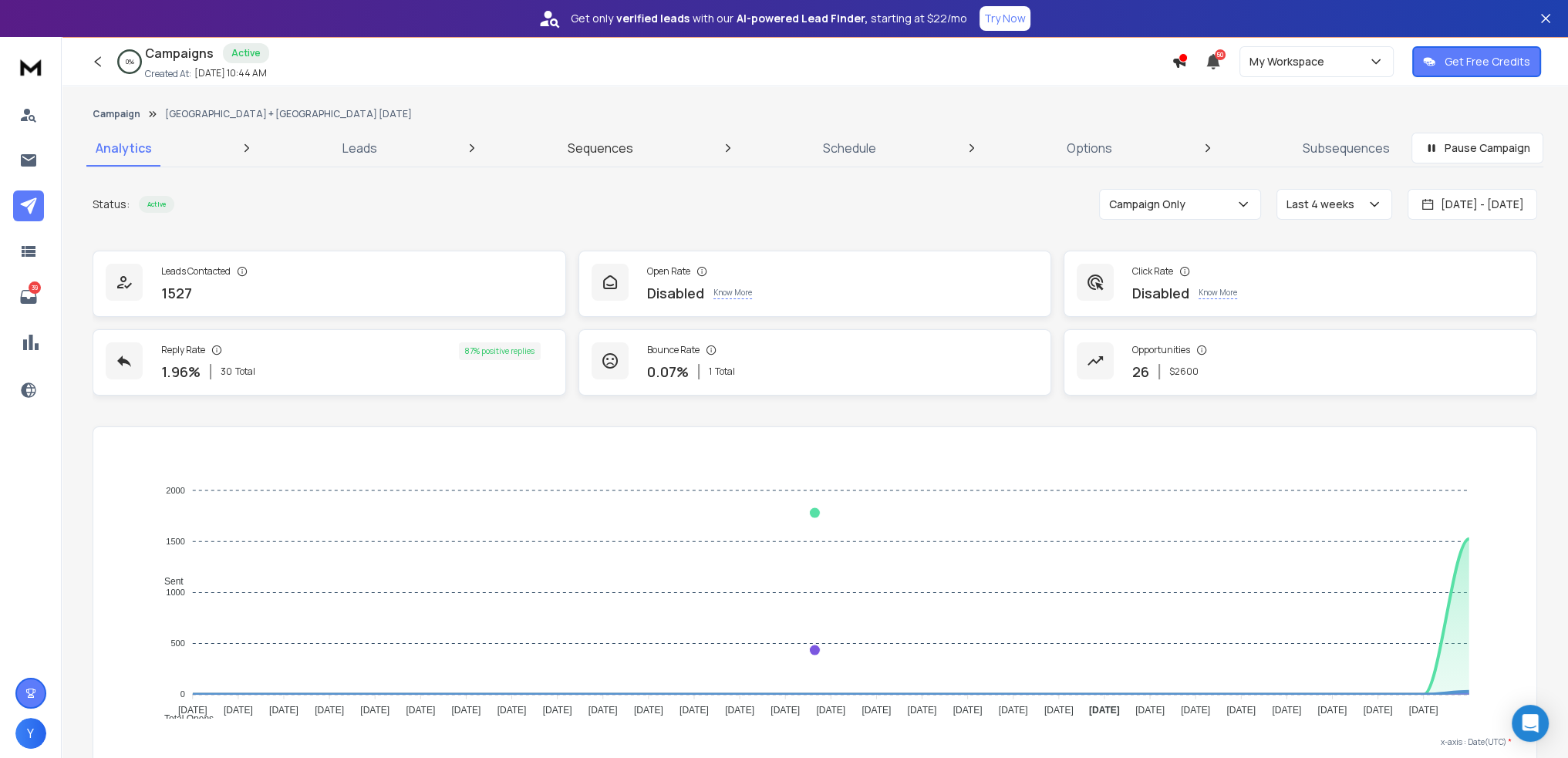
click at [588, 148] on p "Sequences" at bounding box center [601, 148] width 66 height 18
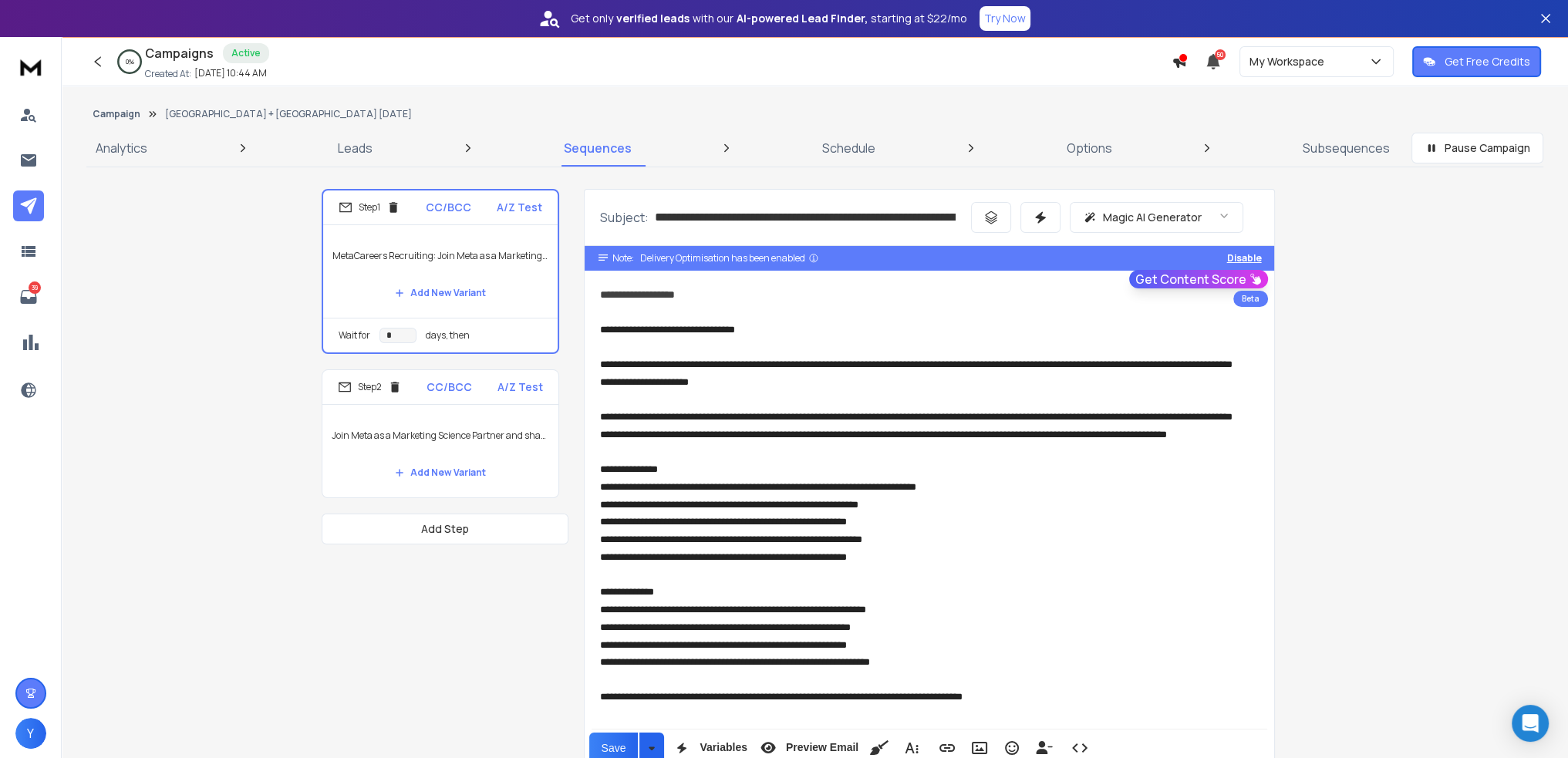
click at [429, 427] on p "Join Meta as a Marketing Science Partner and shape the future" at bounding box center [440, 436] width 217 height 43
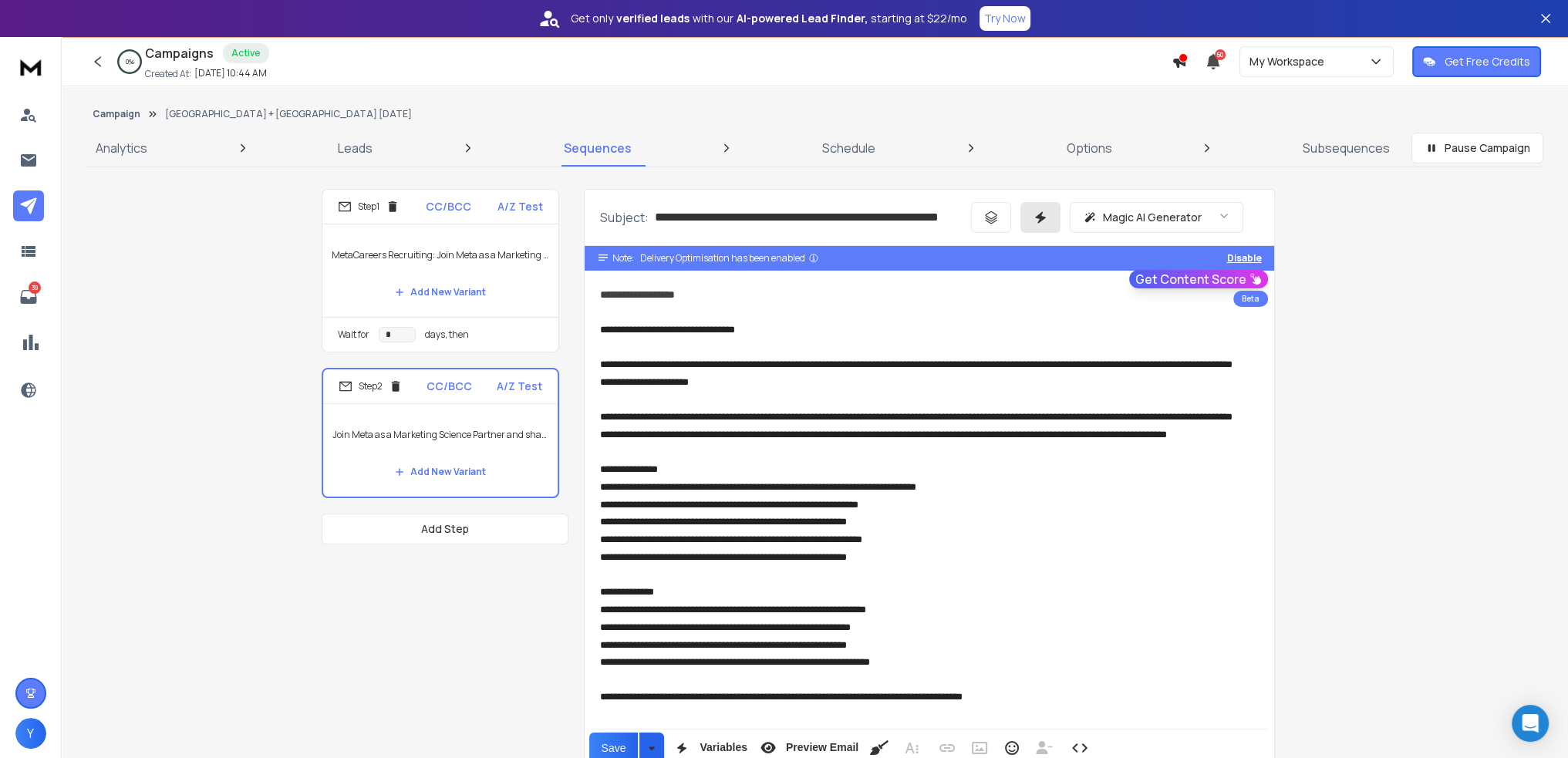
scroll to position [0, 51]
drag, startPoint x: 805, startPoint y: 216, endPoint x: 1058, endPoint y: 210, distance: 253.1
click at [1055, 210] on div "**********" at bounding box center [929, 218] width 689 height 56
click at [956, 211] on div "**********" at bounding box center [929, 218] width 689 height 56
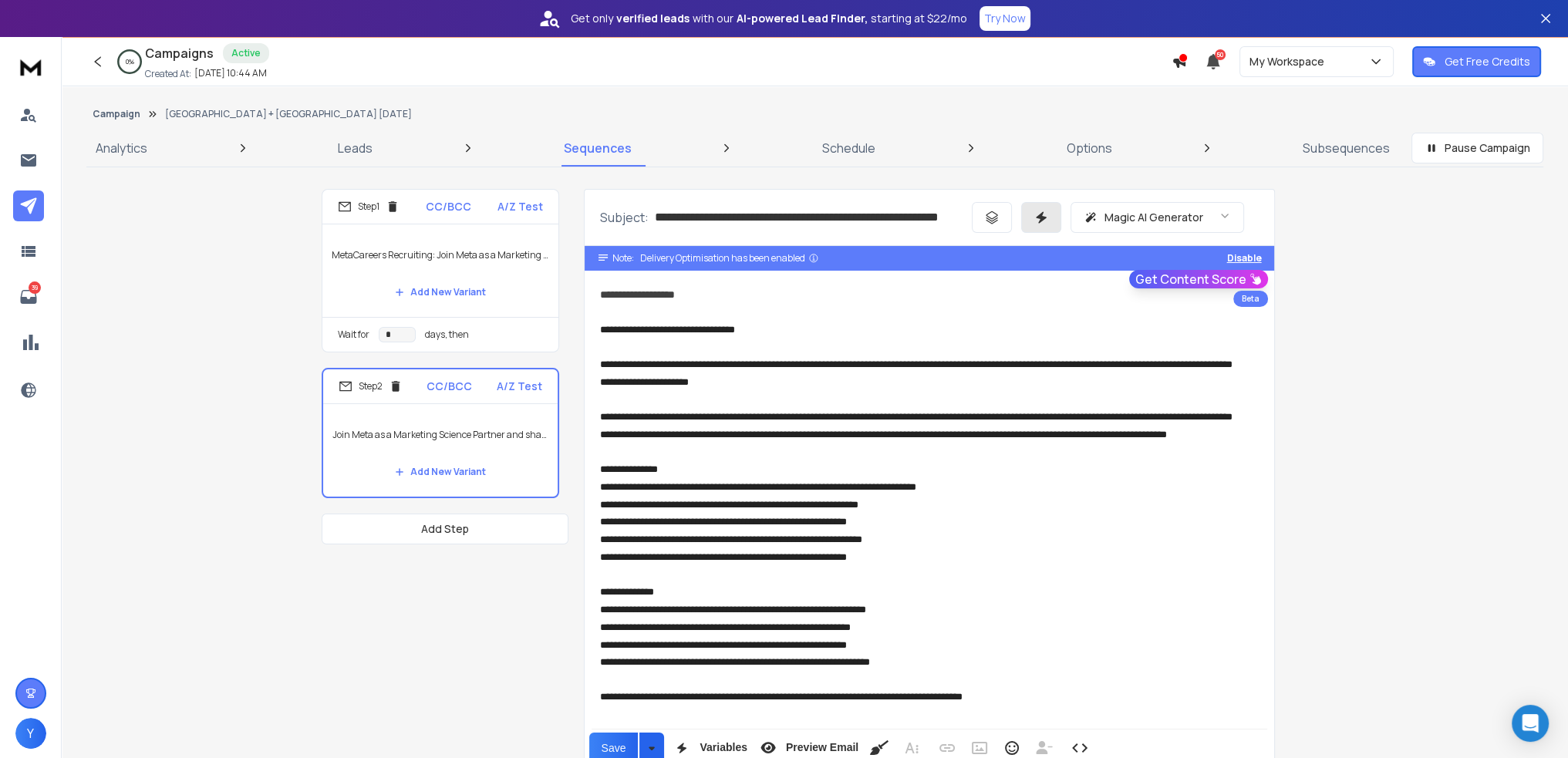
scroll to position [0, 51]
drag, startPoint x: 927, startPoint y: 218, endPoint x: 1063, endPoint y: 221, distance: 136.0
click at [1067, 221] on div "**********" at bounding box center [929, 218] width 689 height 56
click at [951, 218] on input "**********" at bounding box center [806, 217] width 302 height 18
click at [954, 218] on input "**********" at bounding box center [806, 217] width 302 height 18
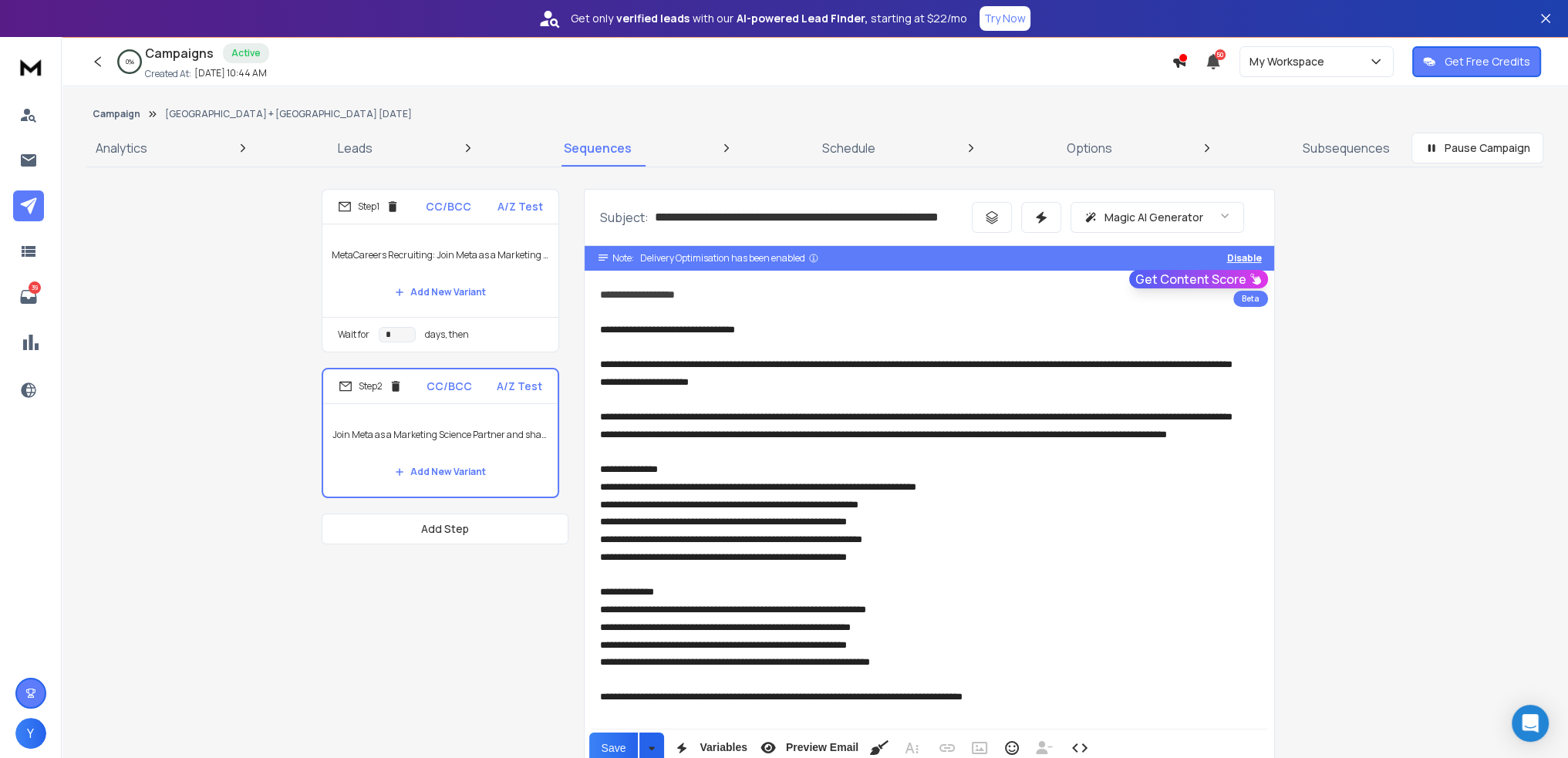
click at [475, 261] on p "MetaCareers Recruiting: Join Meta as a Marketing Science Partner - {{location}}" at bounding box center [440, 256] width 217 height 43
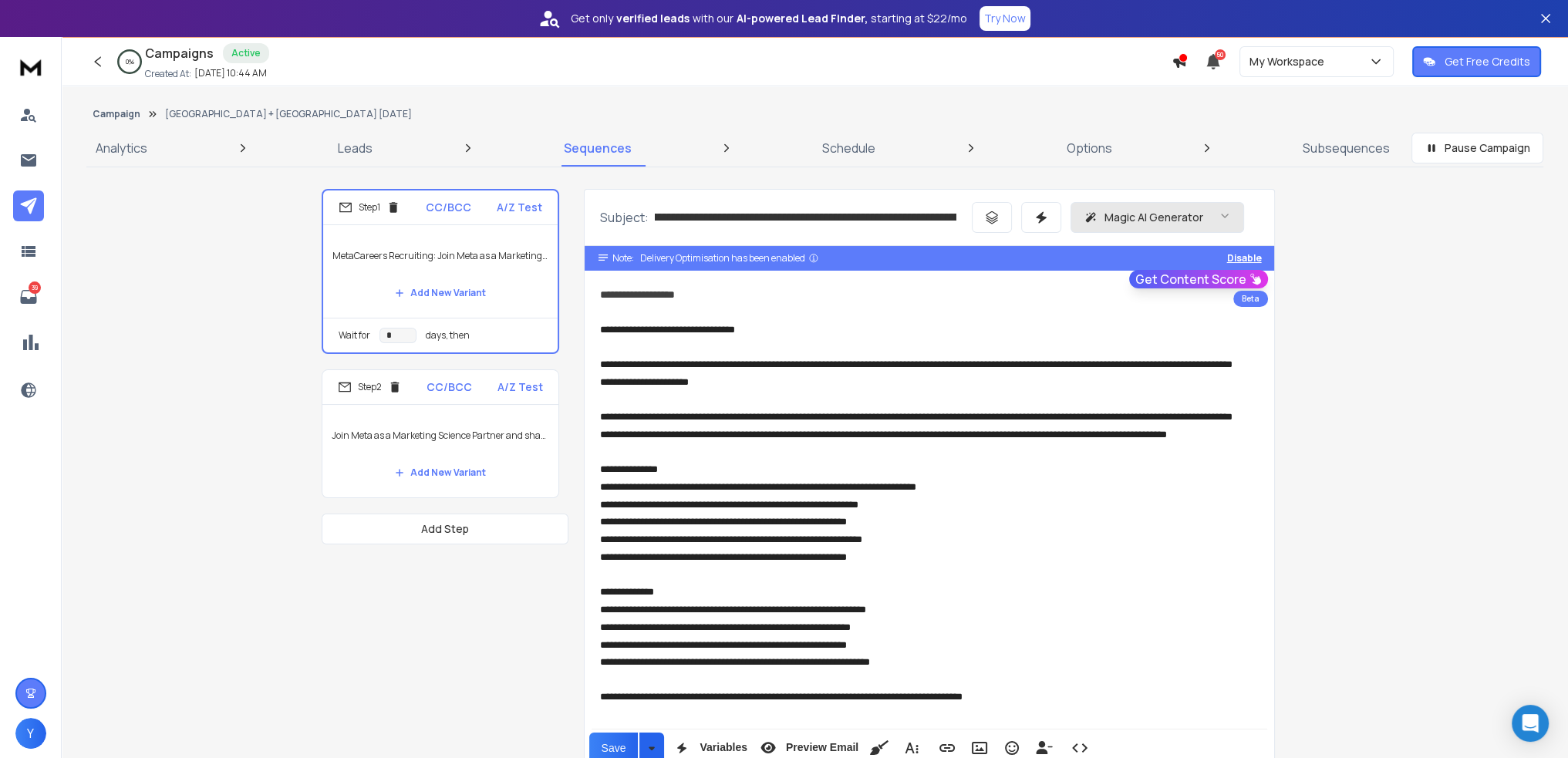
scroll to position [0, 149]
drag, startPoint x: 860, startPoint y: 215, endPoint x: 1079, endPoint y: 217, distance: 219.0
click at [1079, 217] on div "**********" at bounding box center [929, 218] width 689 height 56
click at [880, 217] on input "**********" at bounding box center [806, 217] width 302 height 18
click at [879, 217] on input "**********" at bounding box center [806, 217] width 302 height 18
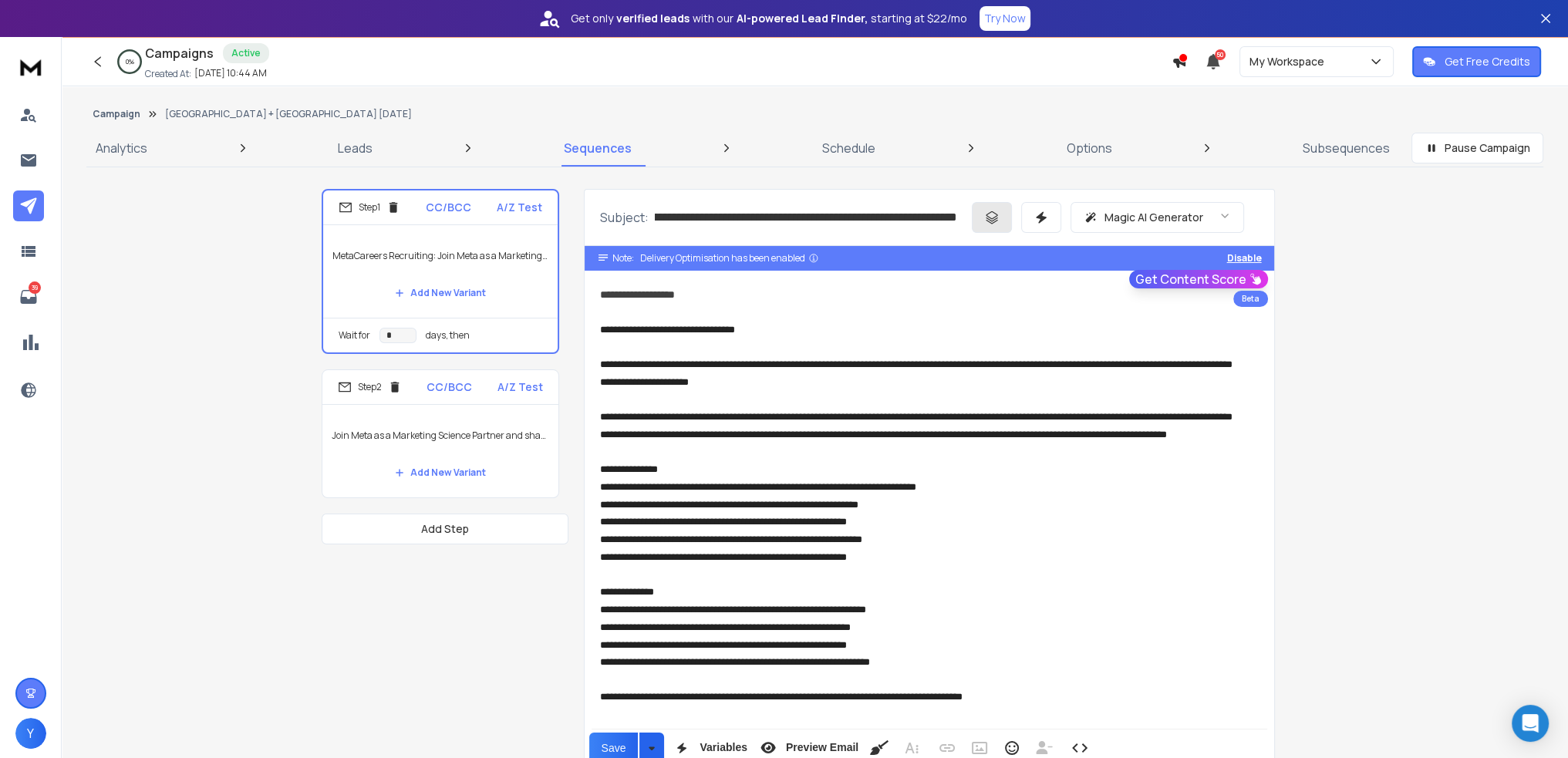
drag, startPoint x: 879, startPoint y: 217, endPoint x: 984, endPoint y: 215, distance: 105.0
click at [984, 215] on div "**********" at bounding box center [929, 218] width 689 height 56
click at [453, 423] on p "Join Meta as a Marketing Science Partner and shape the future" at bounding box center [440, 436] width 217 height 43
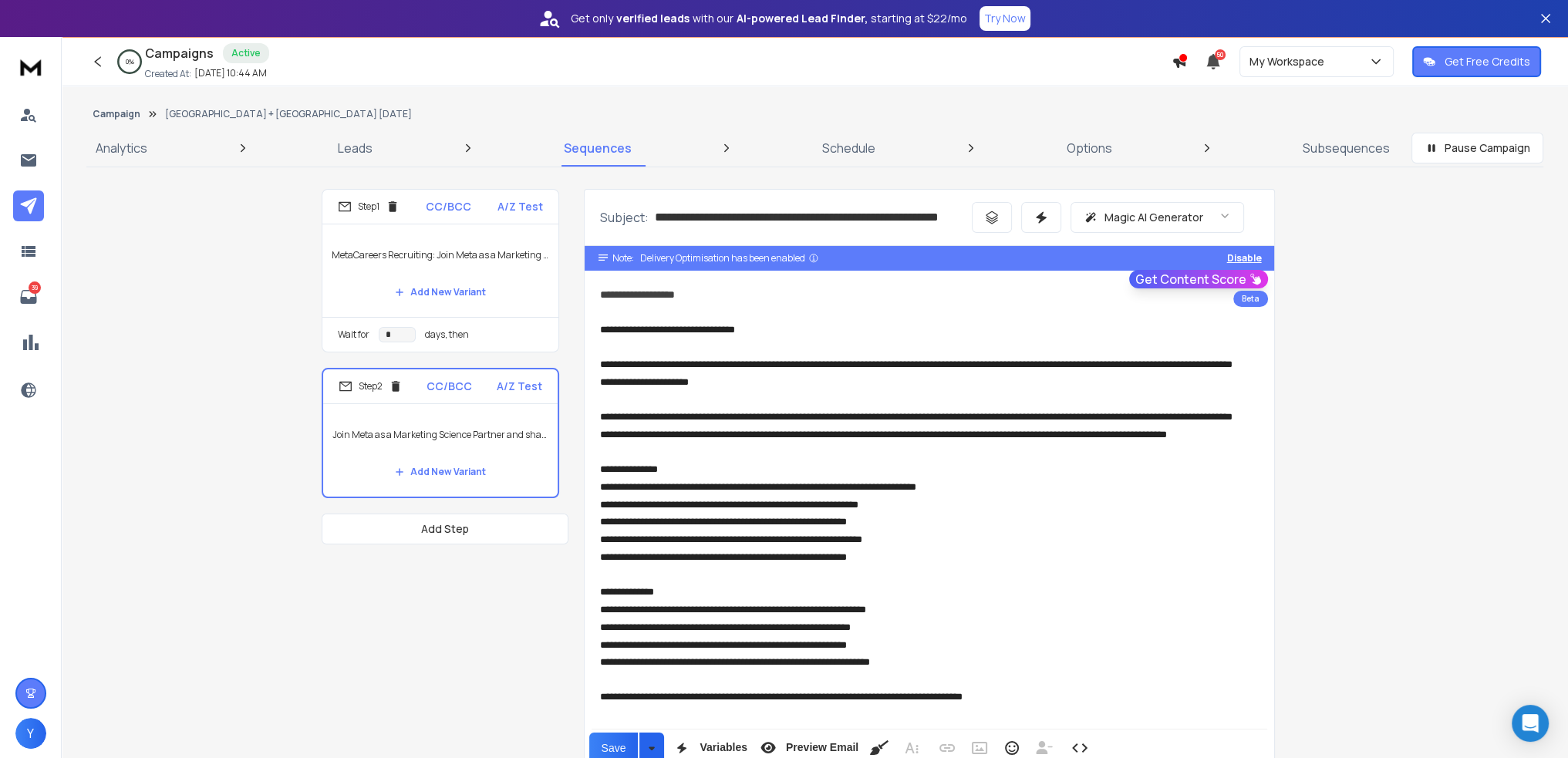
scroll to position [0, 0]
drag, startPoint x: 882, startPoint y: 207, endPoint x: 1032, endPoint y: 203, distance: 150.1
click at [1032, 203] on div "**********" at bounding box center [929, 218] width 689 height 56
drag, startPoint x: 922, startPoint y: 218, endPoint x: 1053, endPoint y: 218, distance: 131.0
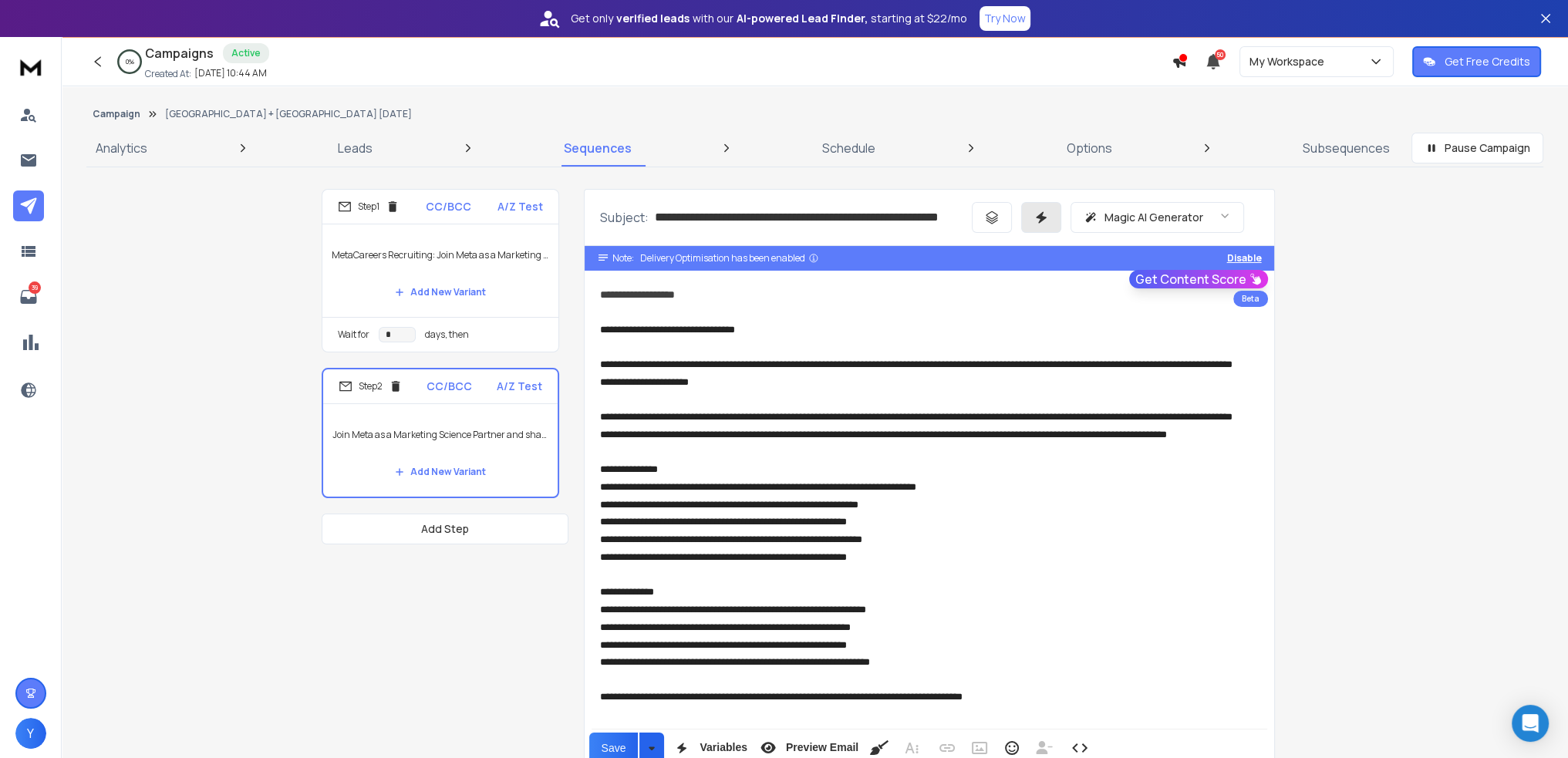
click at [1053, 218] on div "**********" at bounding box center [929, 218] width 689 height 56
click at [952, 218] on input "**********" at bounding box center [806, 217] width 302 height 18
click at [960, 220] on div "**********" at bounding box center [929, 218] width 689 height 56
paste input "**********"
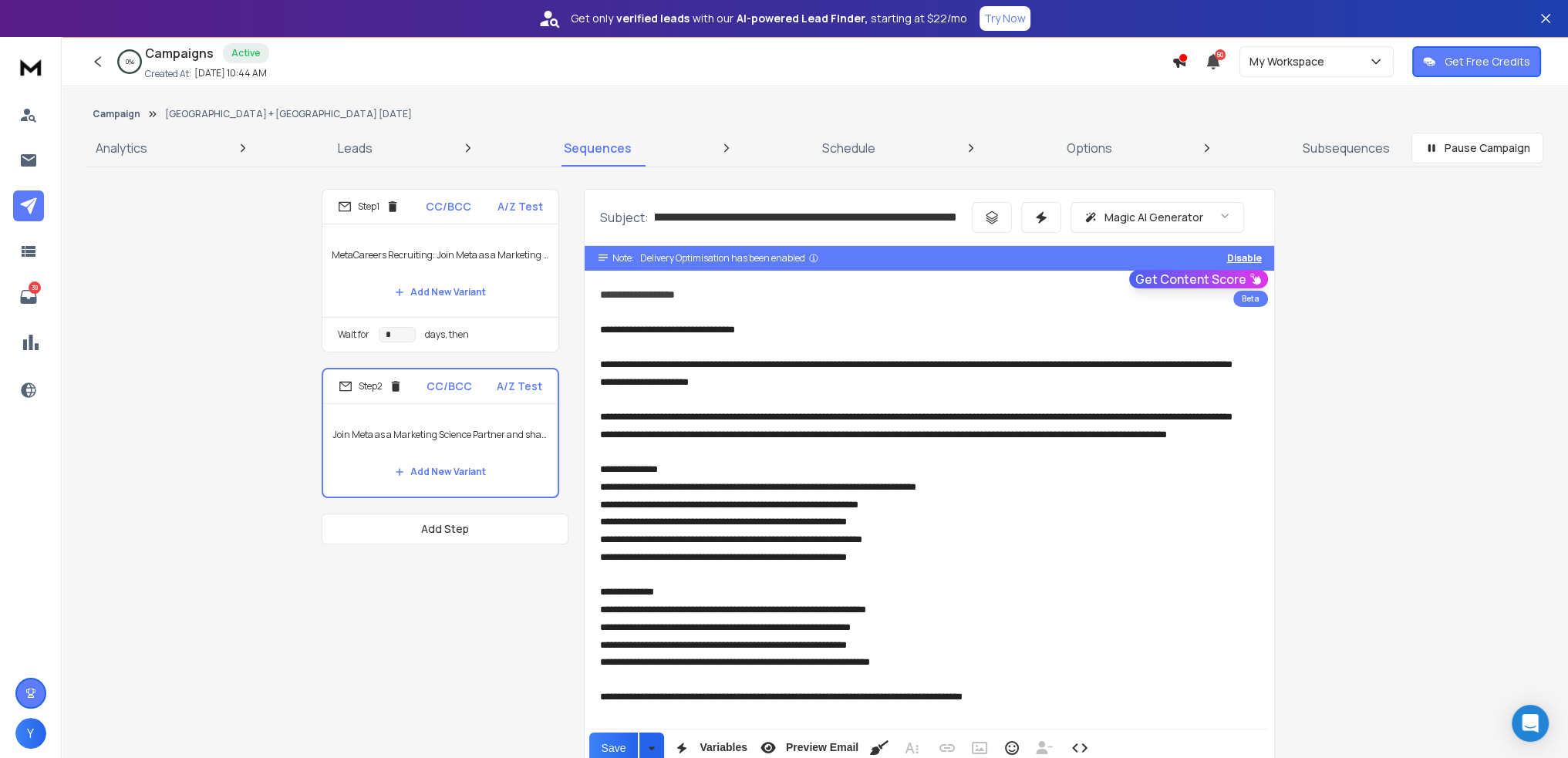
scroll to position [0, 129]
type input "**********"
